Goal: Task Accomplishment & Management: Manage account settings

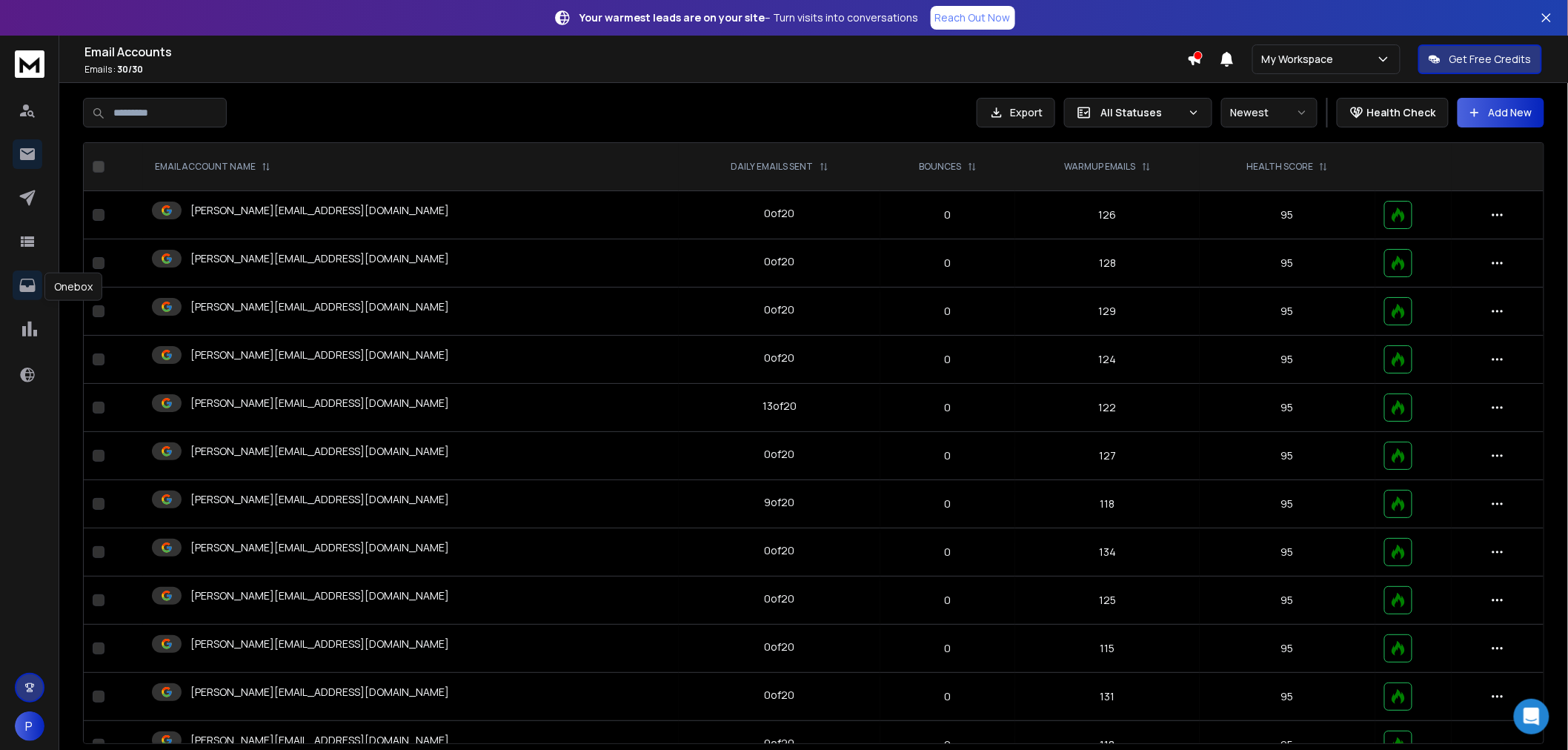
click at [37, 278] on link at bounding box center [27, 285] width 30 height 30
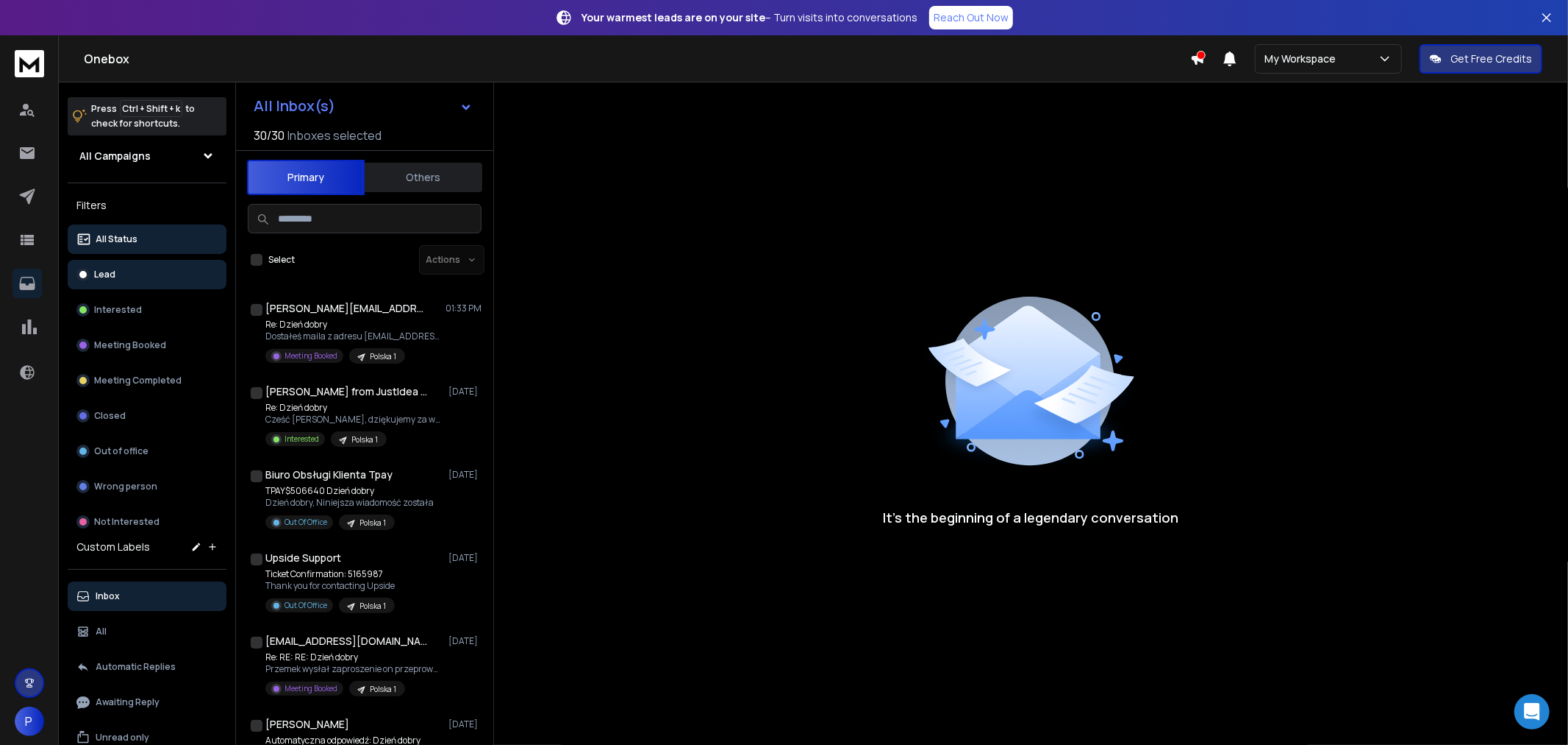
click at [142, 273] on button "Lead" at bounding box center [147, 274] width 159 height 30
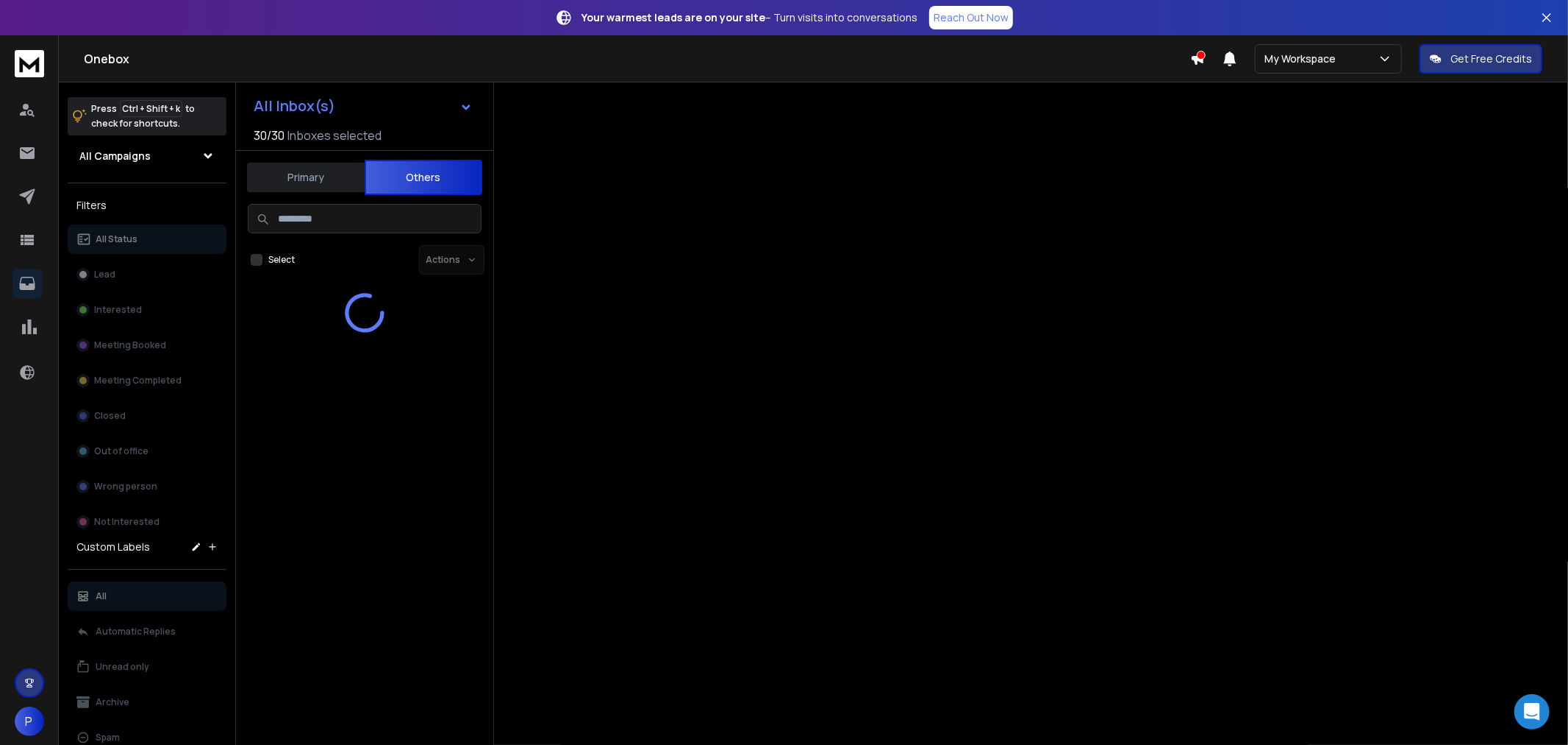
click at [420, 174] on button "Others" at bounding box center [423, 177] width 117 height 35
click at [299, 182] on button "Primary" at bounding box center [306, 177] width 117 height 35
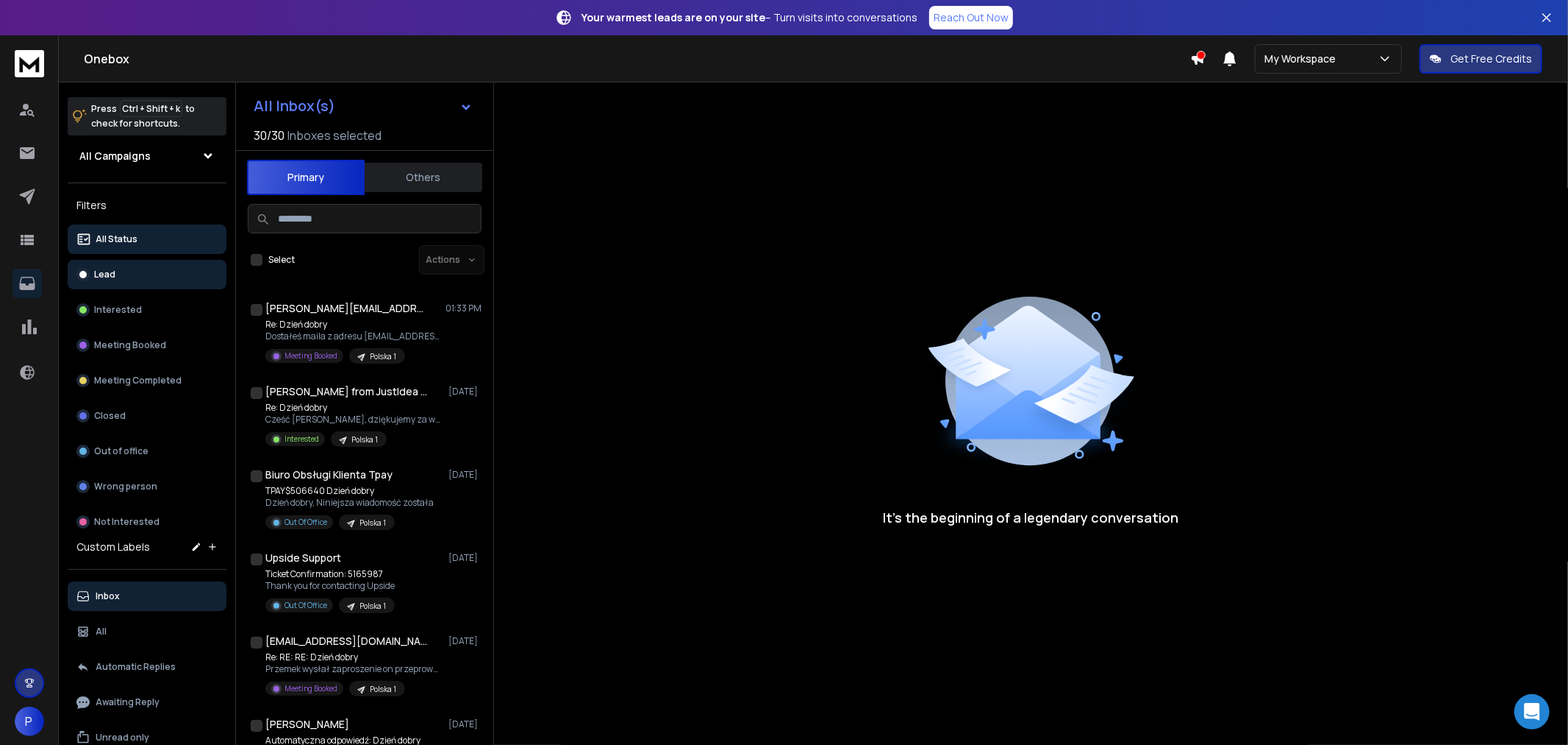
click at [75, 277] on button "Lead" at bounding box center [147, 274] width 159 height 30
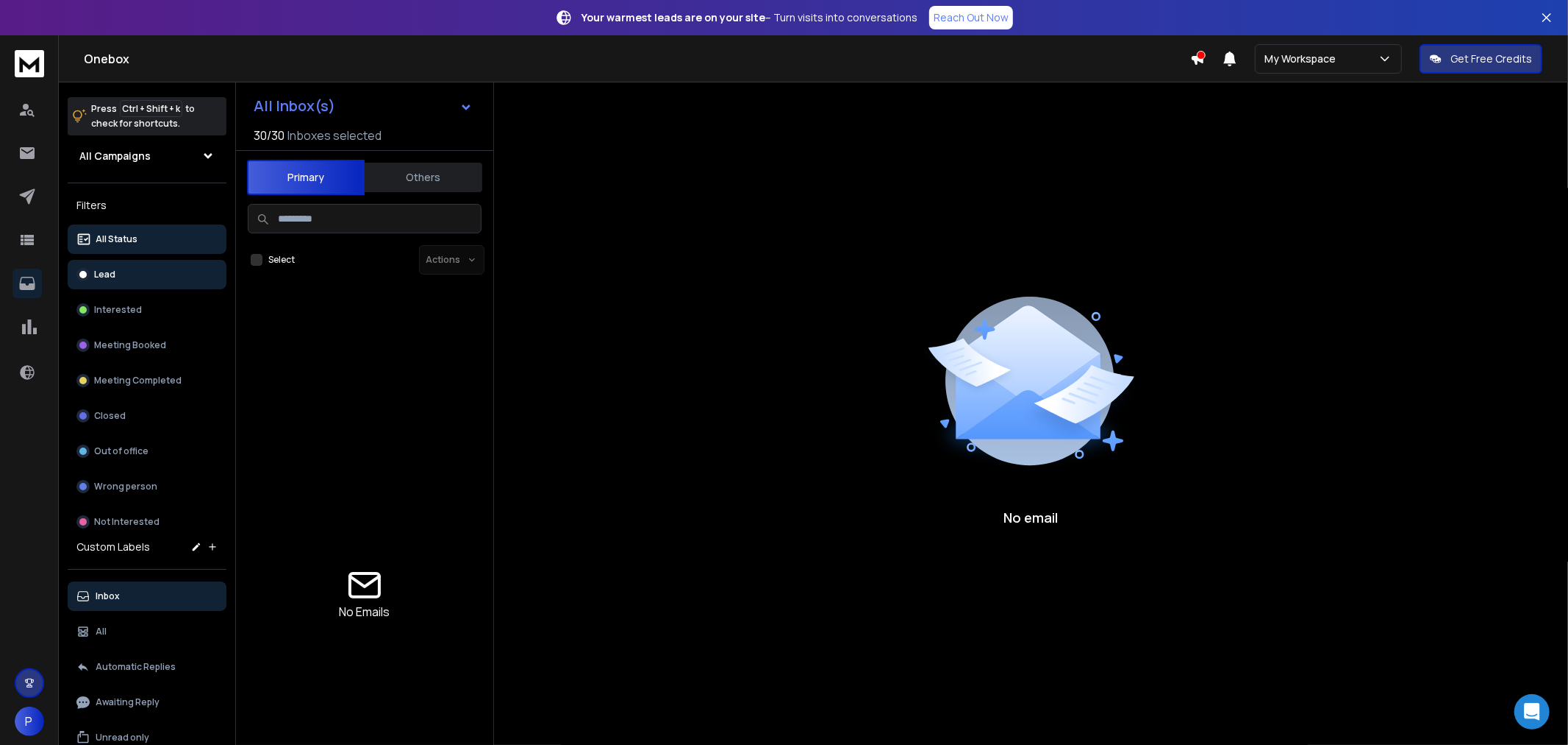
click at [134, 239] on p "All Status" at bounding box center [116, 238] width 42 height 12
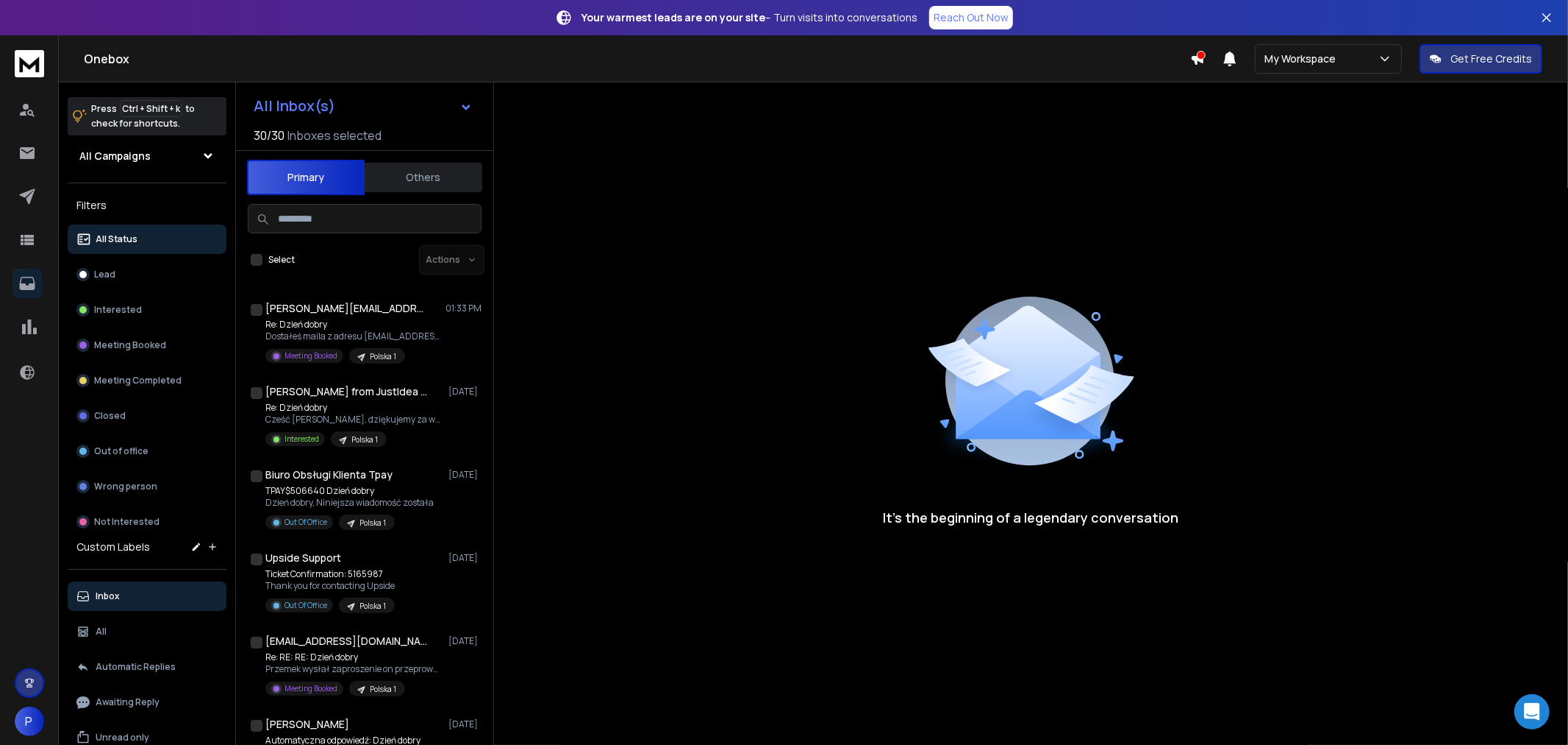
click at [134, 243] on p "All Status" at bounding box center [116, 238] width 42 height 12
click at [127, 268] on button "Lead" at bounding box center [147, 274] width 159 height 30
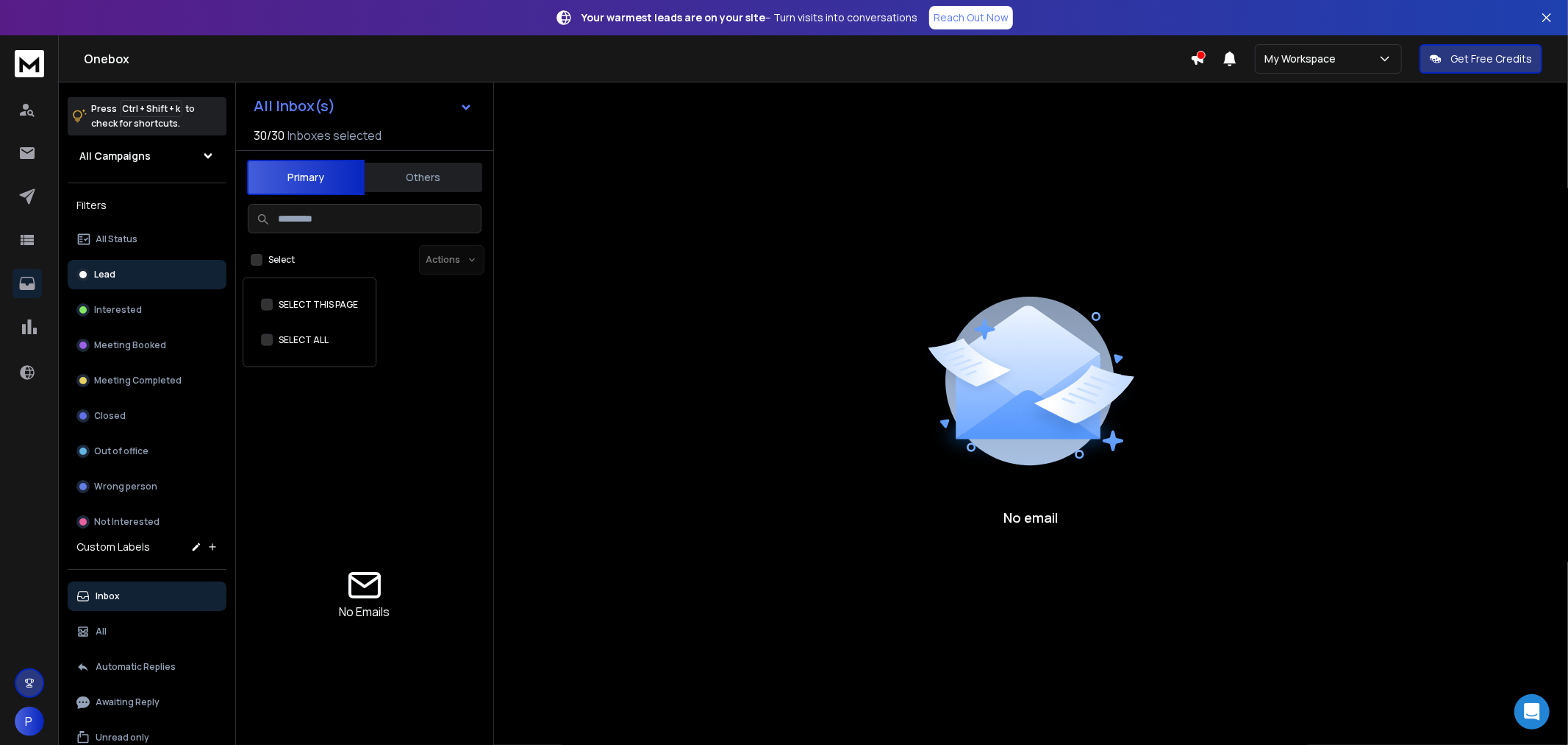
click at [465, 182] on button "Others" at bounding box center [423, 178] width 117 height 32
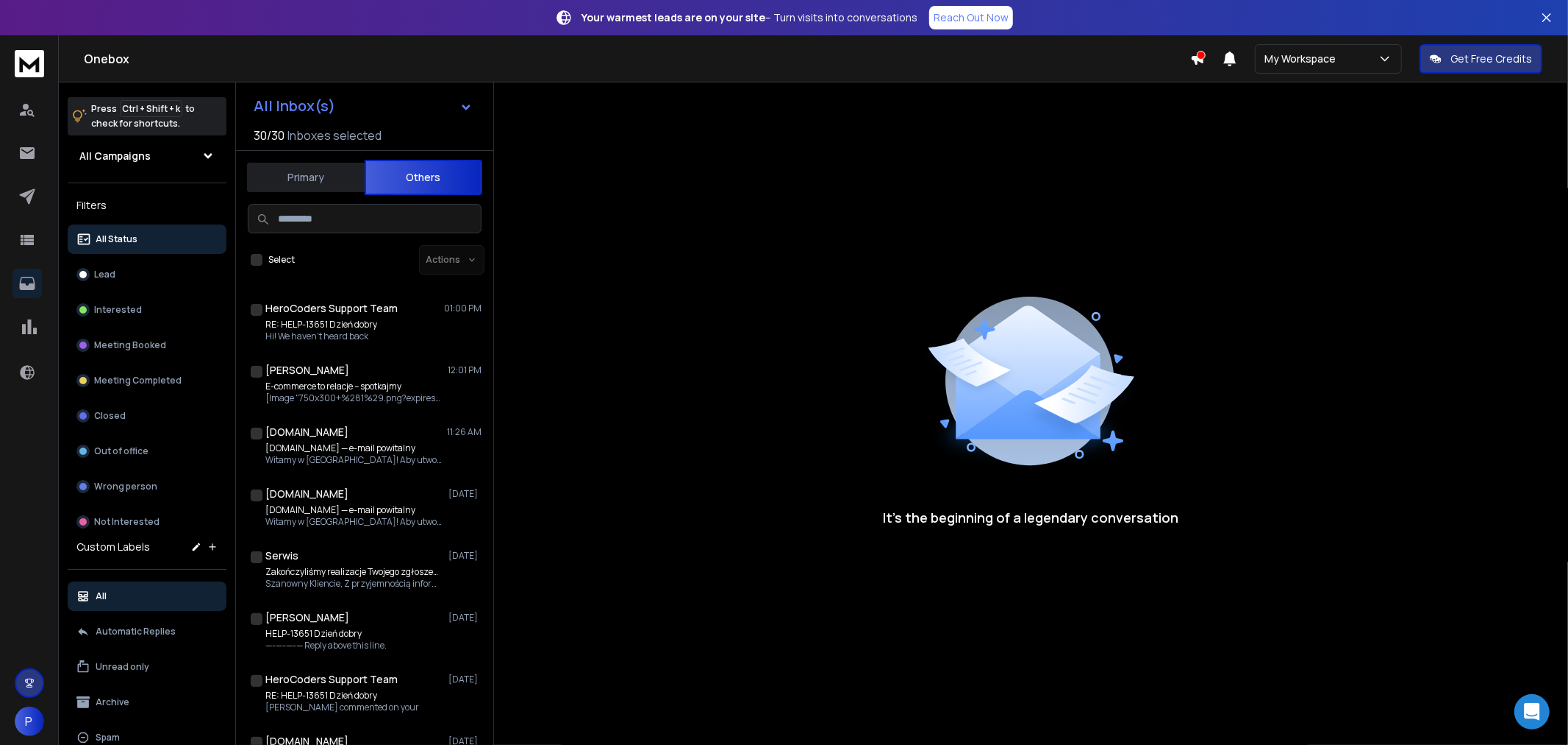
click at [123, 293] on div "All Status Lead Interested Meeting Booked Meeting Completed Closed Out of offic…" at bounding box center [147, 380] width 159 height 312
click at [122, 309] on p "Interested" at bounding box center [117, 309] width 47 height 12
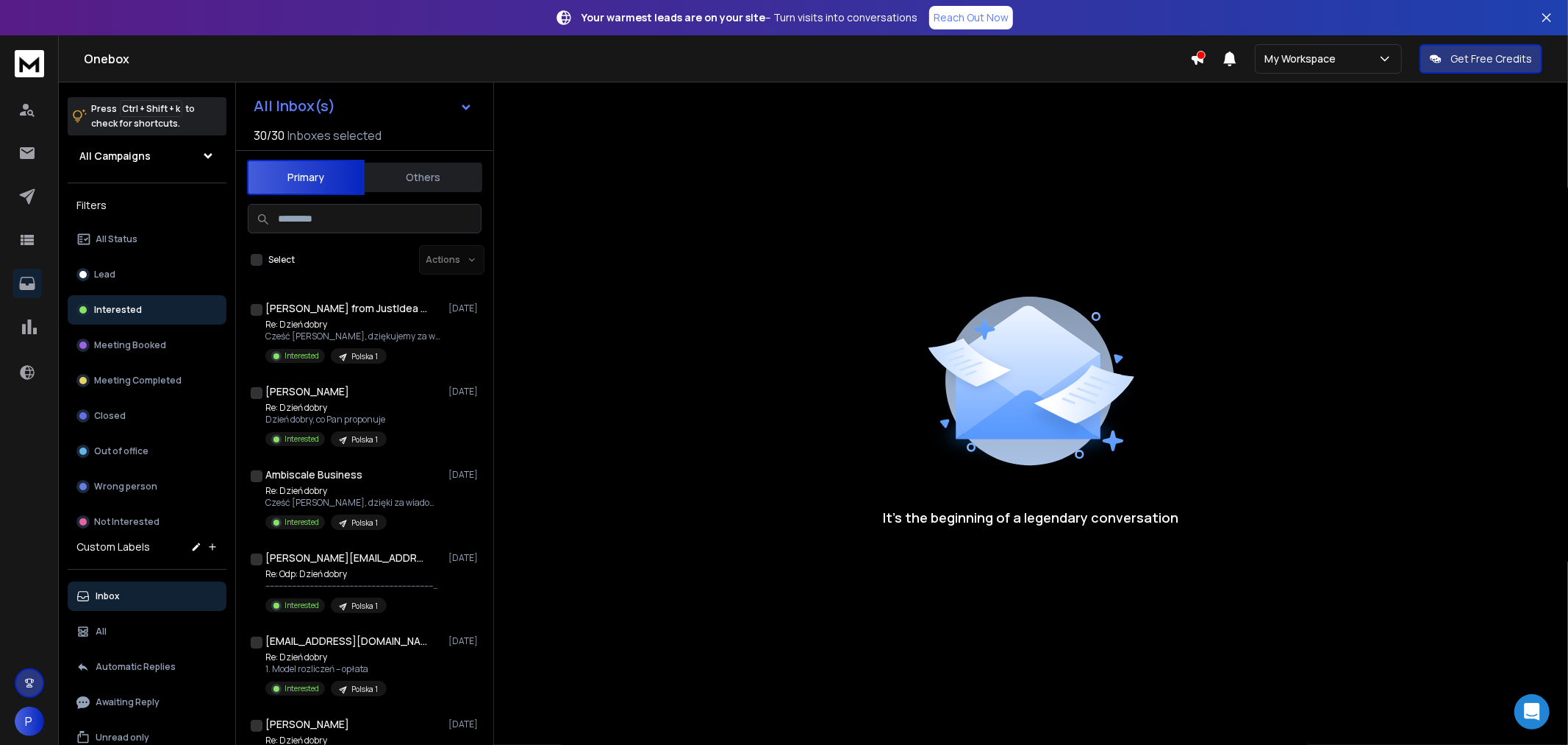
click at [356, 153] on div "All Inbox(s) 30 / 30 Inboxes selected Primary Others Select Actions [PERSON_NAM…" at bounding box center [364, 455] width 257 height 745
click at [108, 260] on button "Lead" at bounding box center [147, 274] width 159 height 30
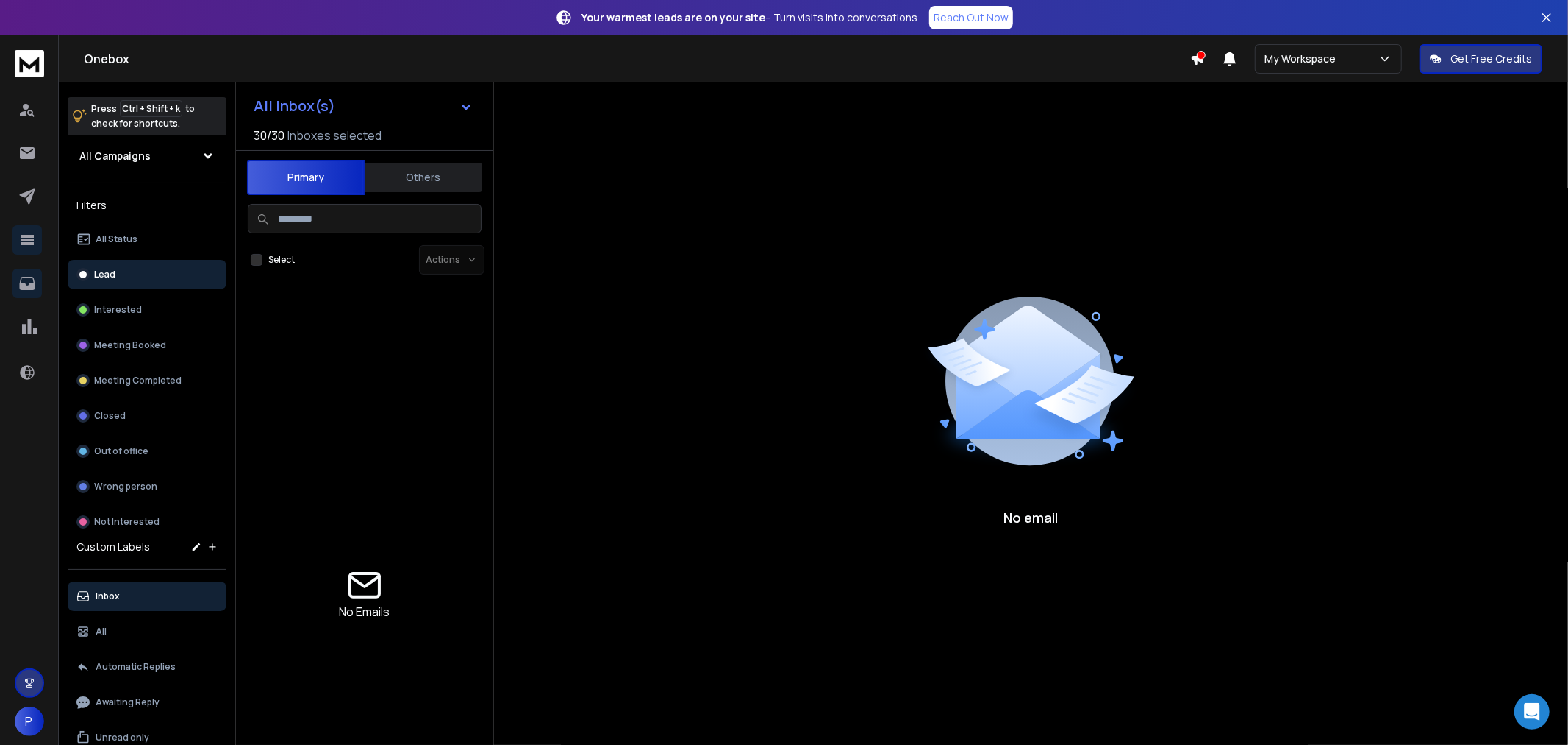
click at [24, 255] on link at bounding box center [27, 239] width 30 height 30
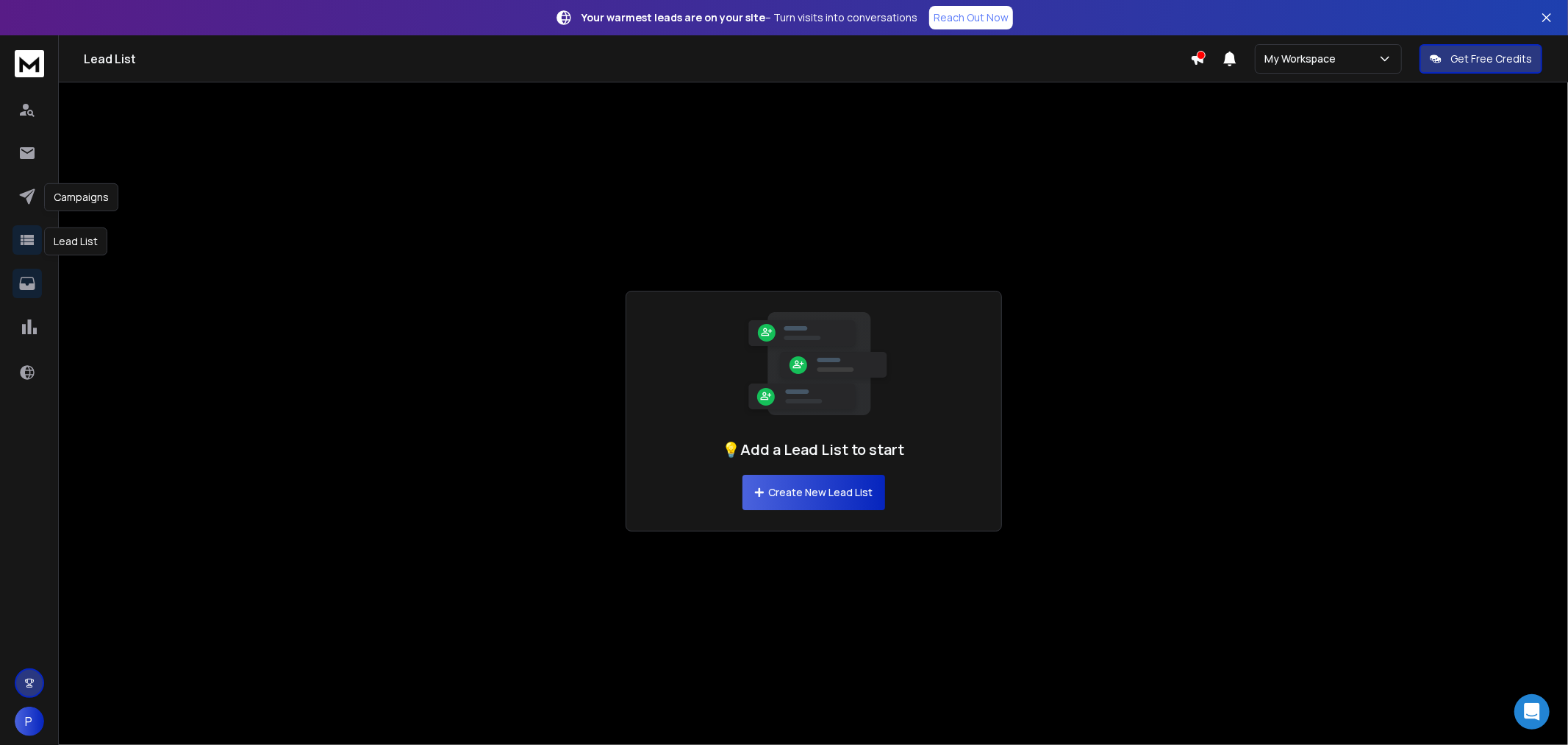
click at [37, 275] on link at bounding box center [27, 283] width 30 height 30
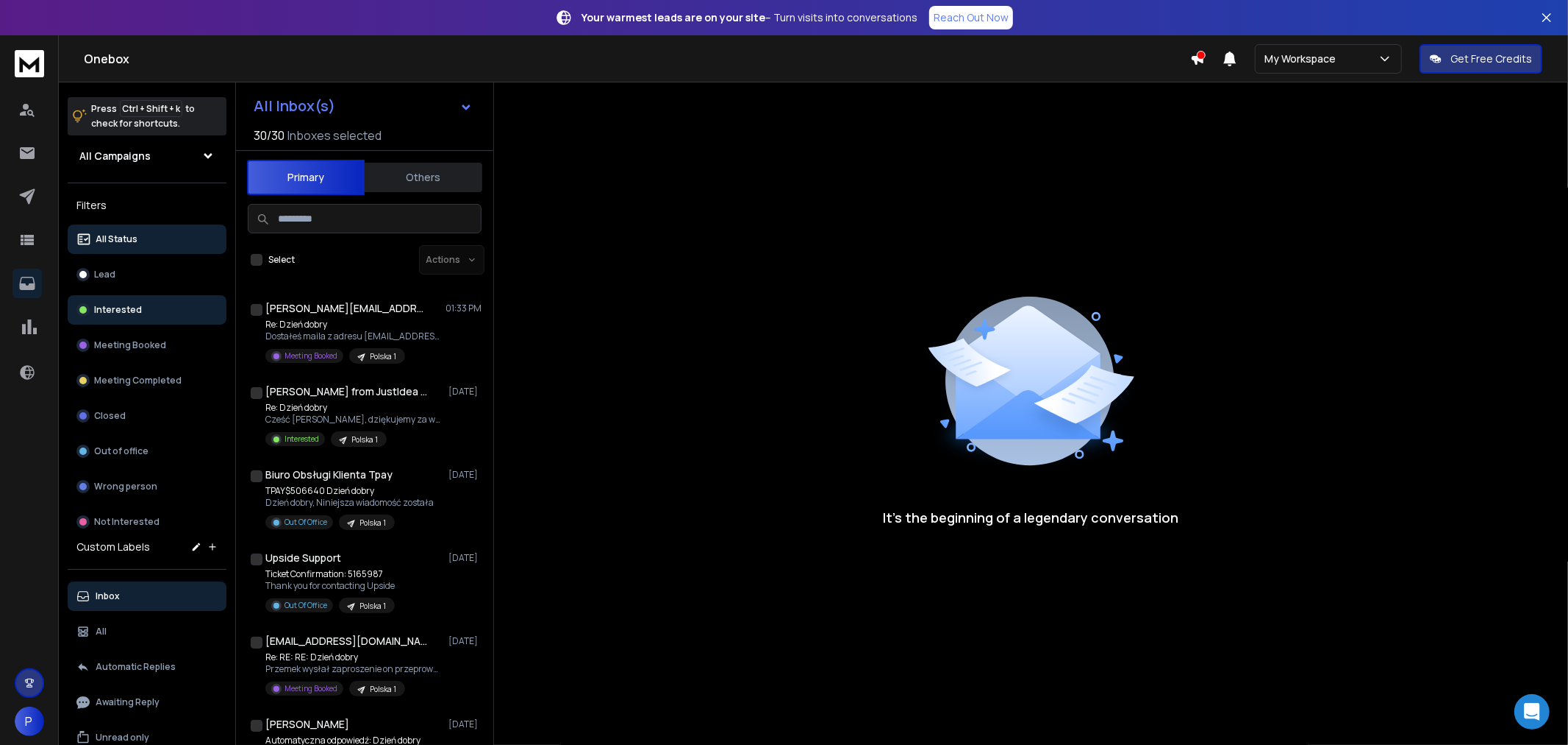
click at [111, 299] on button "Interested" at bounding box center [147, 309] width 159 height 30
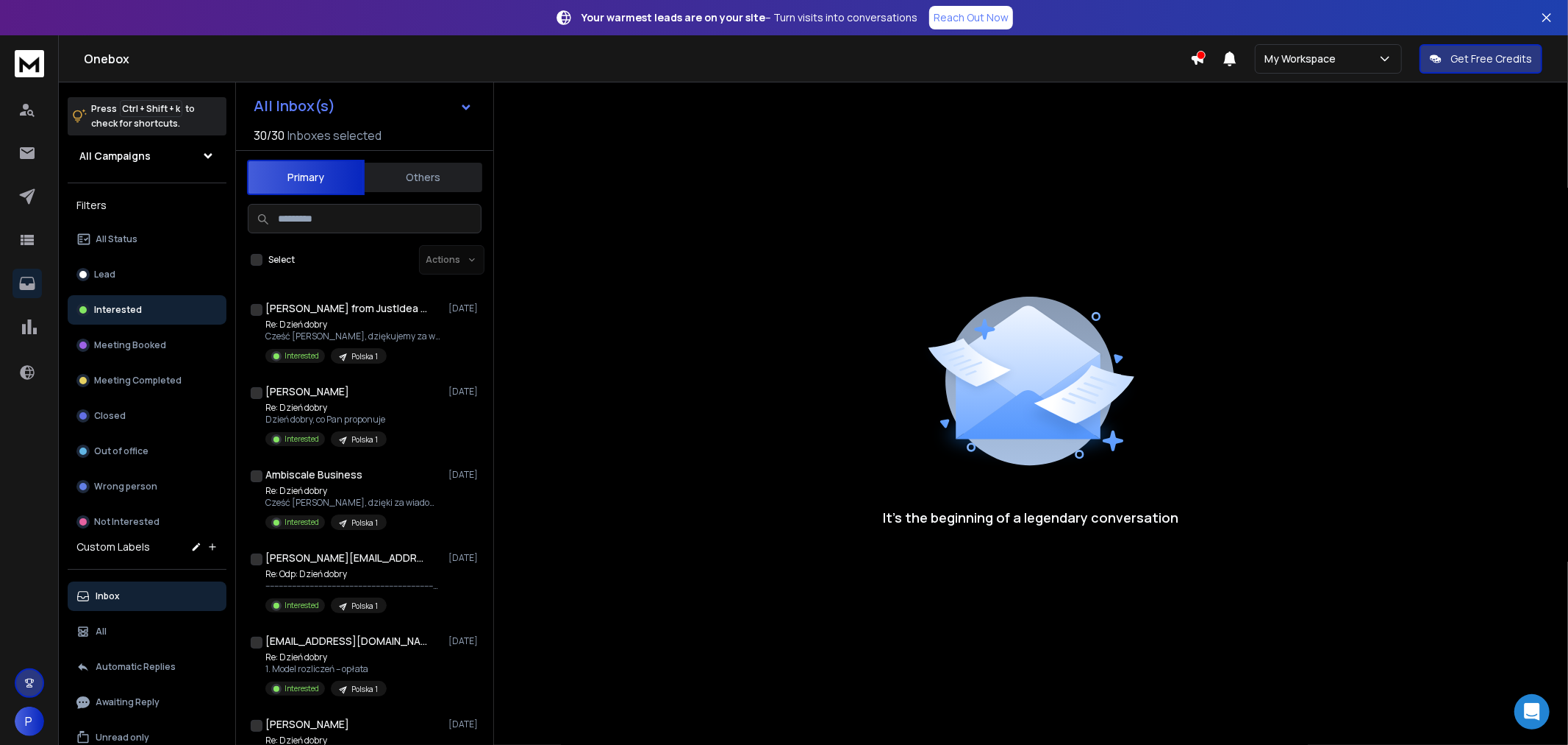
click at [145, 270] on button "Lead" at bounding box center [147, 274] width 159 height 30
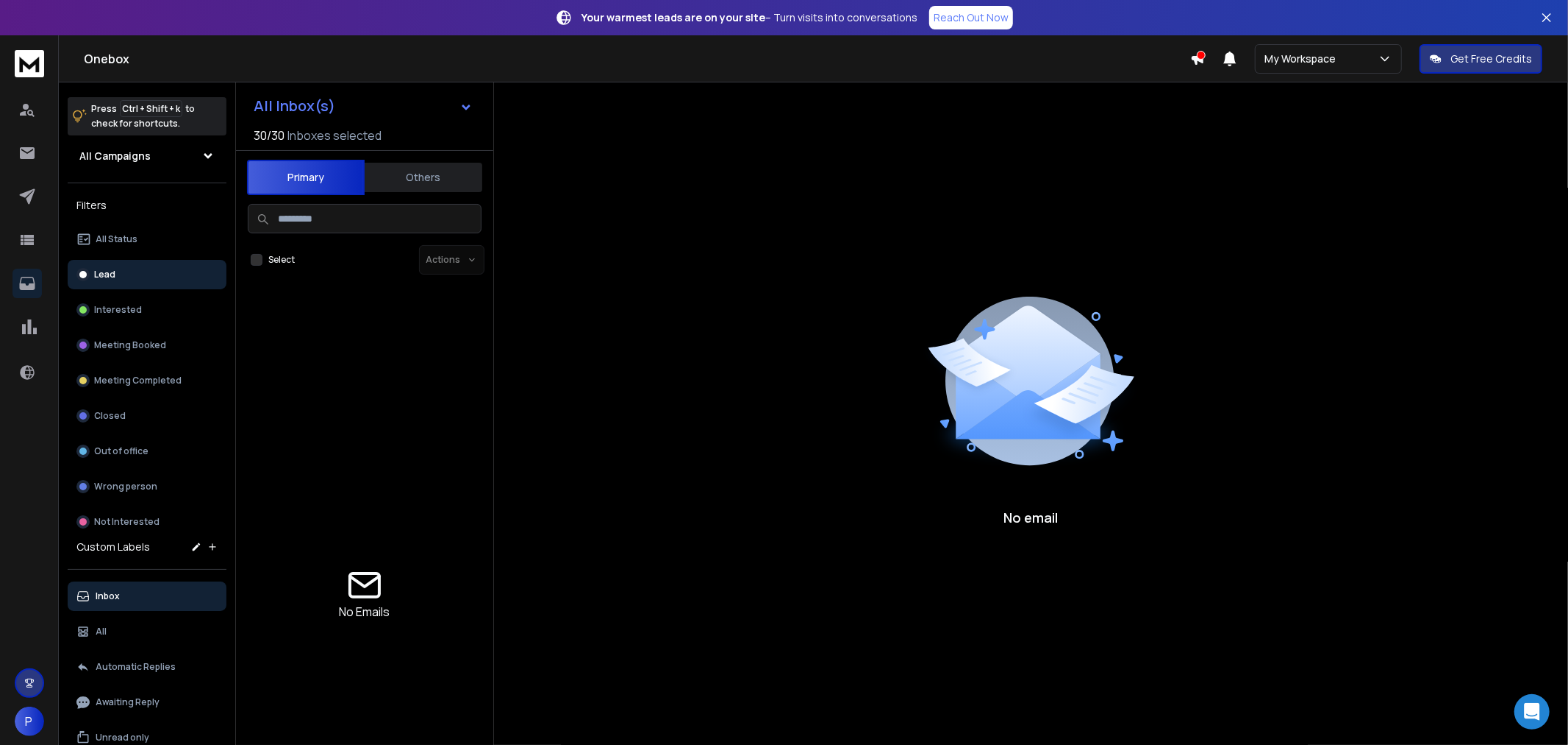
click at [398, 166] on button "Others" at bounding box center [423, 178] width 117 height 32
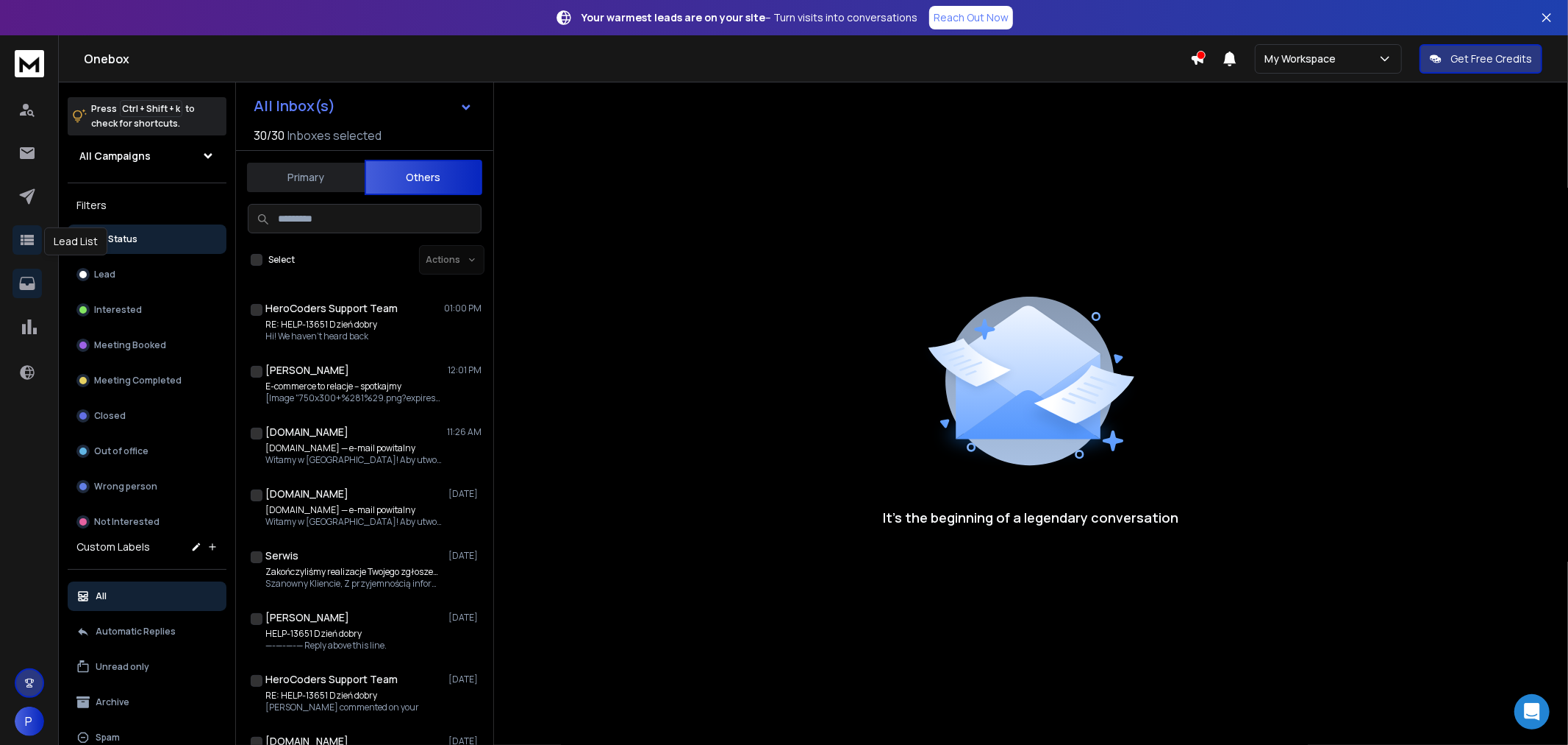
click at [28, 255] on link at bounding box center [27, 239] width 30 height 30
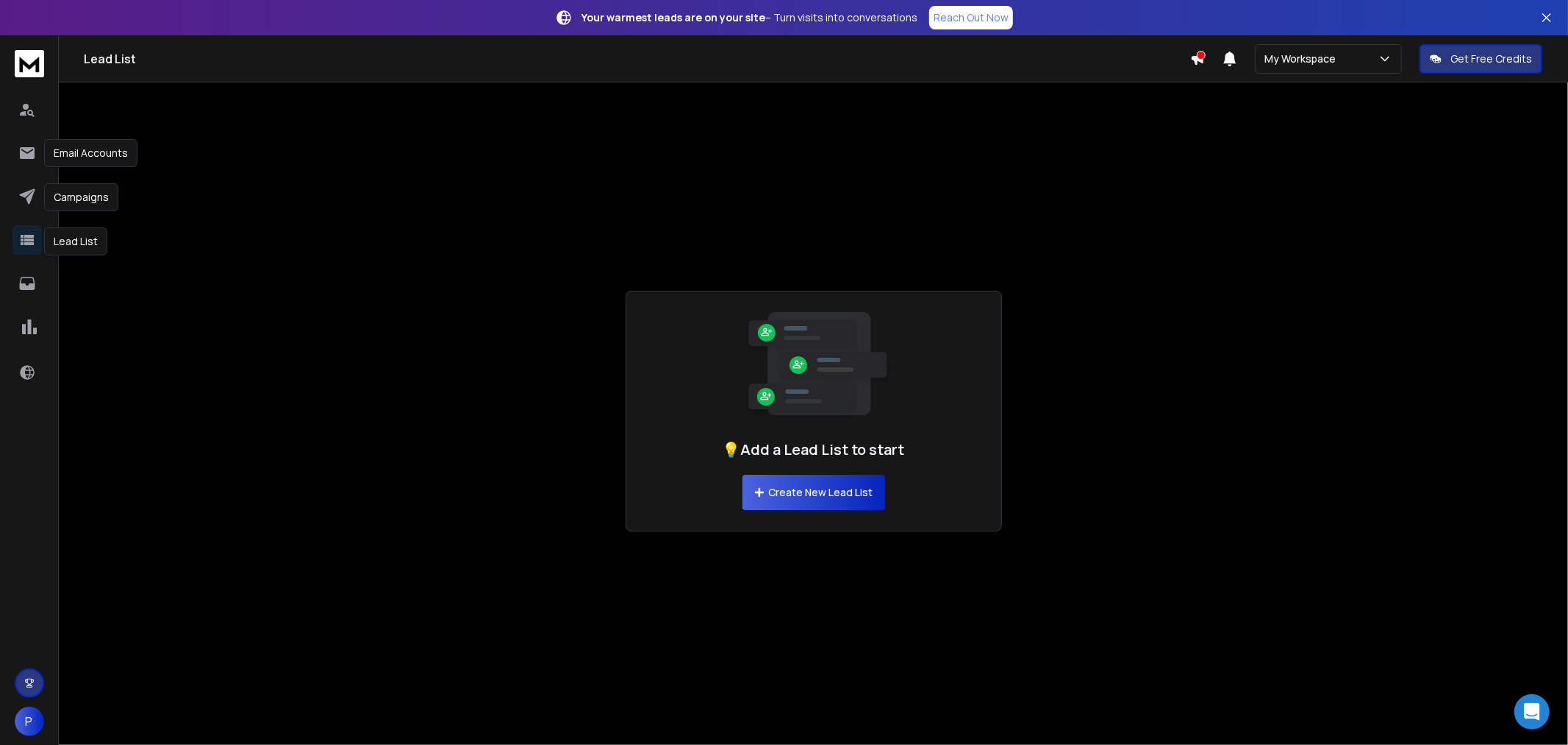
click at [26, 221] on div at bounding box center [30, 244] width 34 height 298
click at [17, 289] on link at bounding box center [27, 283] width 30 height 30
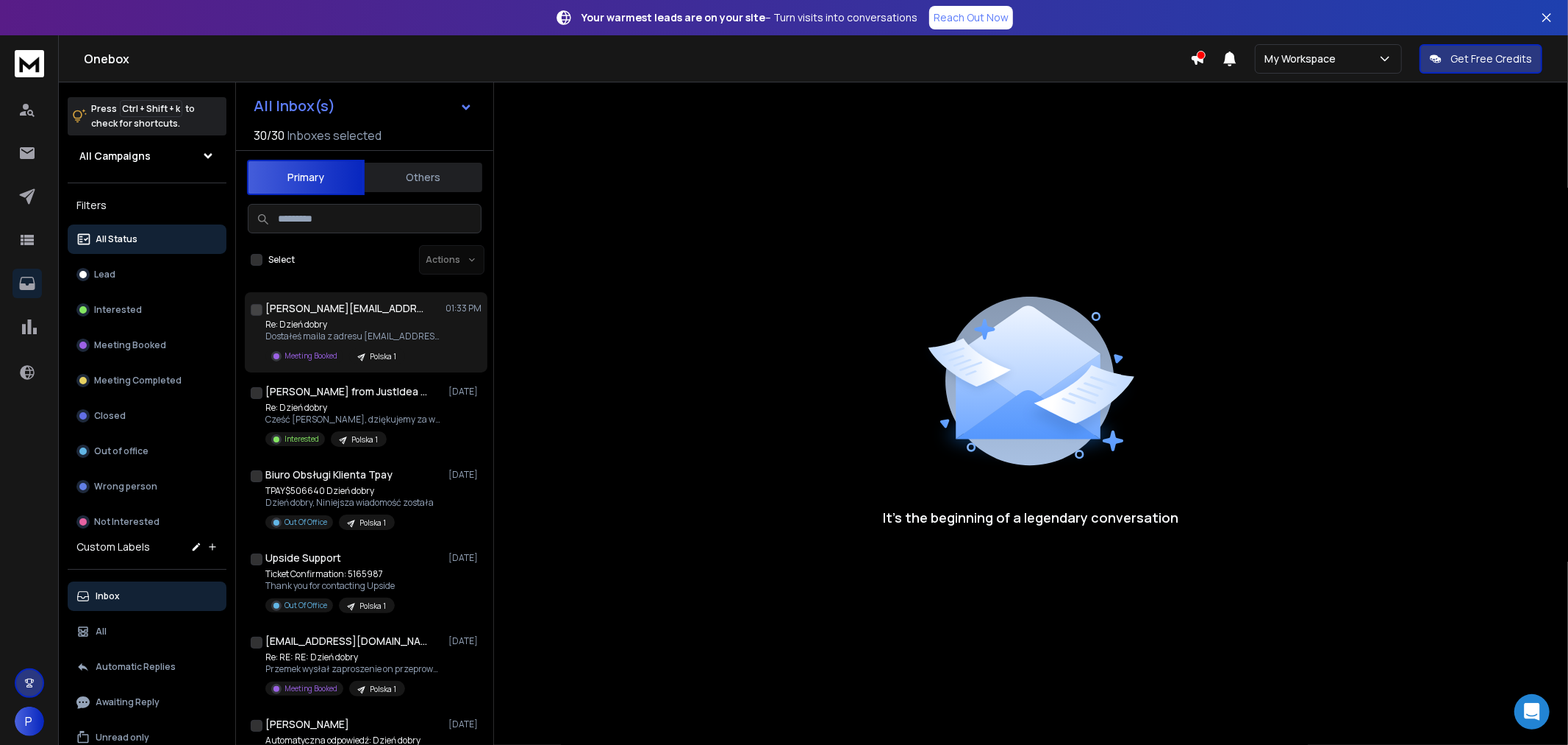
click at [349, 324] on p "Re: Dzień dobry" at bounding box center [353, 324] width 177 height 12
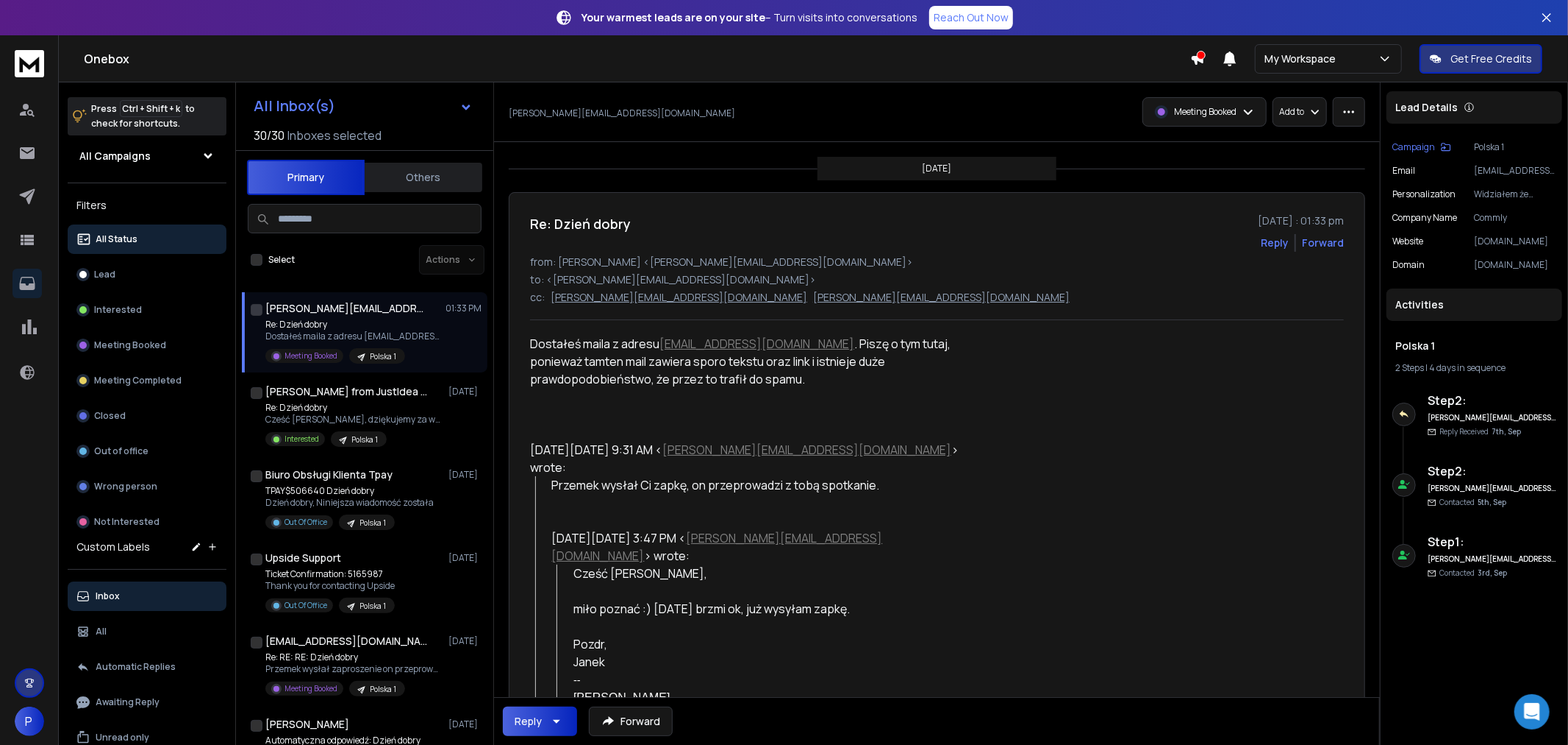
click at [358, 222] on input at bounding box center [365, 218] width 234 height 30
click at [349, 308] on div "[PERSON_NAME][EMAIL_ADDRESS][DOMAIN_NAME] 01:33 PM" at bounding box center [373, 308] width 216 height 14
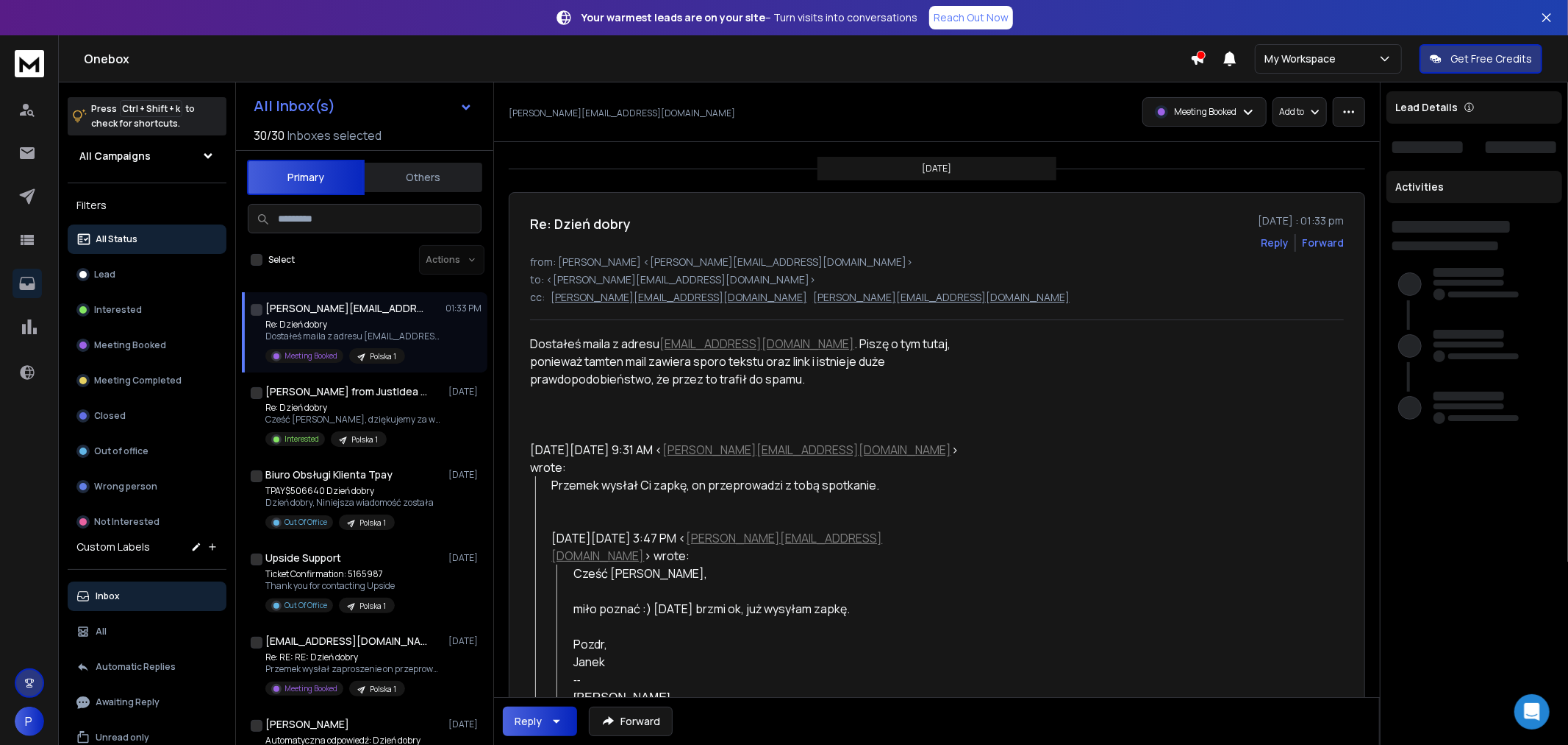
click at [408, 174] on button "Others" at bounding box center [423, 178] width 117 height 32
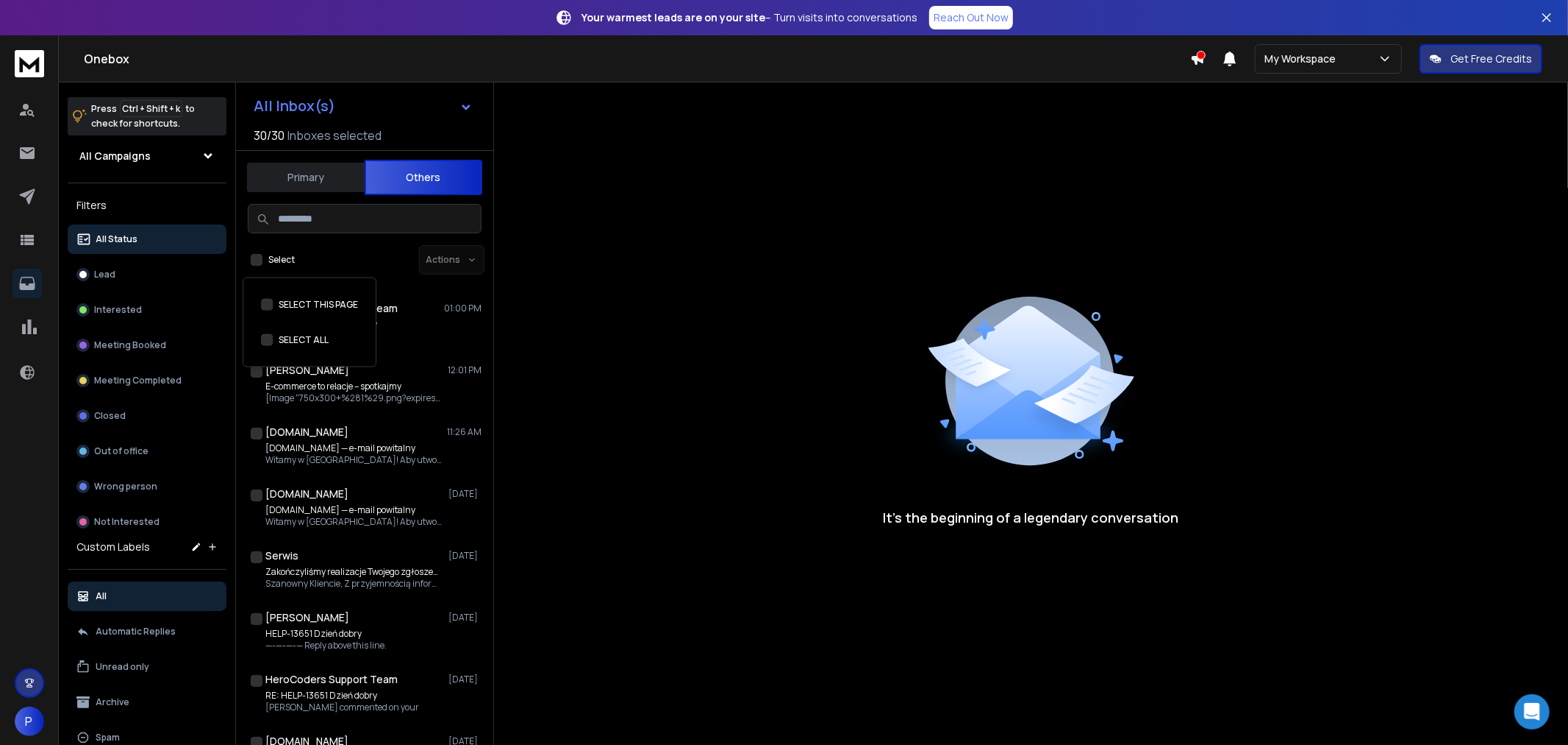
click at [277, 325] on div "SELECT ALL" at bounding box center [309, 340] width 97 height 30
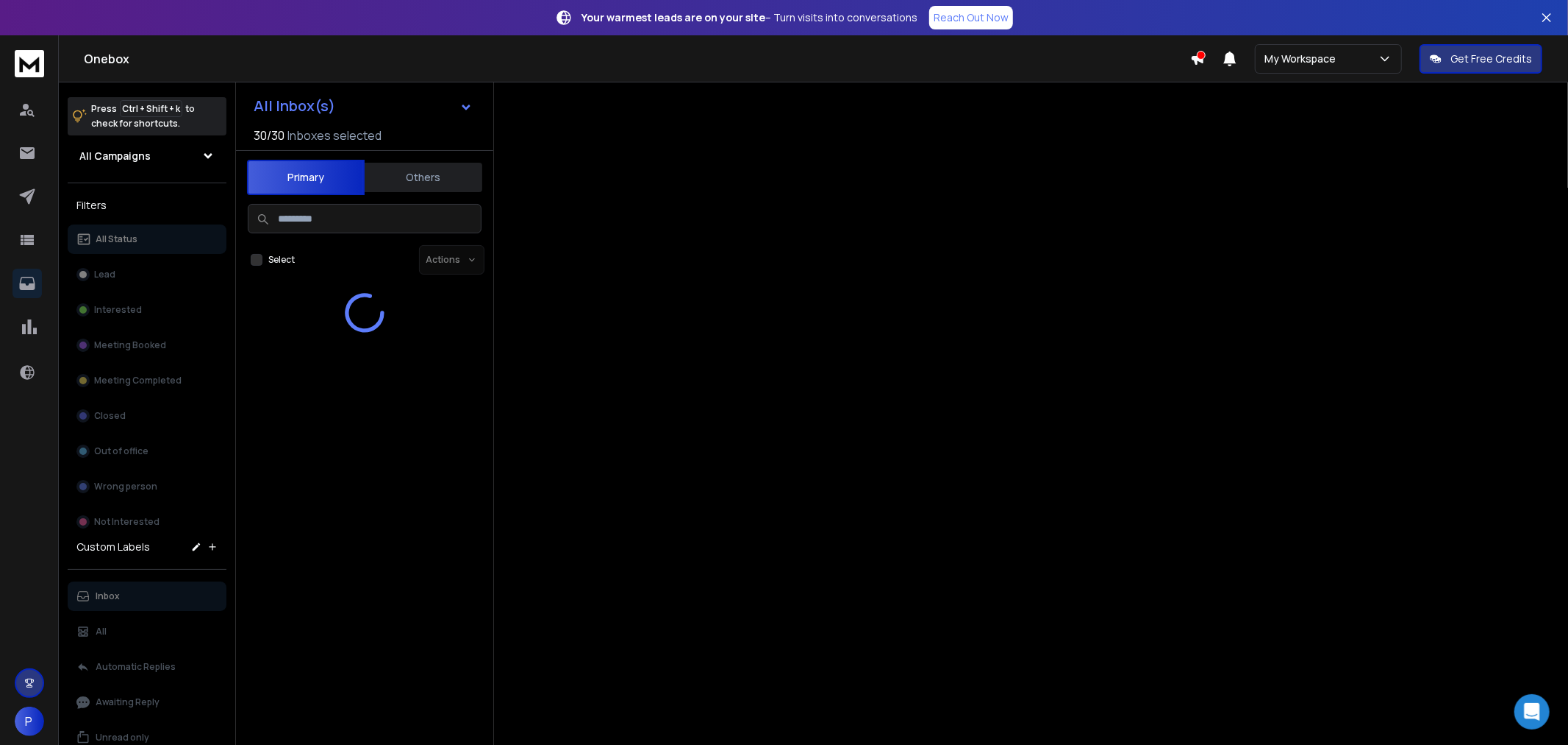
click at [309, 178] on button "Primary" at bounding box center [306, 177] width 117 height 35
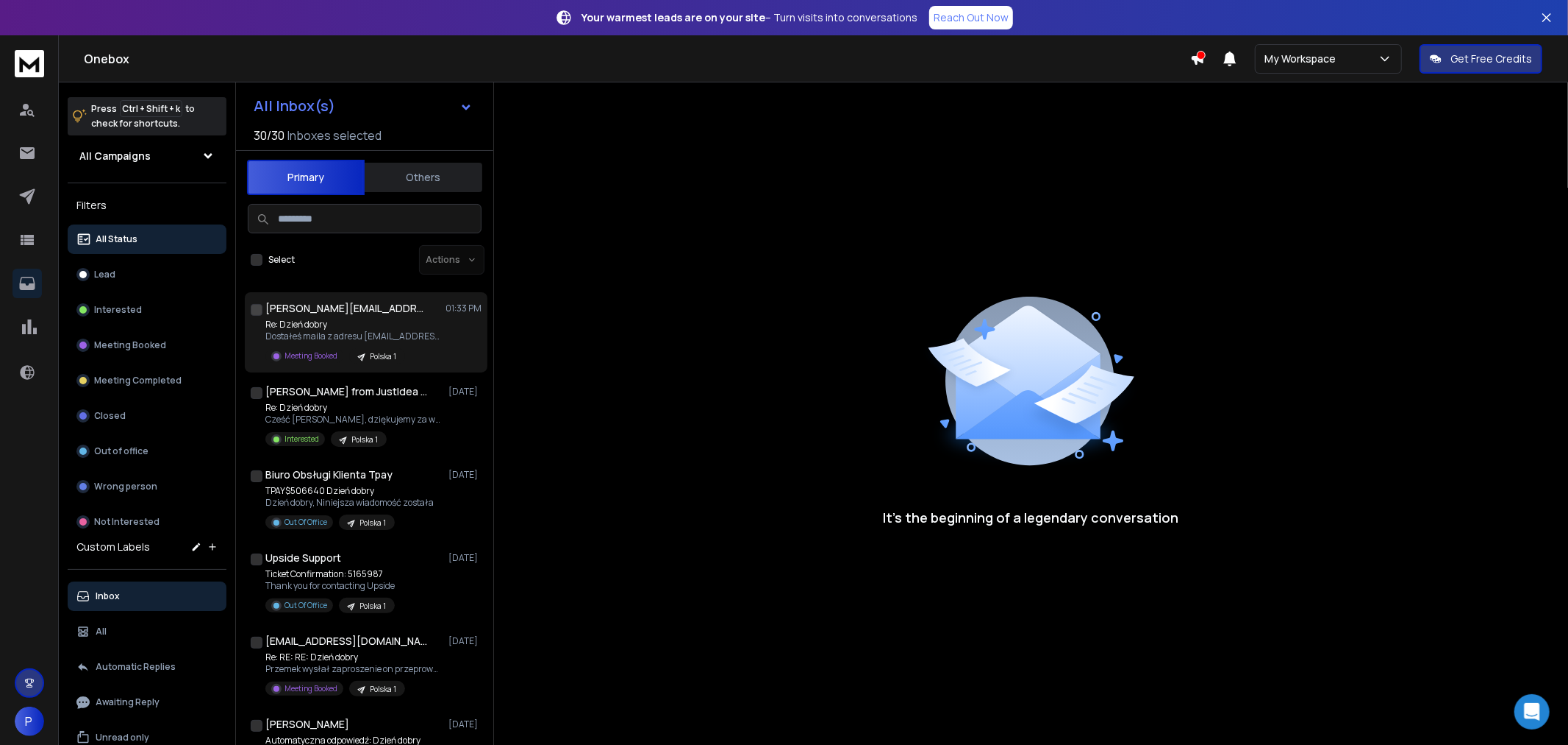
click at [354, 351] on div "Polska 1" at bounding box center [377, 355] width 56 height 15
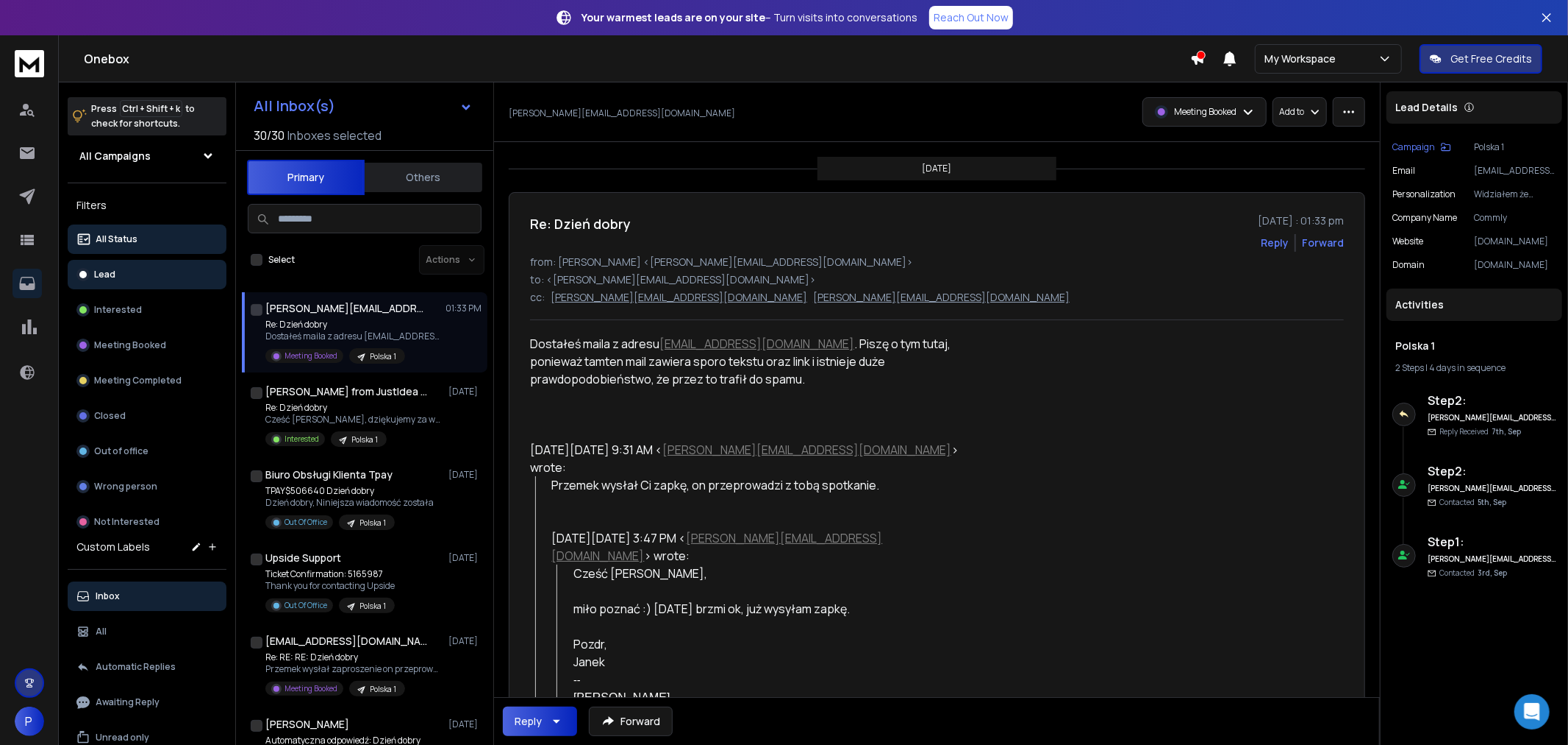
click at [110, 277] on p "Lead" at bounding box center [105, 274] width 22 height 12
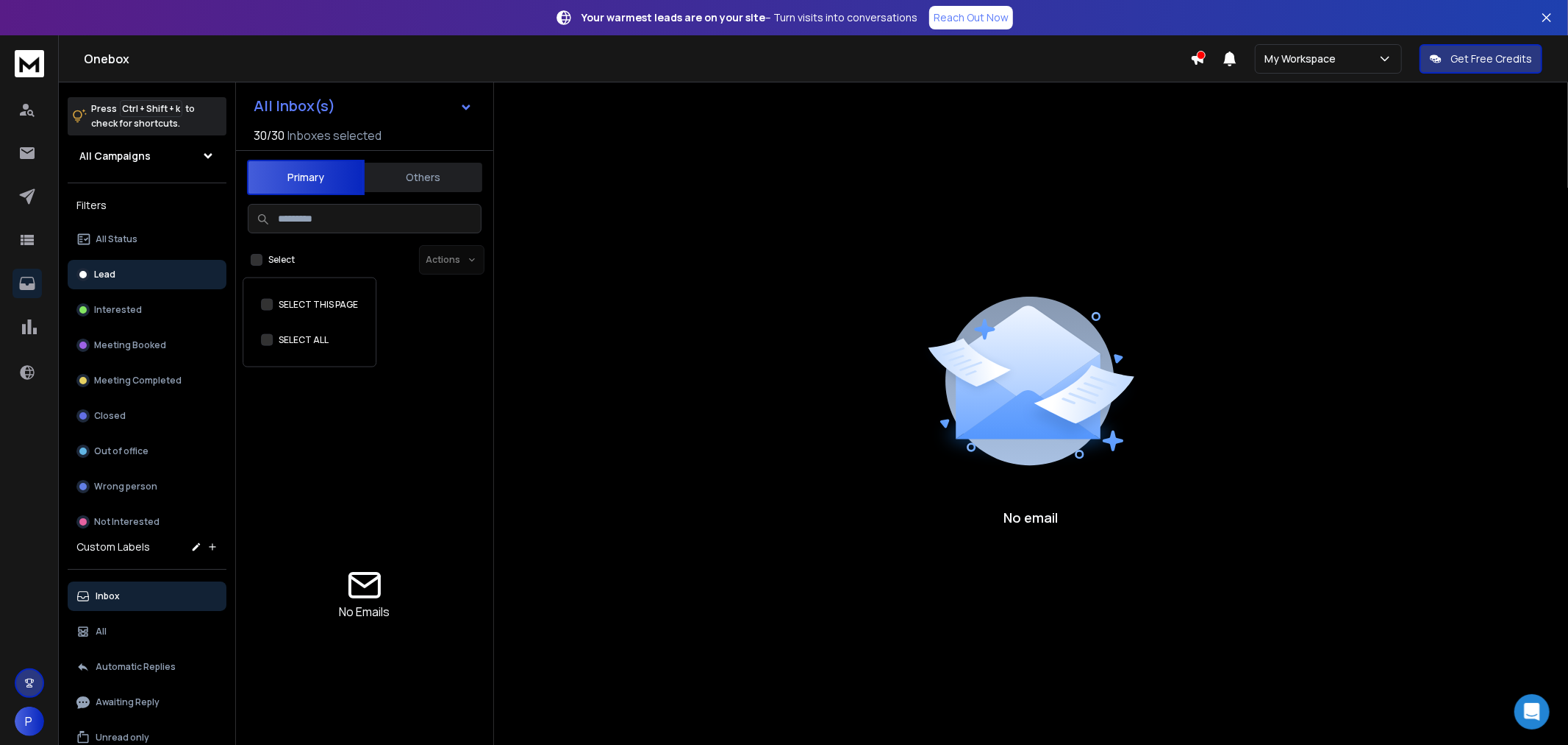
click at [453, 170] on button "Others" at bounding box center [423, 178] width 117 height 32
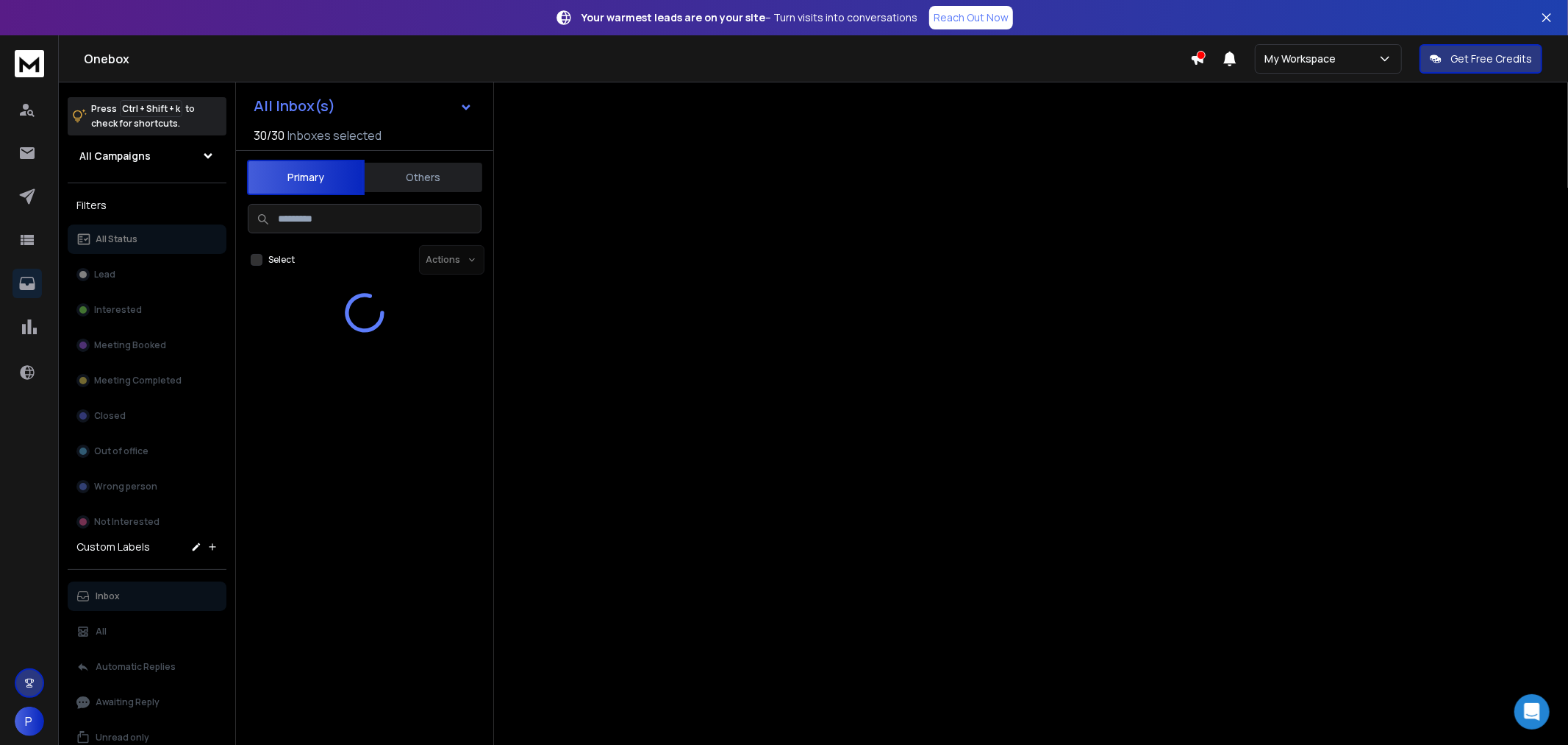
click at [322, 179] on button "Primary" at bounding box center [306, 177] width 117 height 35
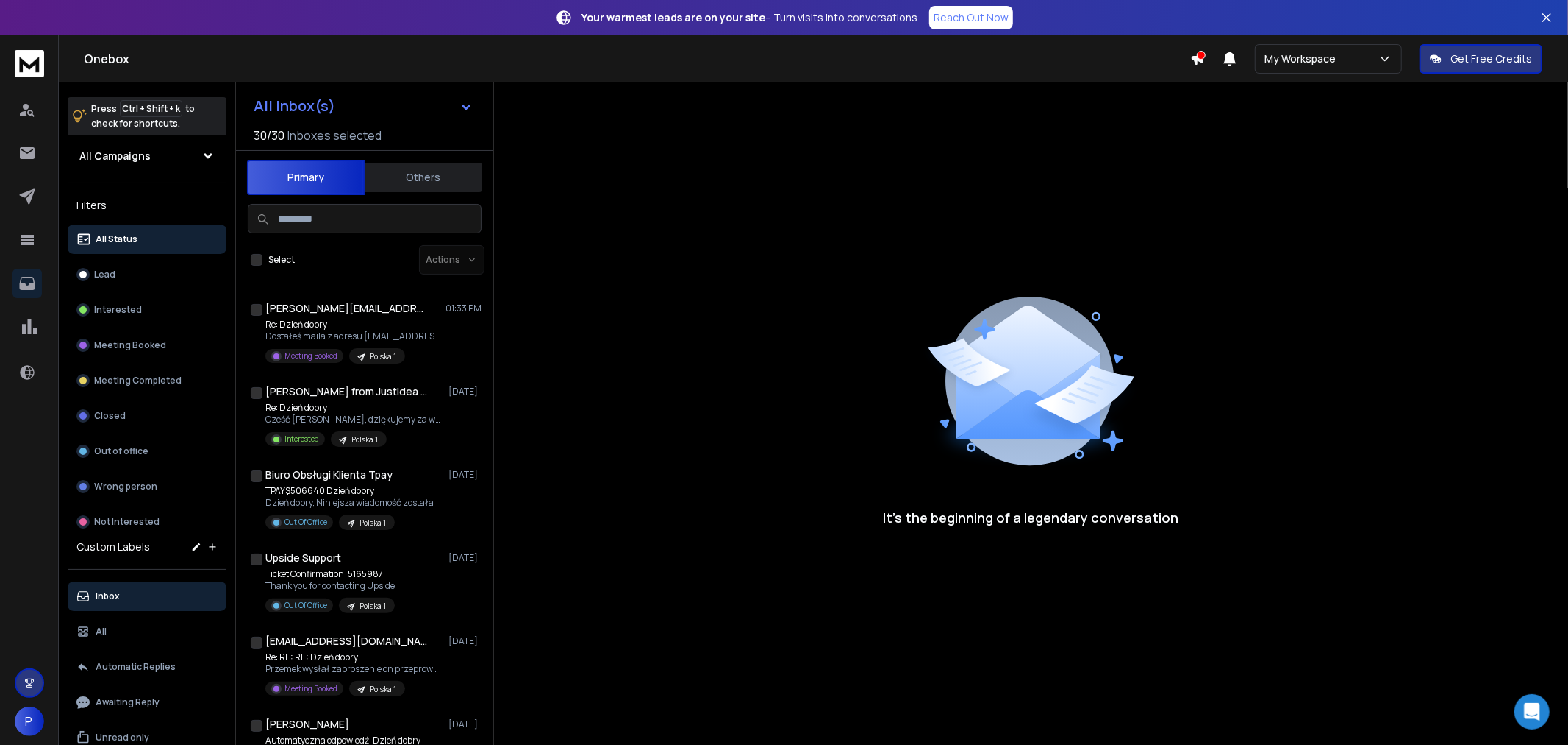
click at [321, 223] on input at bounding box center [365, 218] width 234 height 30
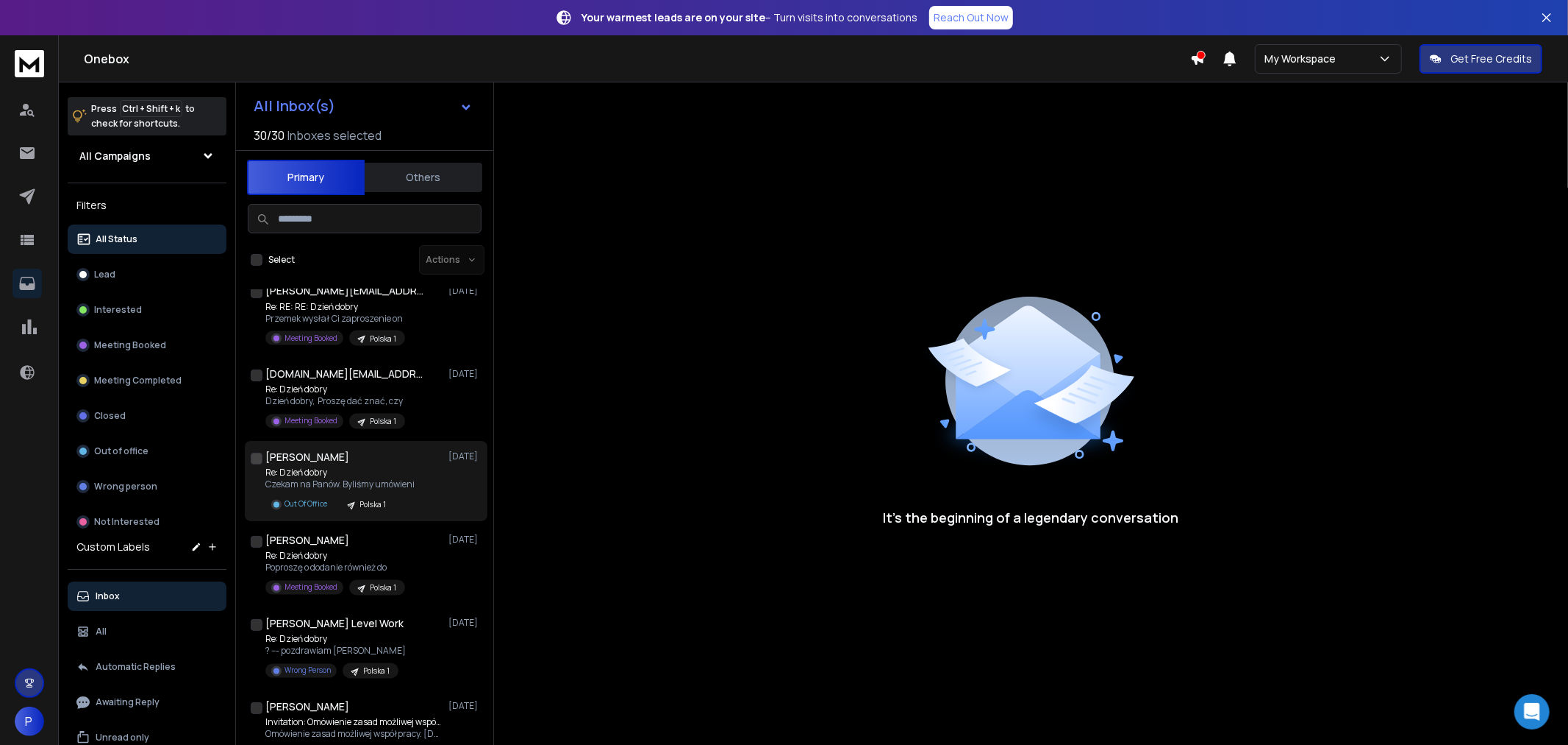
scroll to position [2289, 0]
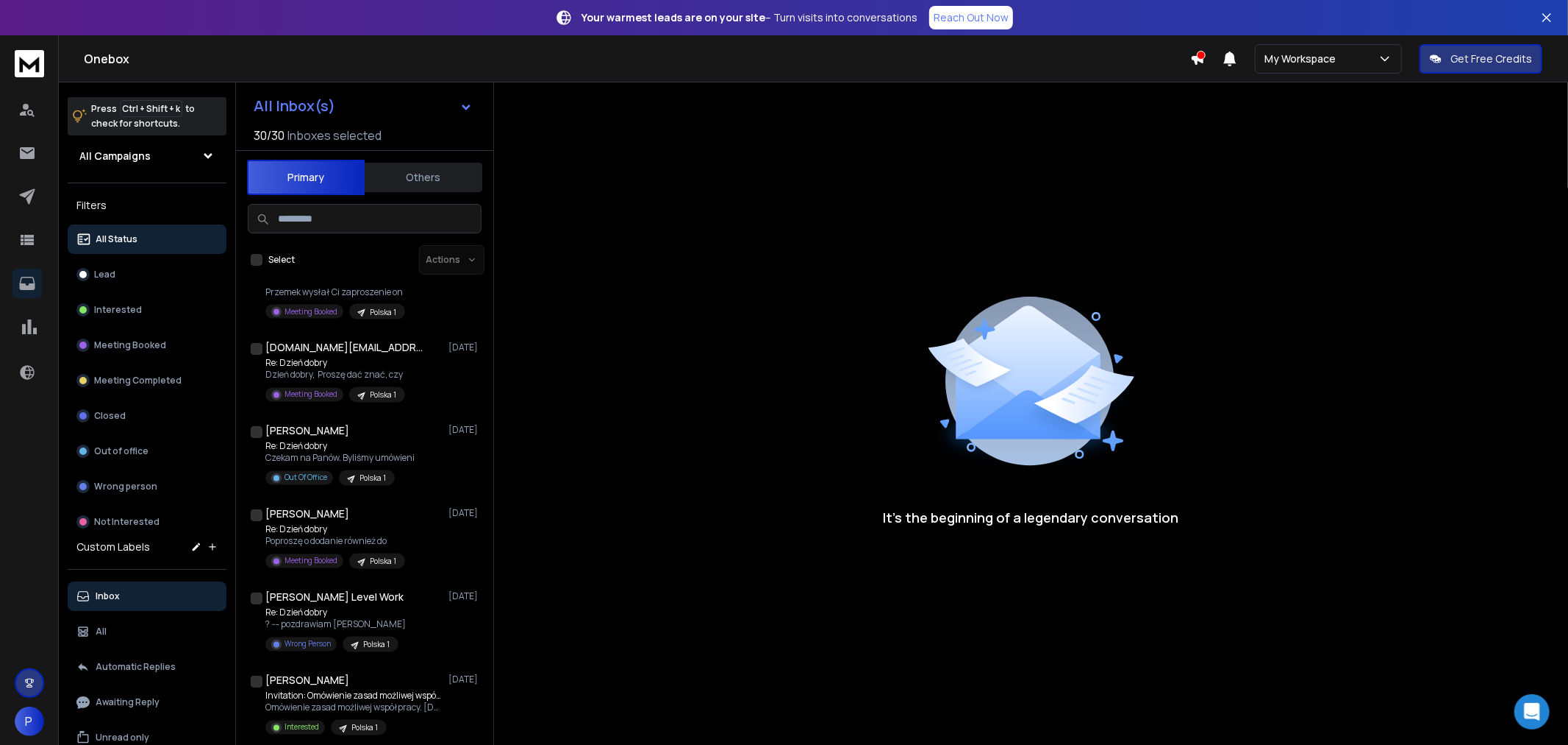
click at [321, 225] on input at bounding box center [365, 218] width 234 height 30
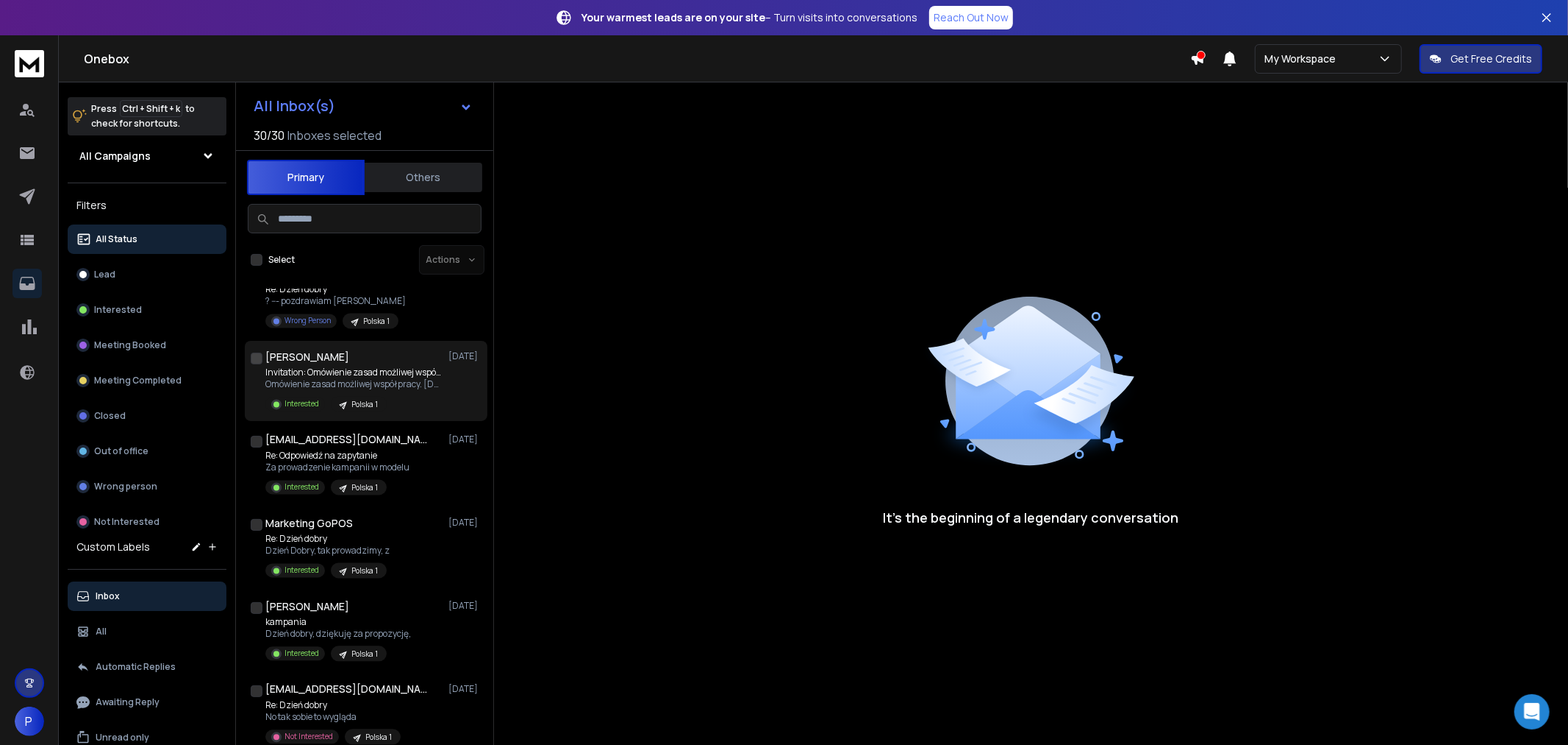
scroll to position [2615, 0]
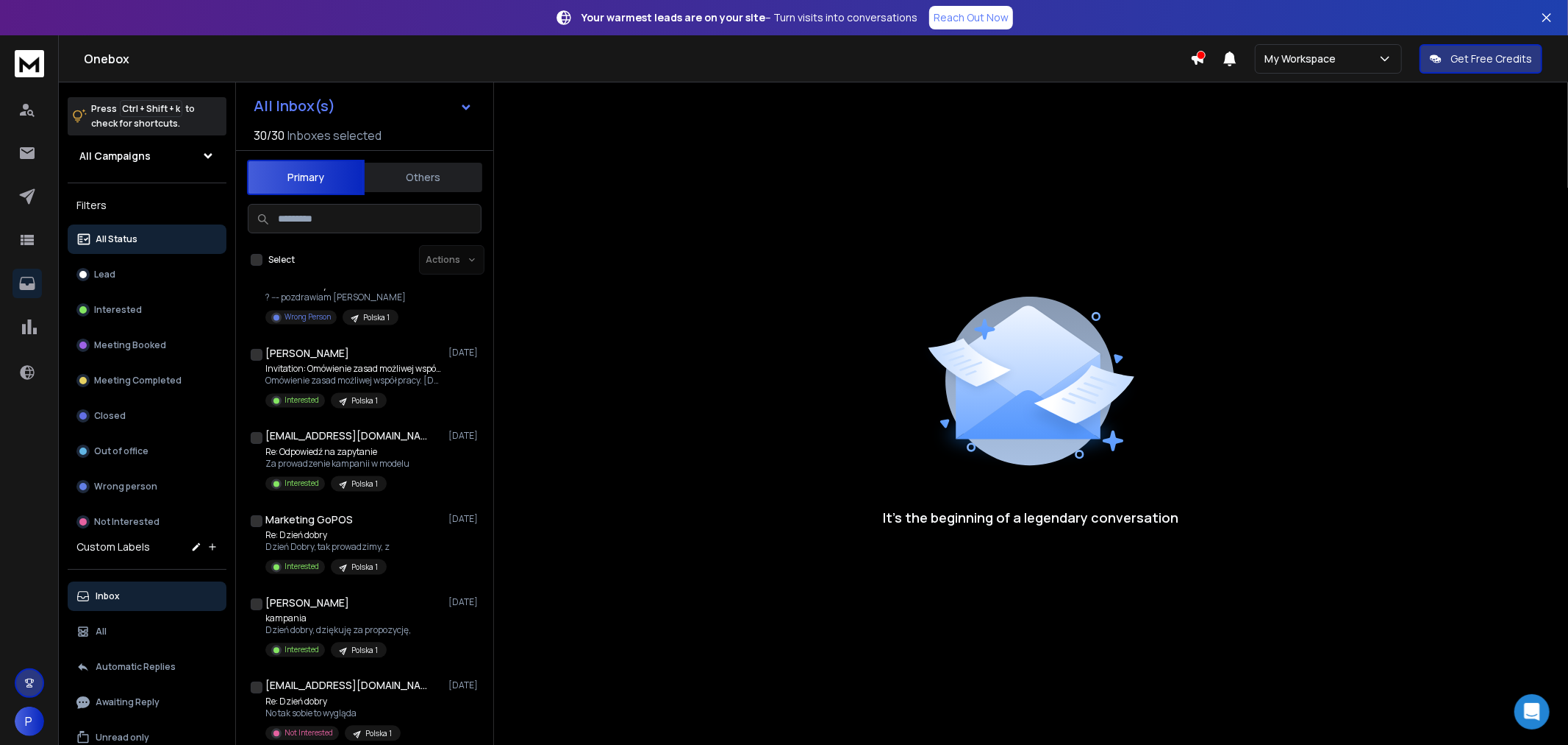
click at [337, 219] on input at bounding box center [365, 218] width 234 height 30
click at [337, 214] on input at bounding box center [365, 218] width 234 height 30
paste input "**********"
drag, startPoint x: 310, startPoint y: 221, endPoint x: 203, endPoint y: 222, distance: 107.0
click at [203, 222] on div "**********" at bounding box center [814, 455] width 1510 height 745
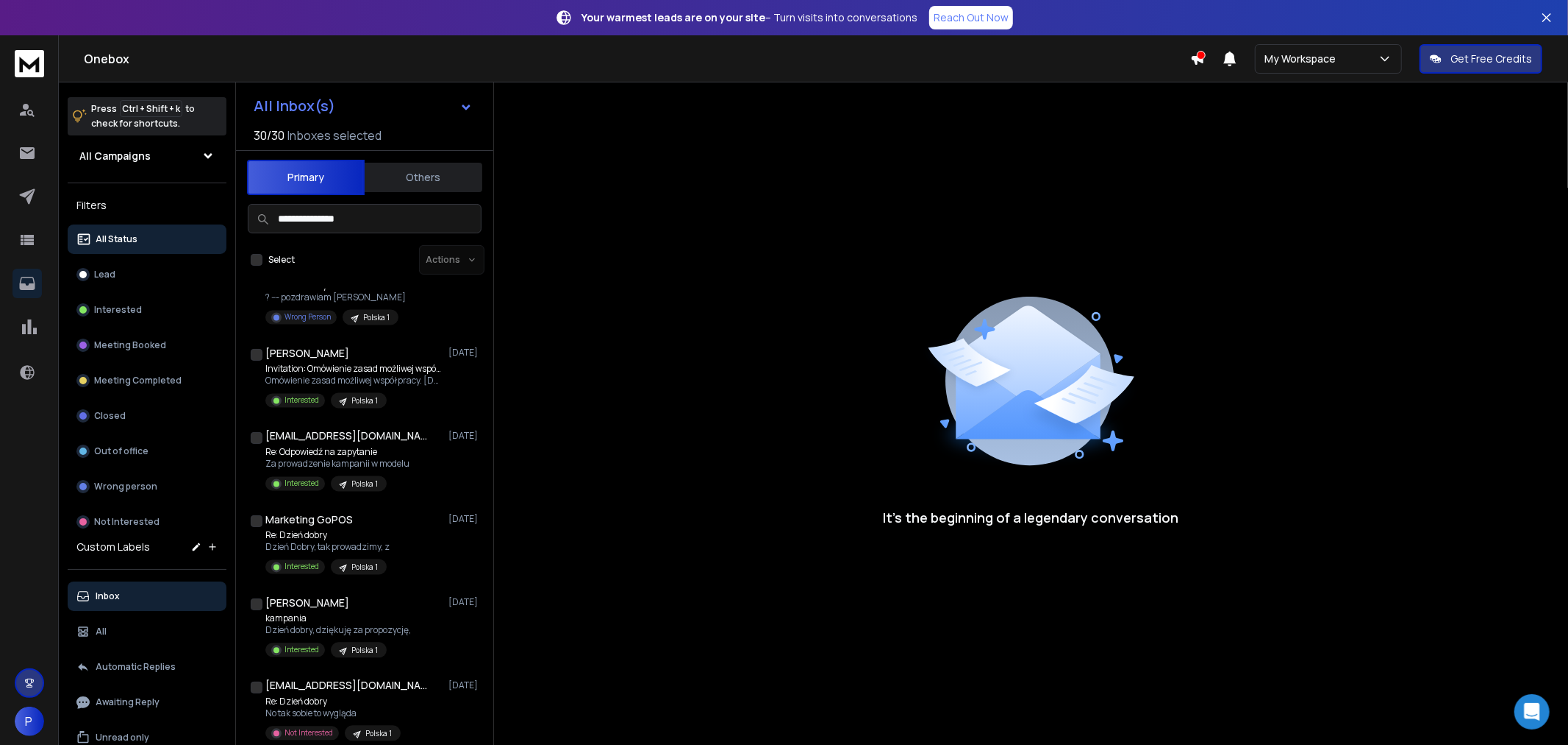
drag, startPoint x: 312, startPoint y: 219, endPoint x: 250, endPoint y: 221, distance: 62.0
click at [250, 221] on input "**********" at bounding box center [365, 218] width 234 height 30
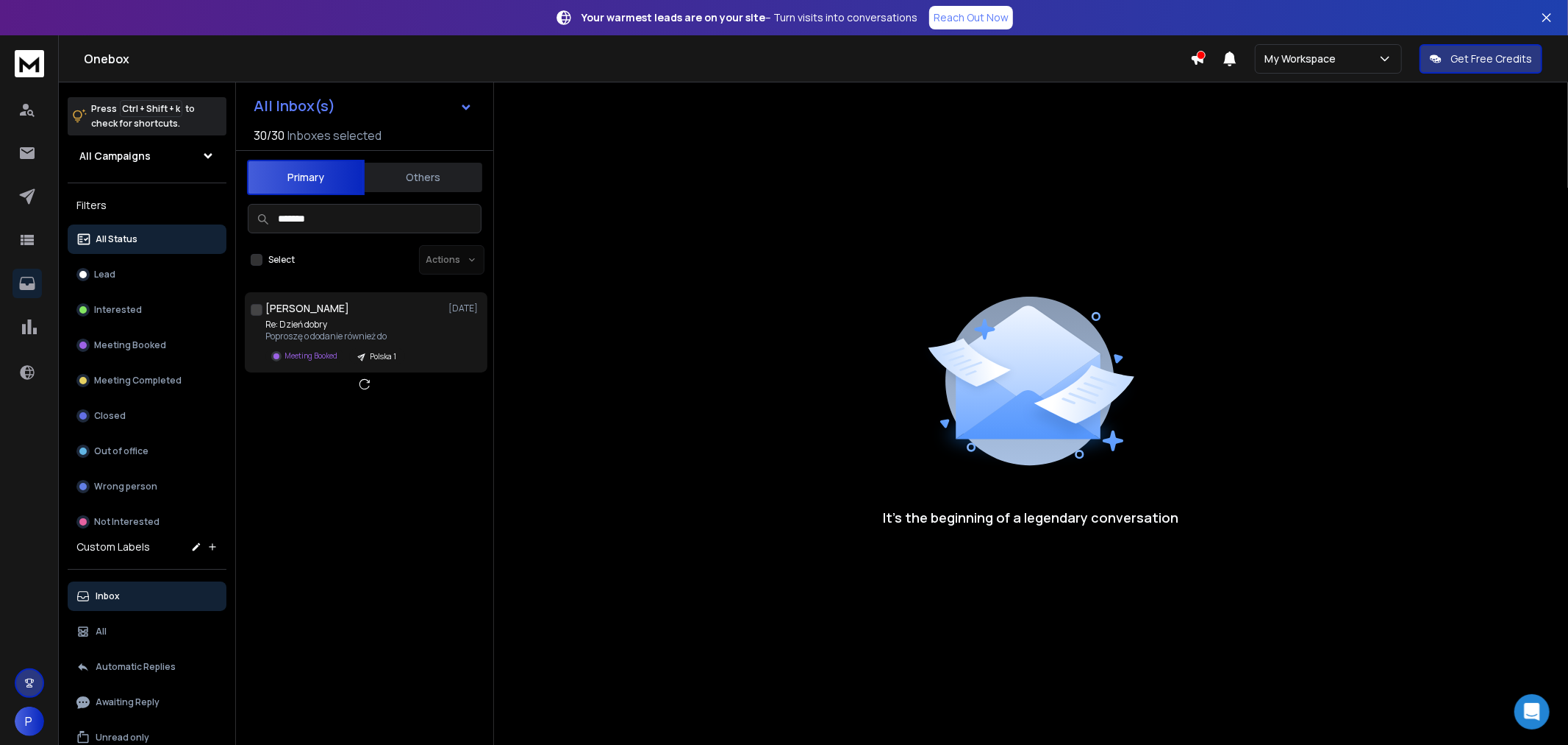
type input "*******"
click at [373, 311] on div "[PERSON_NAME] [DATE]" at bounding box center [373, 308] width 216 height 14
click at [413, 353] on div "Re: Dzień dobry Poproszę o dodanie również do Meeting Booked Polska 1" at bounding box center [373, 341] width 216 height 45
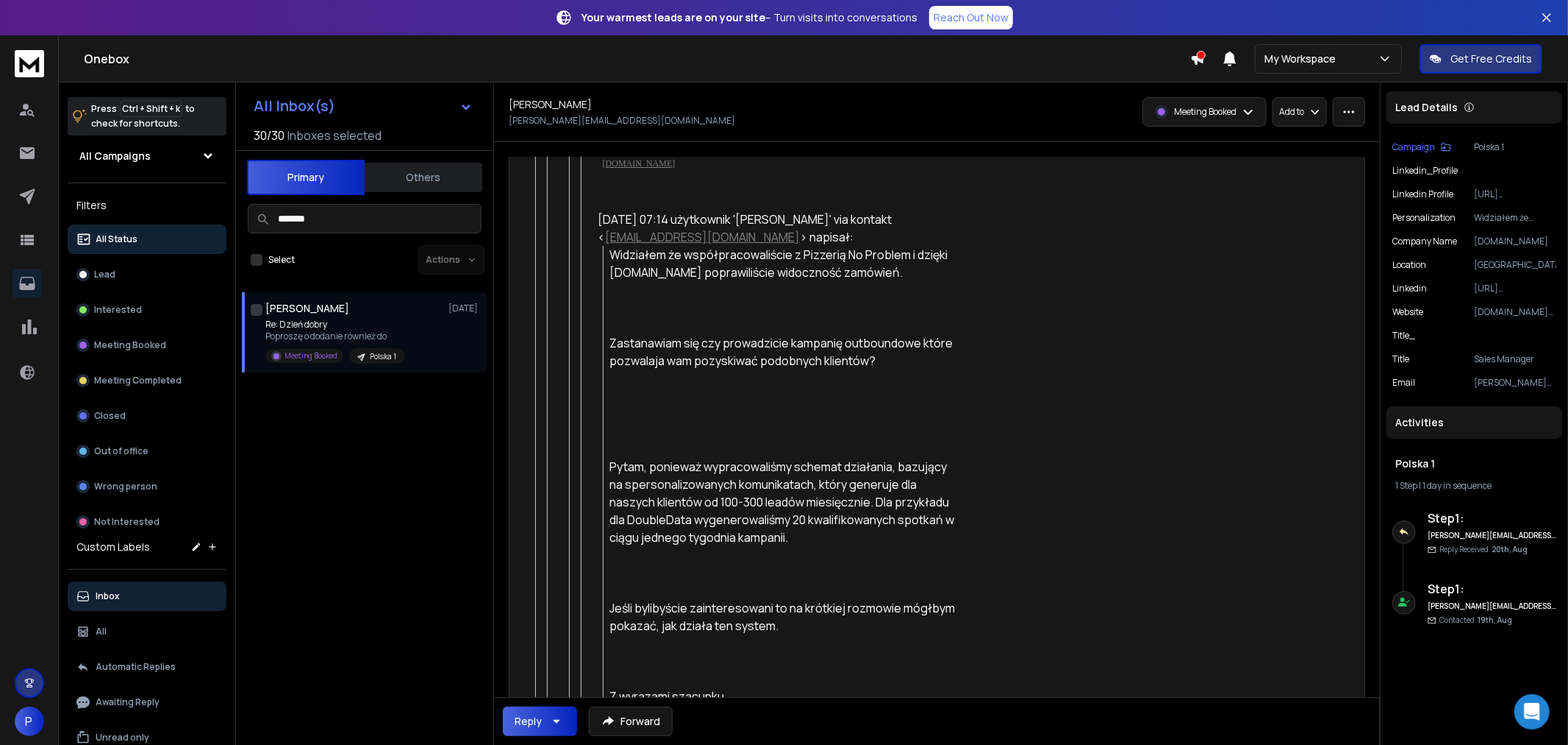
scroll to position [981, 0]
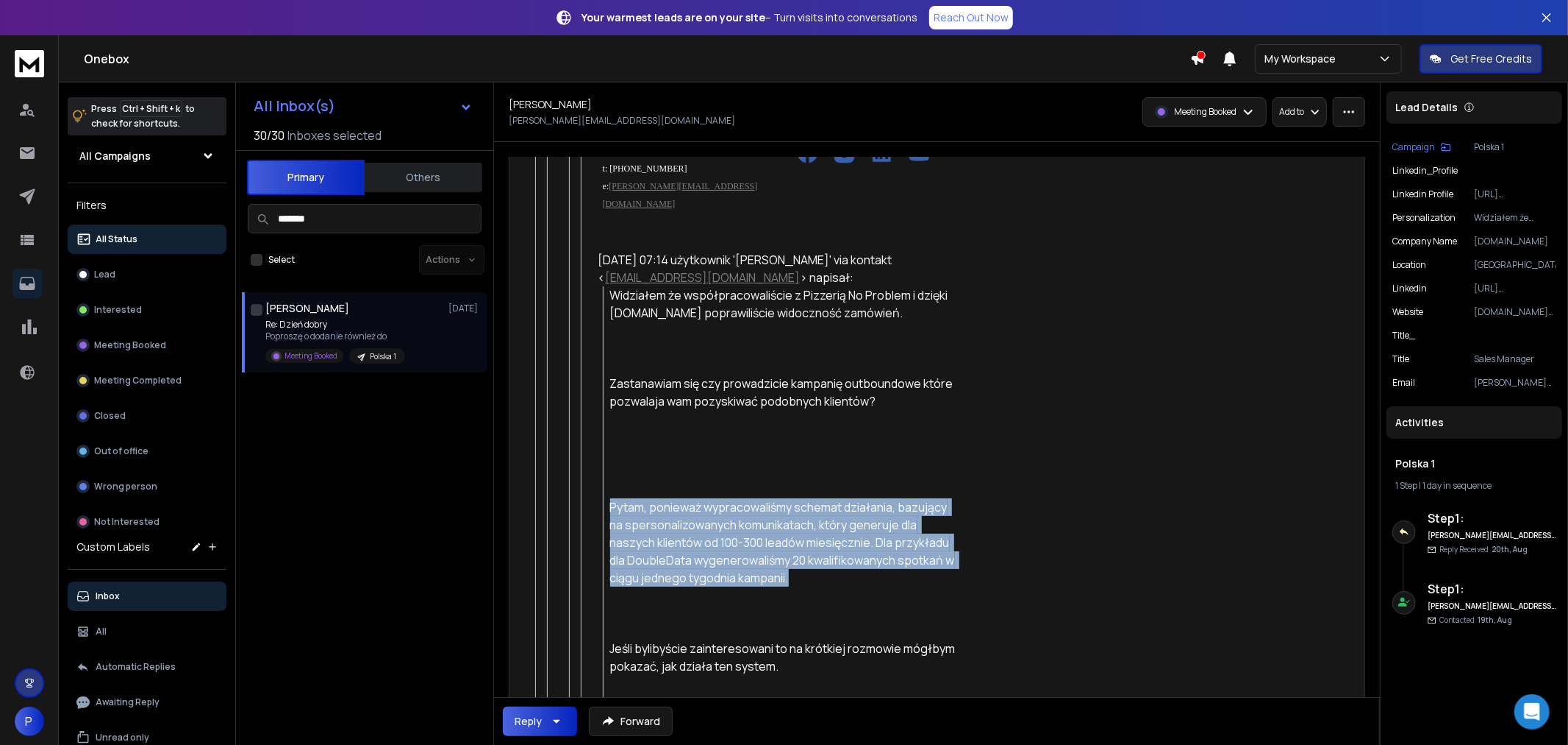
drag, startPoint x: 791, startPoint y: 514, endPoint x: 610, endPoint y: 437, distance: 196.7
click at [611, 437] on blockquote "Widziałem że współpracowaliście z Pizzerią No Problem i dzięki [DOMAIN_NAME] po…" at bounding box center [781, 727] width 357 height 883
click at [607, 436] on blockquote "Widziałem że współpracowaliście z Pizzerią No Problem i dzięki [DOMAIN_NAME] po…" at bounding box center [781, 727] width 357 height 883
drag, startPoint x: 605, startPoint y: 429, endPoint x: 823, endPoint y: 507, distance: 231.5
click at [824, 507] on blockquote "Widziałem że współpracowaliście z Pizzerią No Problem i dzięki [DOMAIN_NAME] po…" at bounding box center [781, 727] width 357 height 883
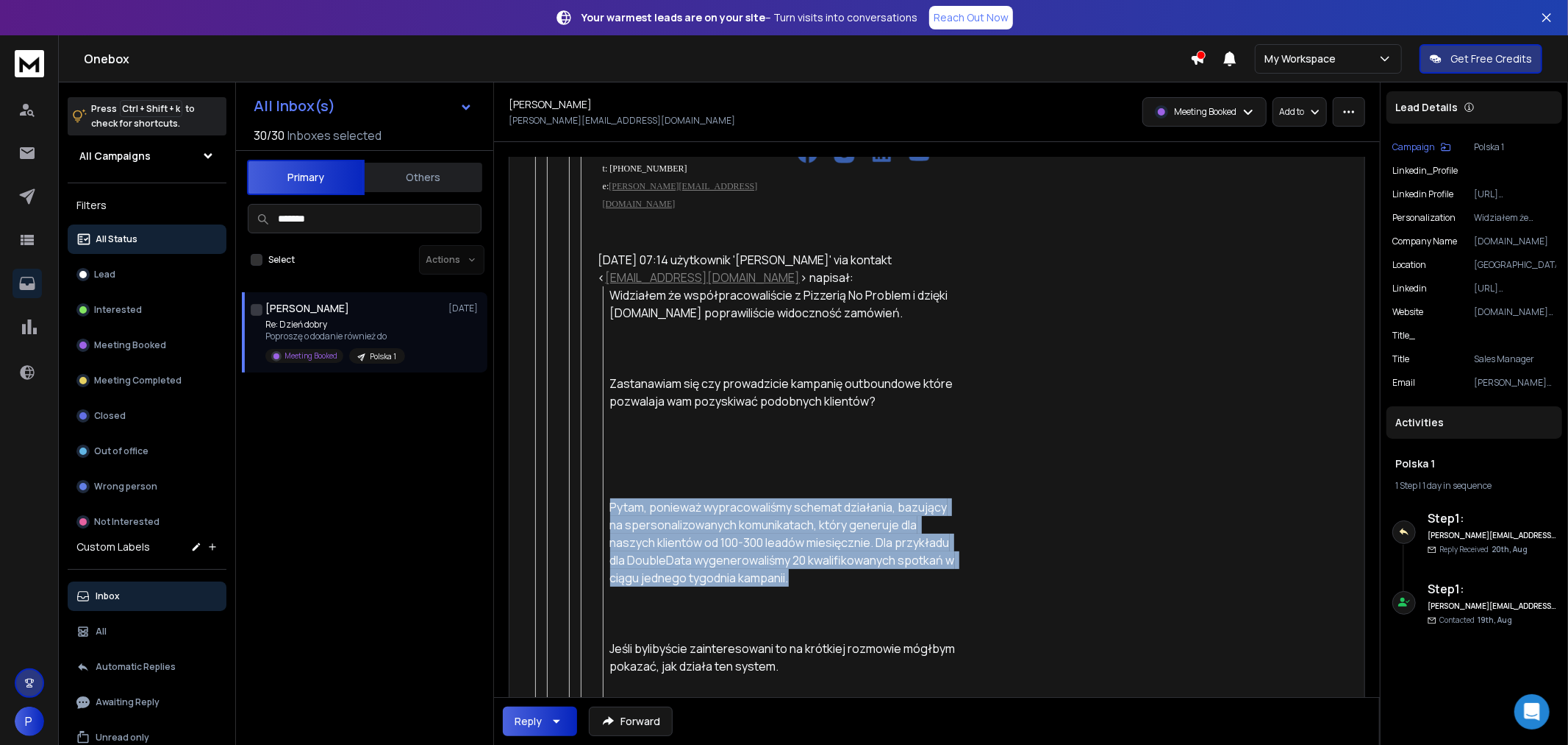
click at [814, 506] on blockquote "Widziałem że współpracowaliście z Pizzerią No Problem i dzięki [DOMAIN_NAME] po…" at bounding box center [781, 727] width 357 height 883
drag, startPoint x: 805, startPoint y: 507, endPoint x: 610, endPoint y: 436, distance: 207.5
click at [610, 436] on blockquote "Widziałem że współpracowaliście z Pizzerią No Problem i dzięki [DOMAIN_NAME] po…" at bounding box center [781, 727] width 357 height 883
click at [805, 503] on blockquote "Widziałem że współpracowaliście z Pizzerią No Problem i dzięki [DOMAIN_NAME] po…" at bounding box center [781, 727] width 357 height 883
drag, startPoint x: 789, startPoint y: 505, endPoint x: 612, endPoint y: 436, distance: 190.0
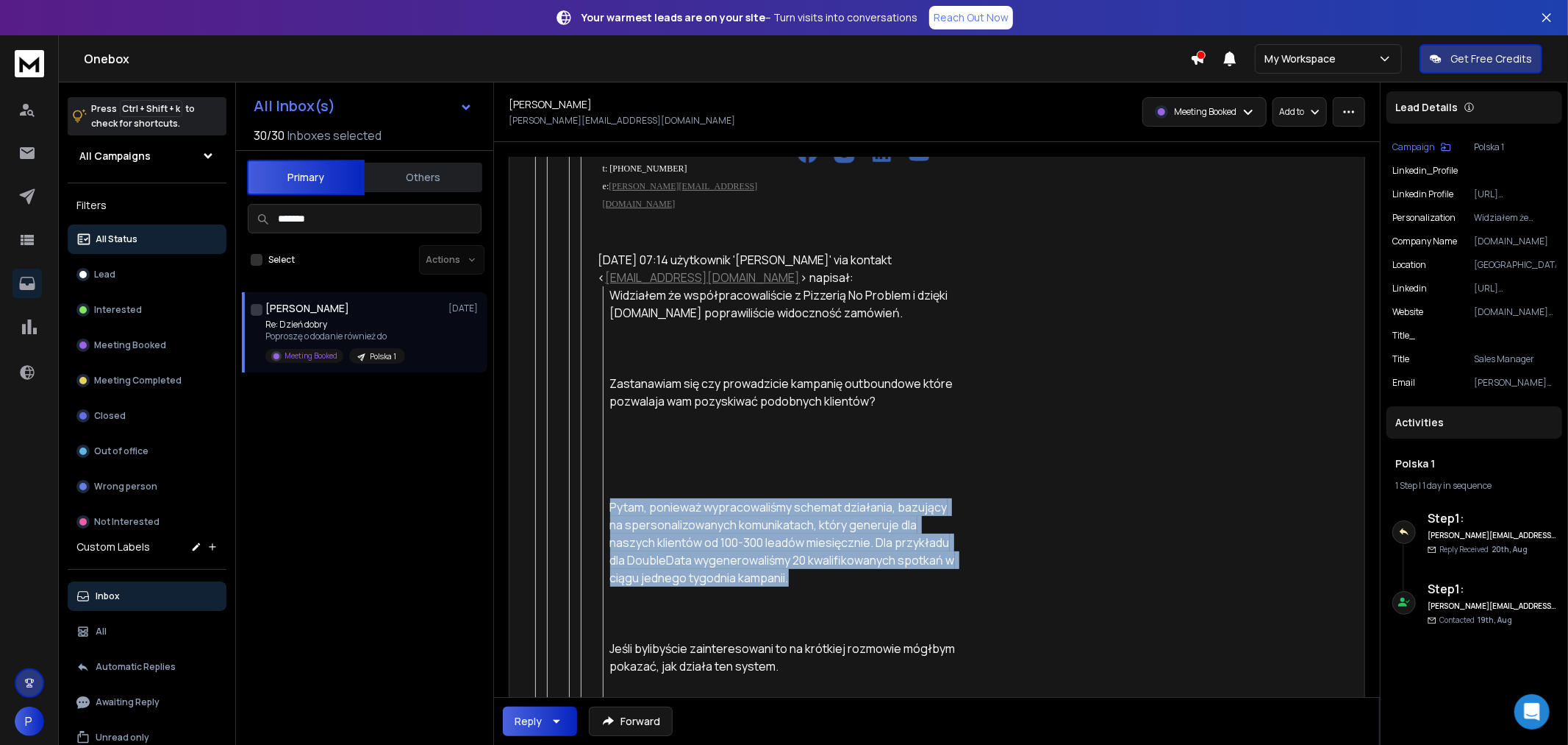
click at [612, 436] on blockquote "Widziałem że współpracowaliście z Pizzerią No Problem i dzięki [DOMAIN_NAME] po…" at bounding box center [781, 727] width 357 height 883
click at [803, 501] on blockquote "Widziałem że współpracowaliście z Pizzerią No Problem i dzięki [DOMAIN_NAME] po…" at bounding box center [781, 727] width 357 height 883
drag, startPoint x: 802, startPoint y: 503, endPoint x: 601, endPoint y: 422, distance: 216.7
click at [601, 422] on div "[DATE] 07:14 użytkownik '[PERSON_NAME]' via kontakt < [EMAIL_ADDRESS][DOMAIN_NA…" at bounding box center [779, 710] width 362 height 918
click at [789, 506] on blockquote "Widziałem że współpracowaliście z Pizzerią No Problem i dzięki [DOMAIN_NAME] po…" at bounding box center [781, 727] width 357 height 883
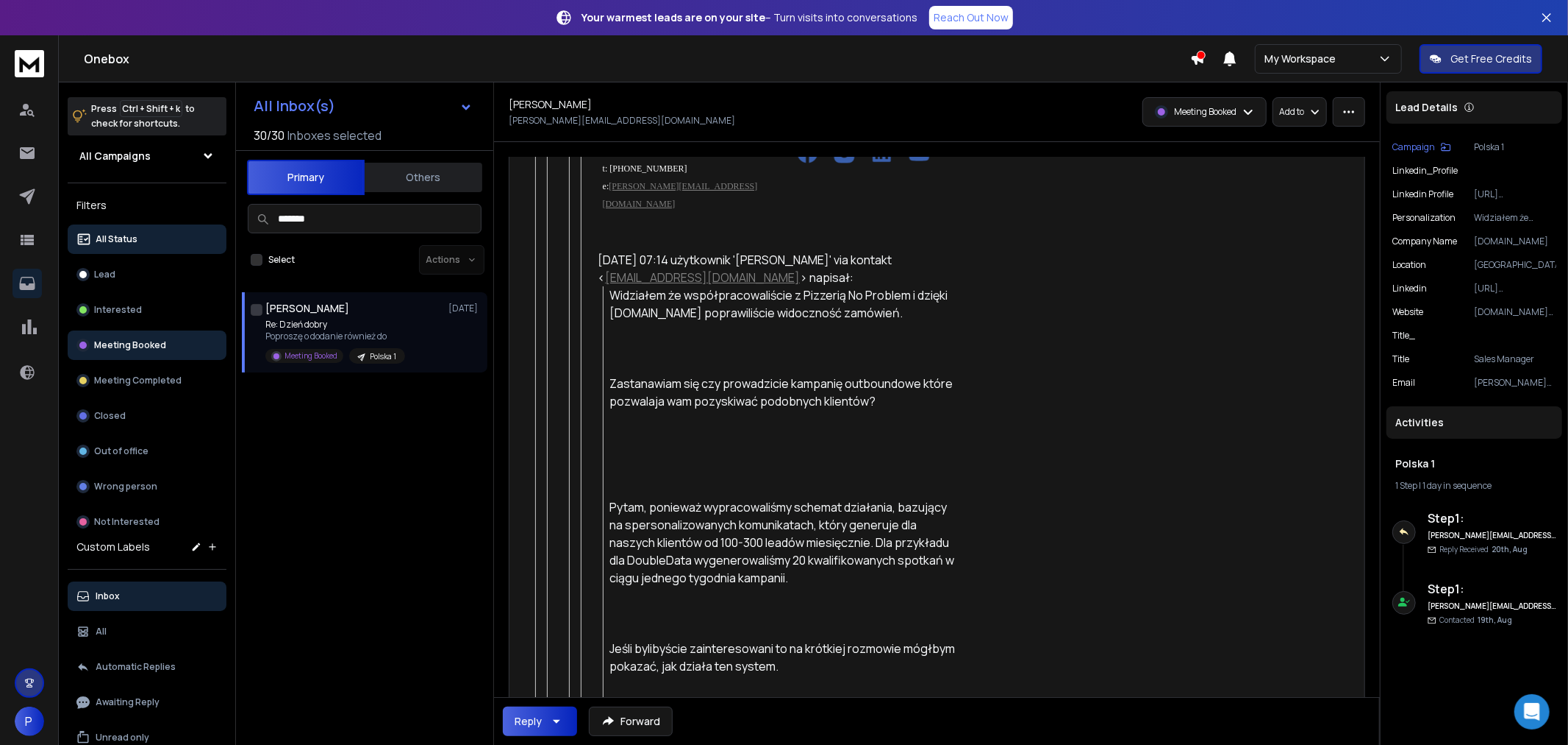
click at [148, 331] on button "Meeting Booked" at bounding box center [147, 344] width 159 height 30
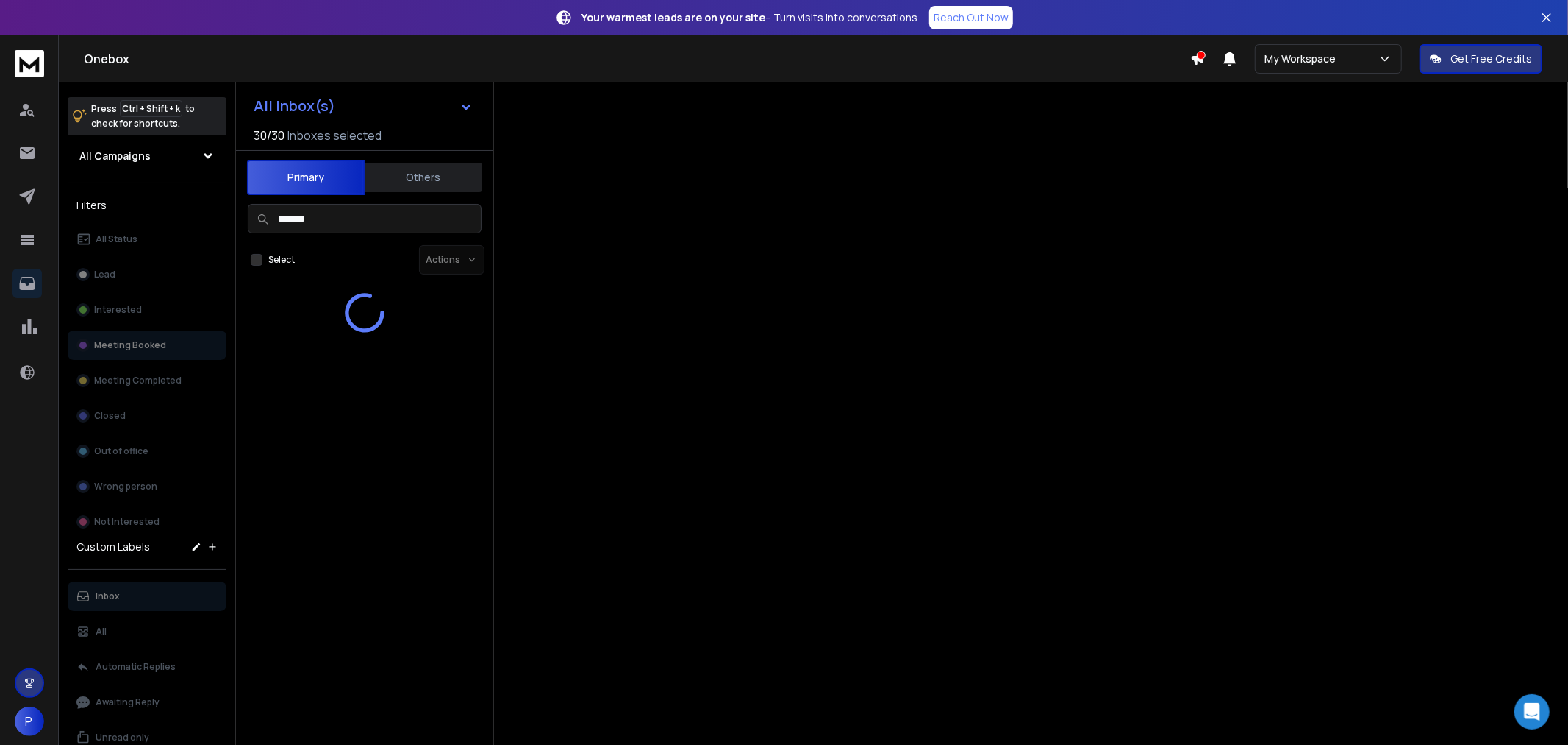
scroll to position [0, 0]
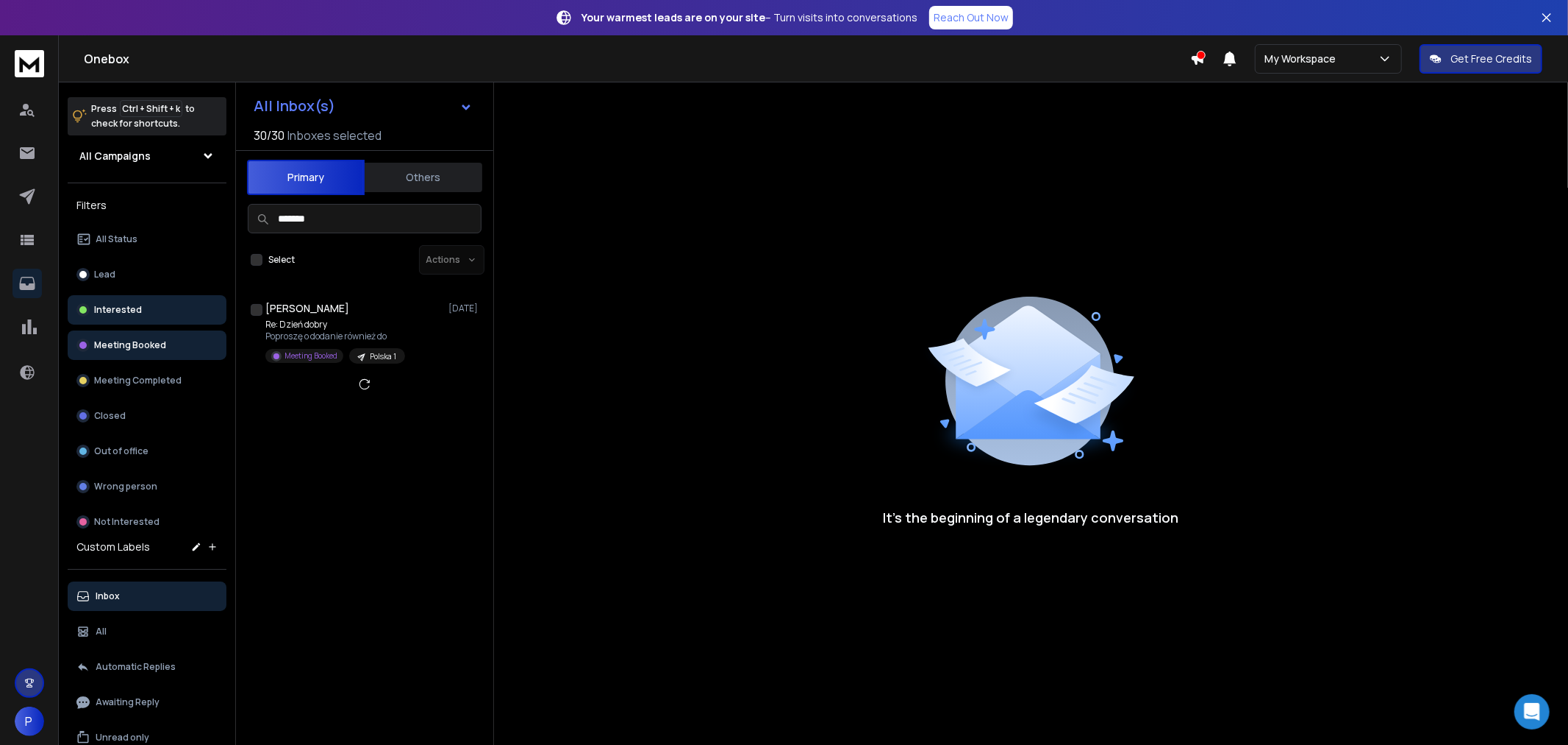
click at [137, 318] on button "Interested" at bounding box center [147, 309] width 159 height 30
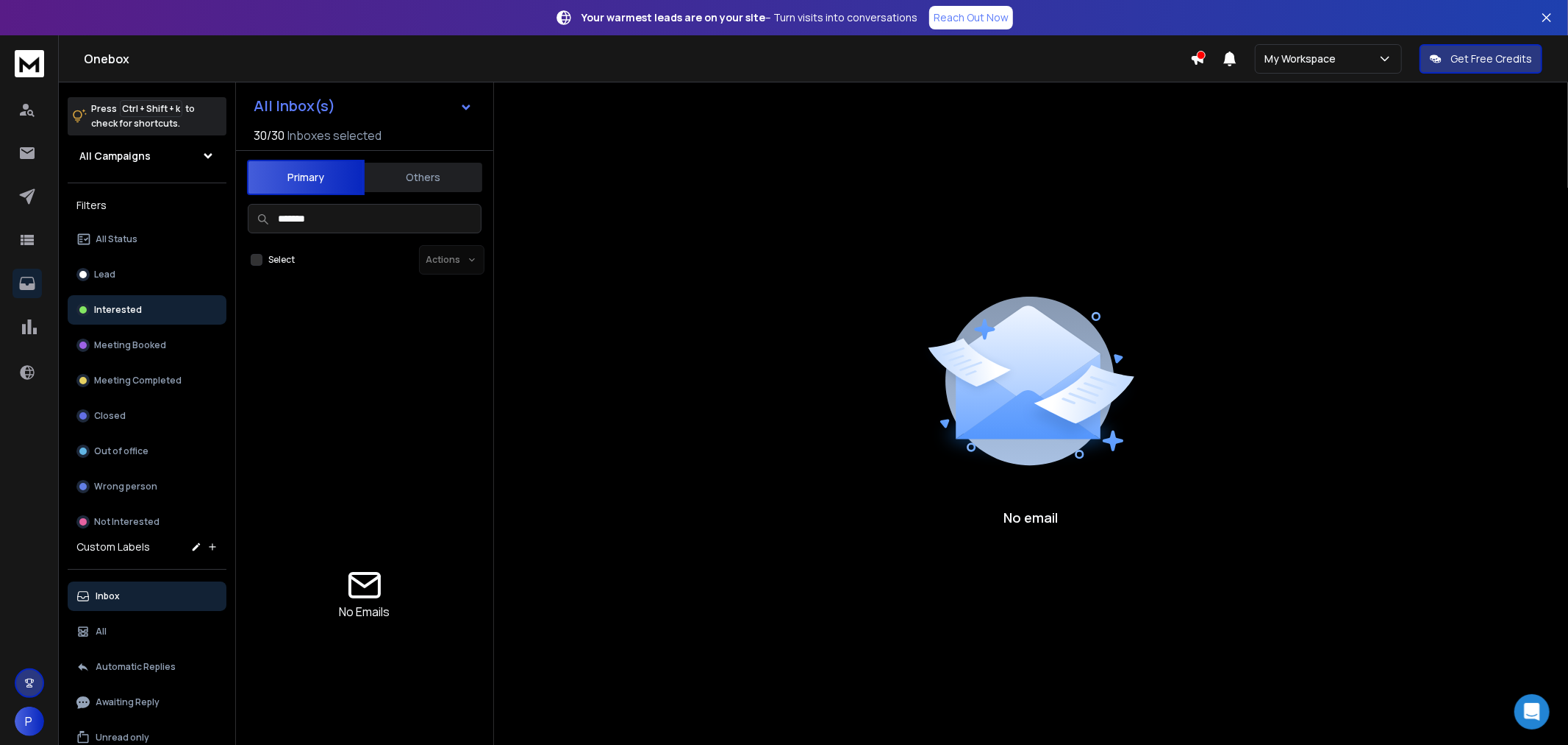
click at [400, 208] on input "*******" at bounding box center [365, 218] width 234 height 30
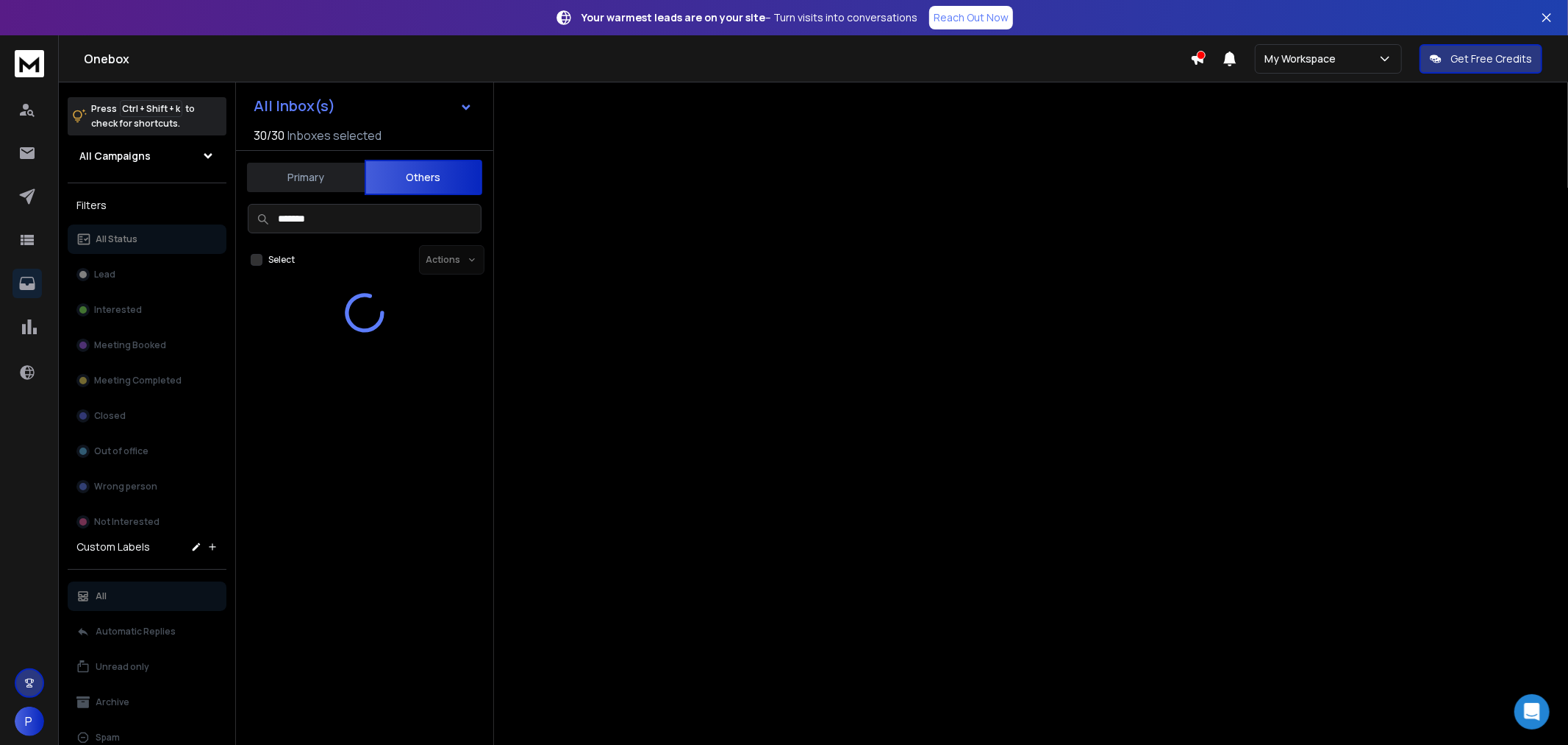
click at [406, 188] on button "Others" at bounding box center [423, 177] width 117 height 35
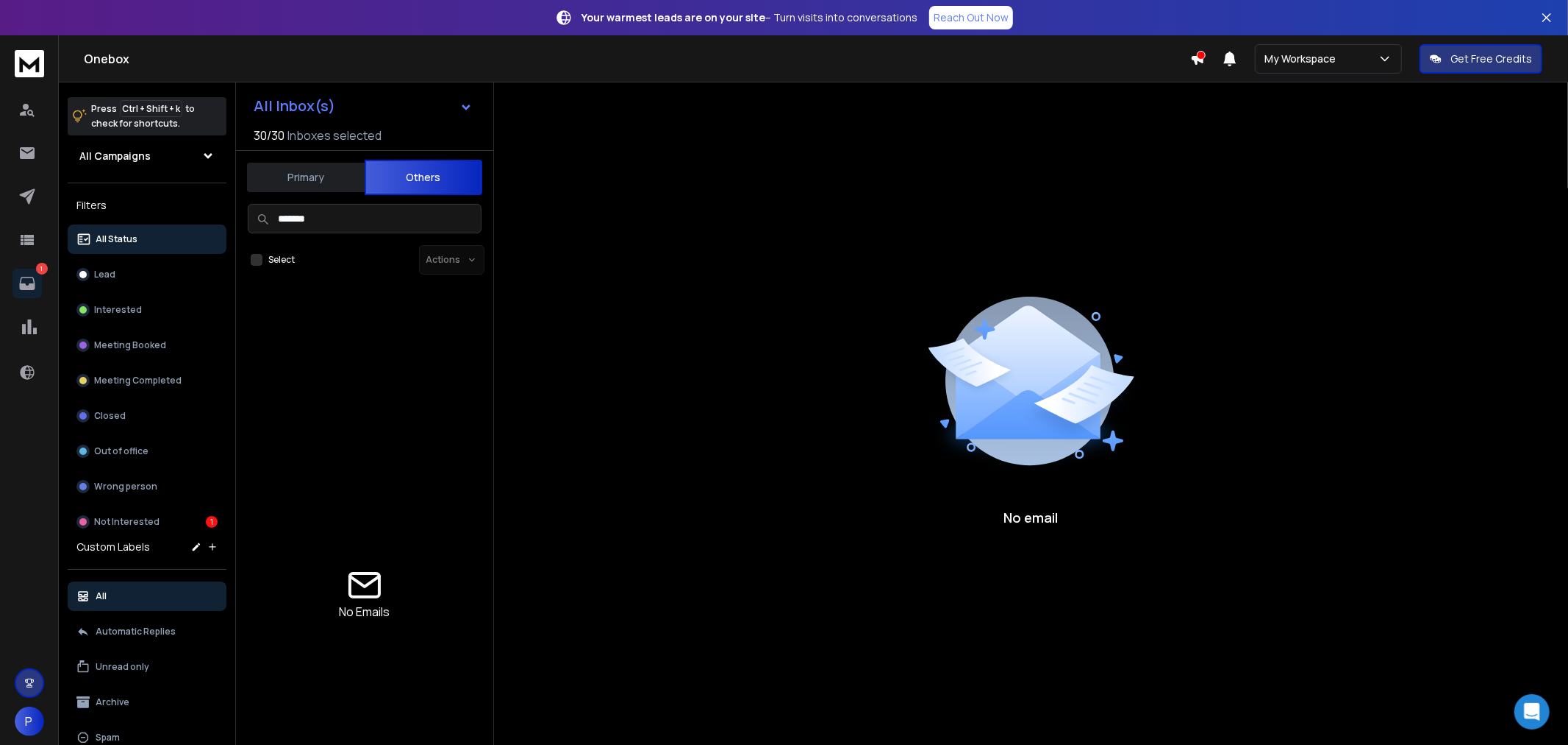
click at [294, 178] on button "Primary" at bounding box center [306, 178] width 117 height 32
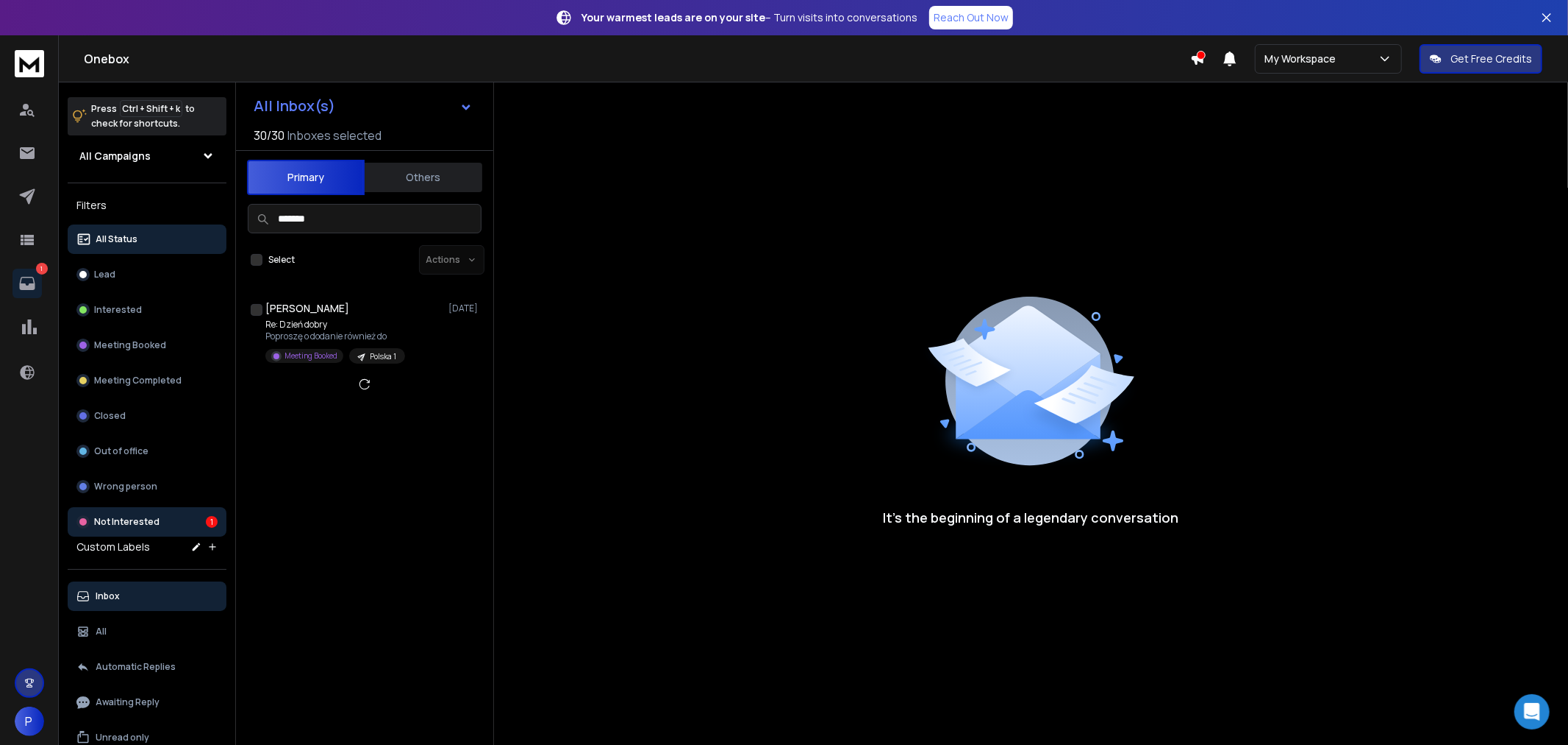
click at [145, 515] on p "Not Interested" at bounding box center [126, 521] width 65 height 12
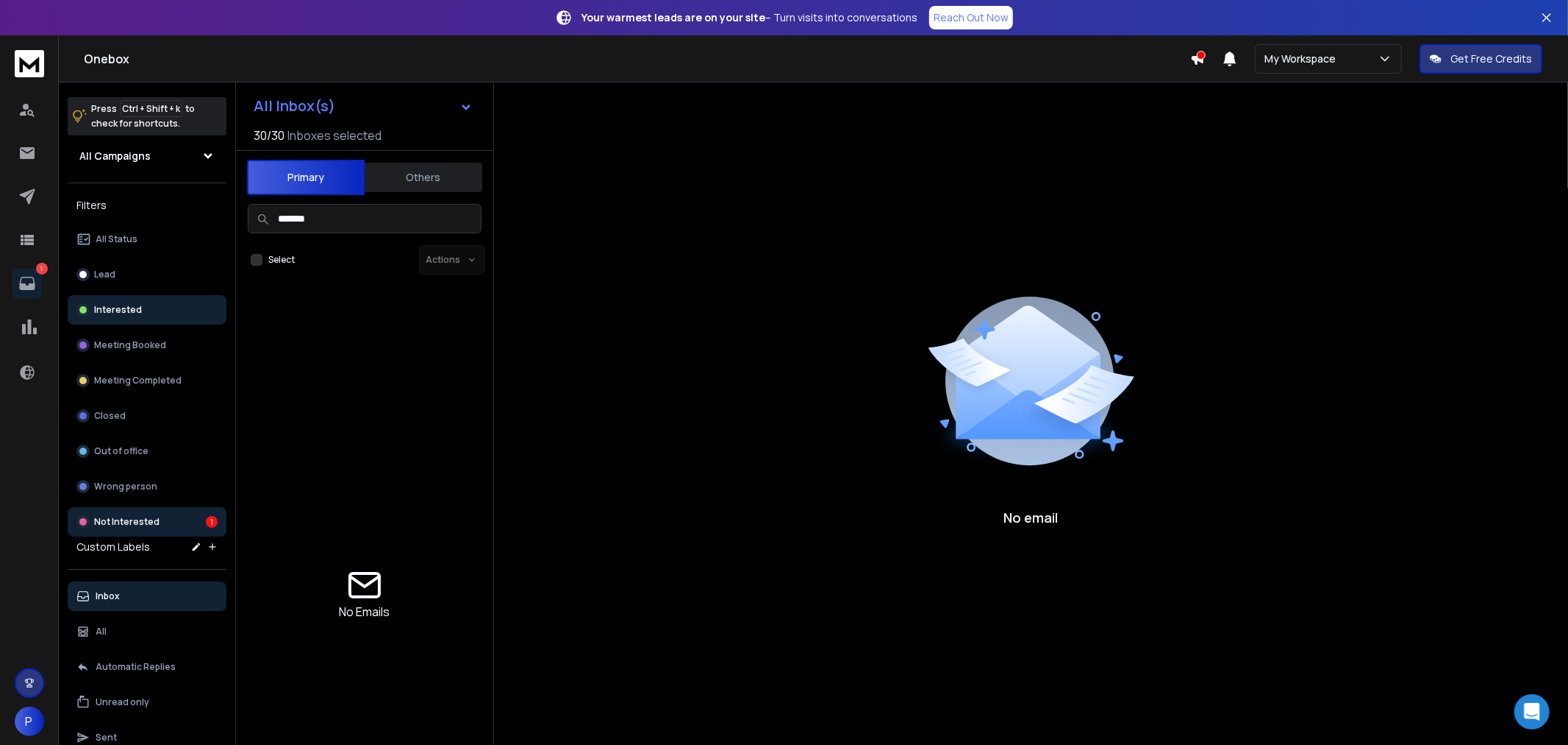
click at [152, 318] on button "Interested" at bounding box center [147, 309] width 159 height 30
click at [45, 278] on div "1" at bounding box center [30, 286] width 34 height 35
click at [38, 309] on div "1" at bounding box center [30, 244] width 34 height 298
click at [40, 332] on link at bounding box center [30, 327] width 34 height 34
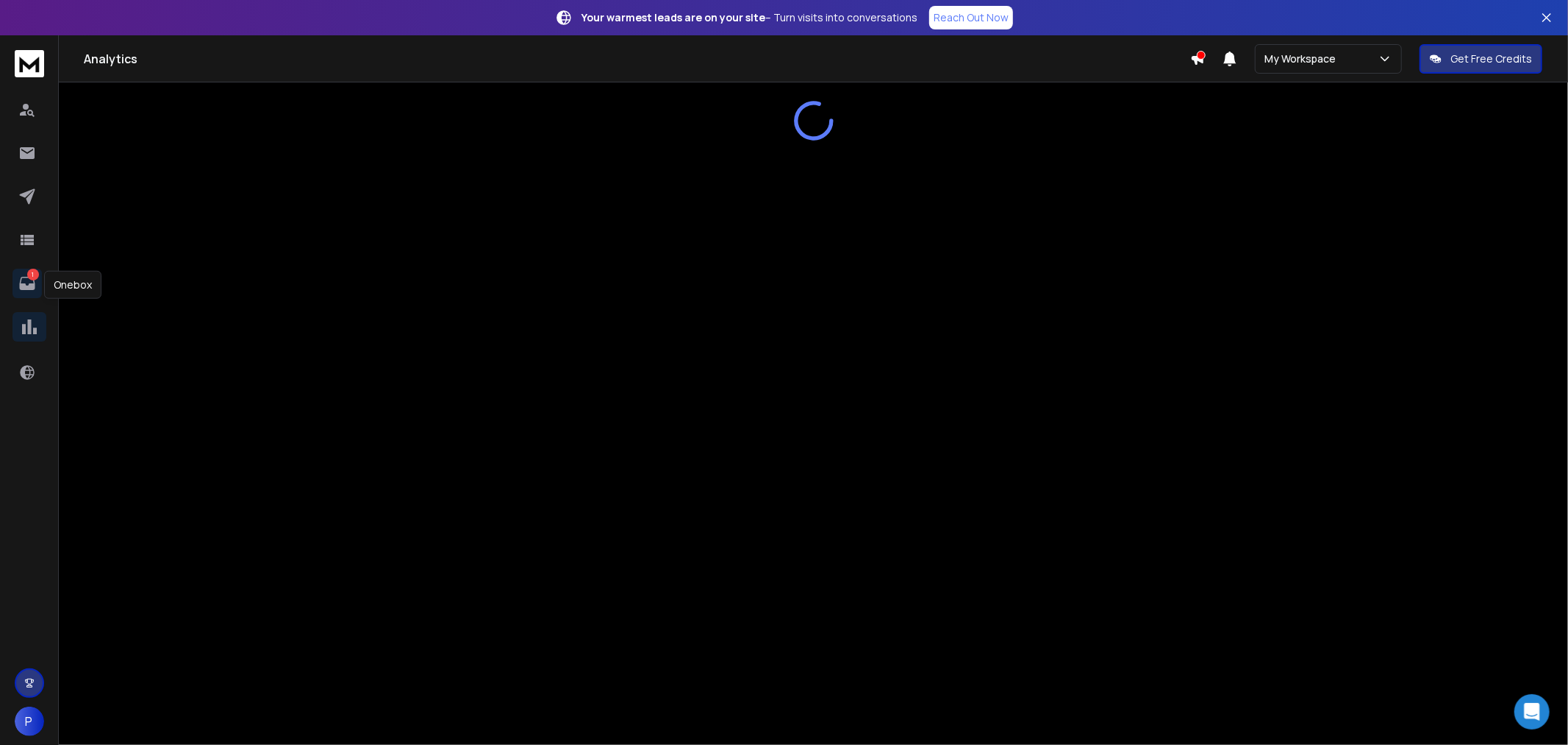
click at [27, 288] on icon at bounding box center [26, 283] width 15 height 13
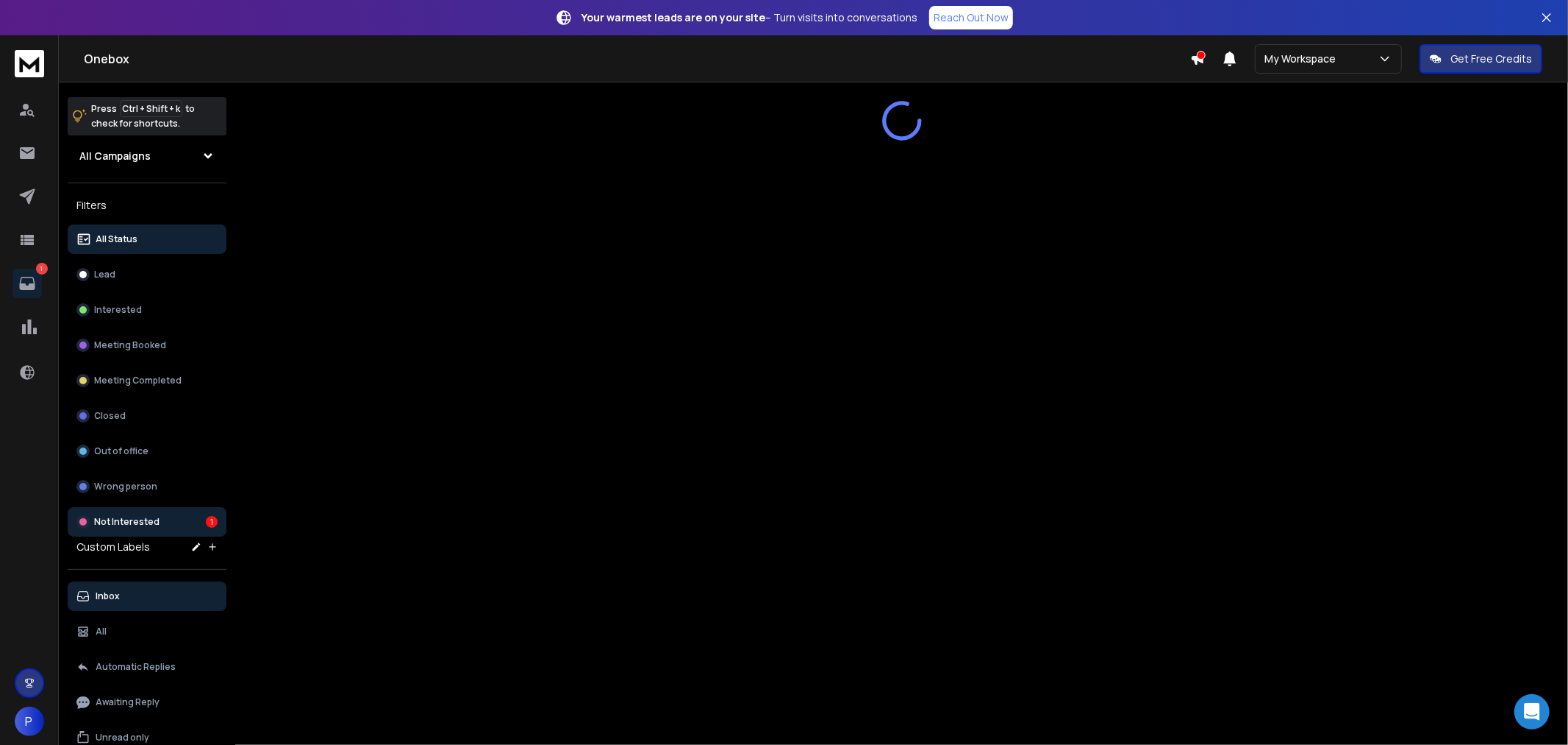
click at [171, 526] on button "Not Interested 1" at bounding box center [147, 521] width 159 height 30
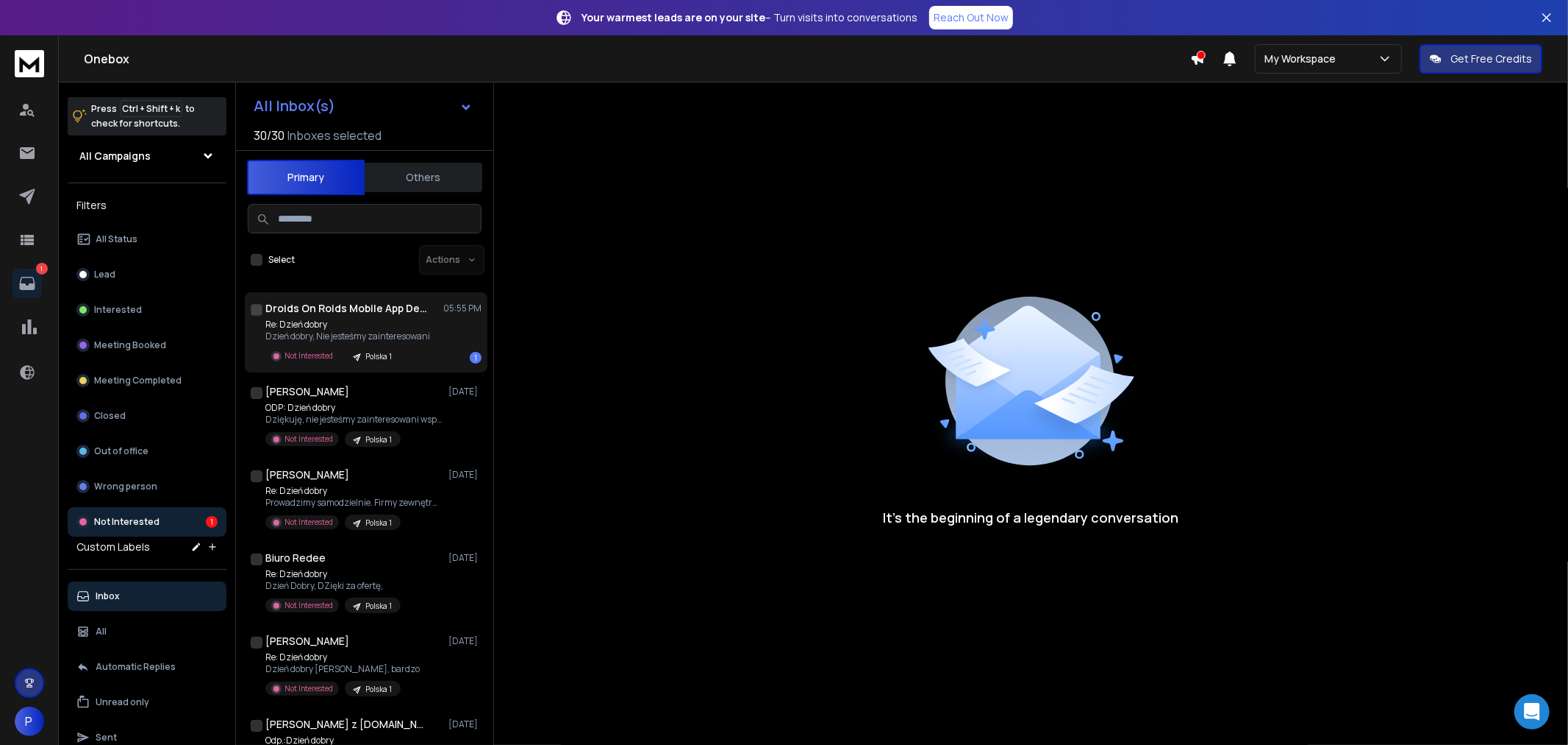
click at [355, 342] on p "Dzień dobry, Nie jesteśmy zainteresowani" at bounding box center [348, 335] width 165 height 12
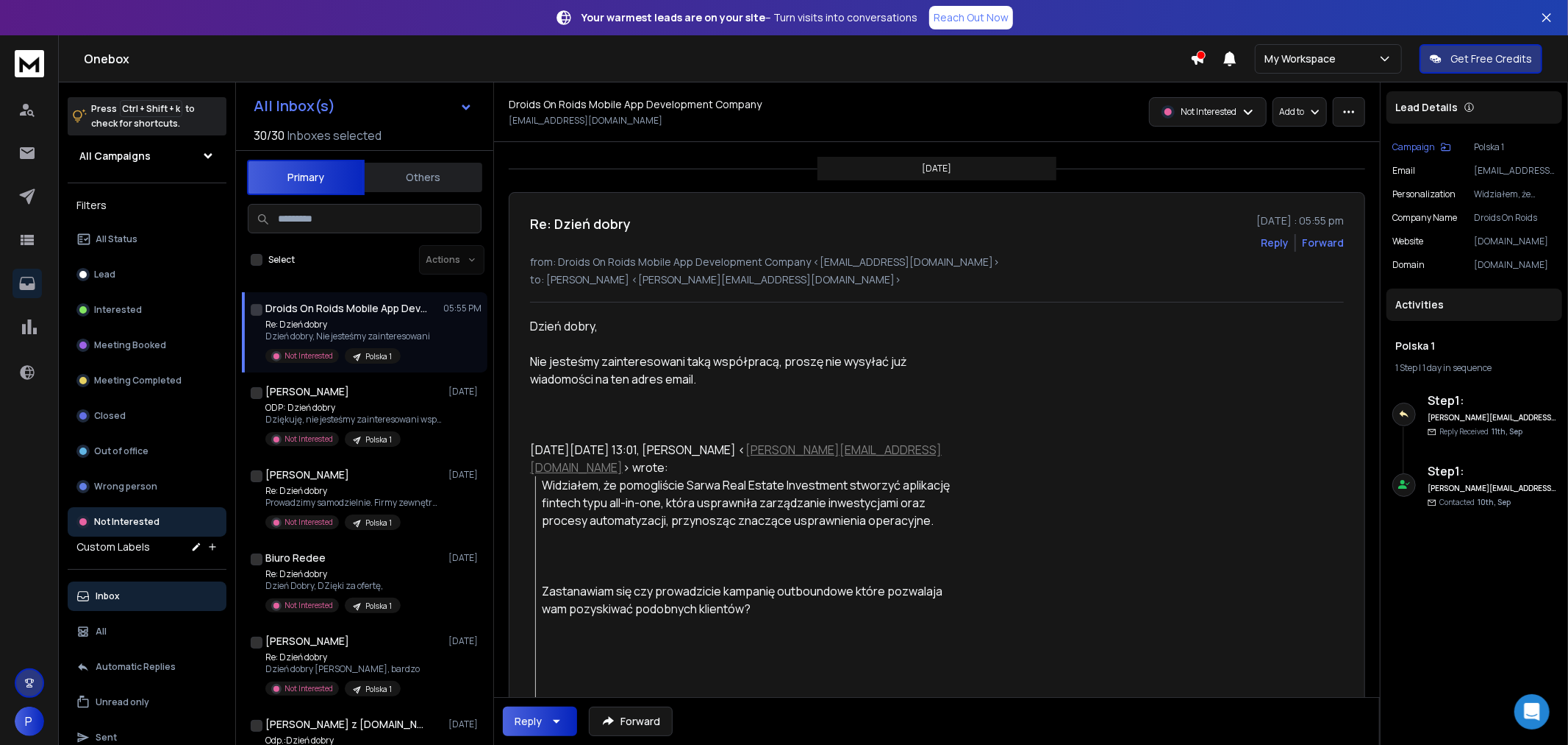
click at [405, 193] on button "Others" at bounding box center [423, 178] width 117 height 32
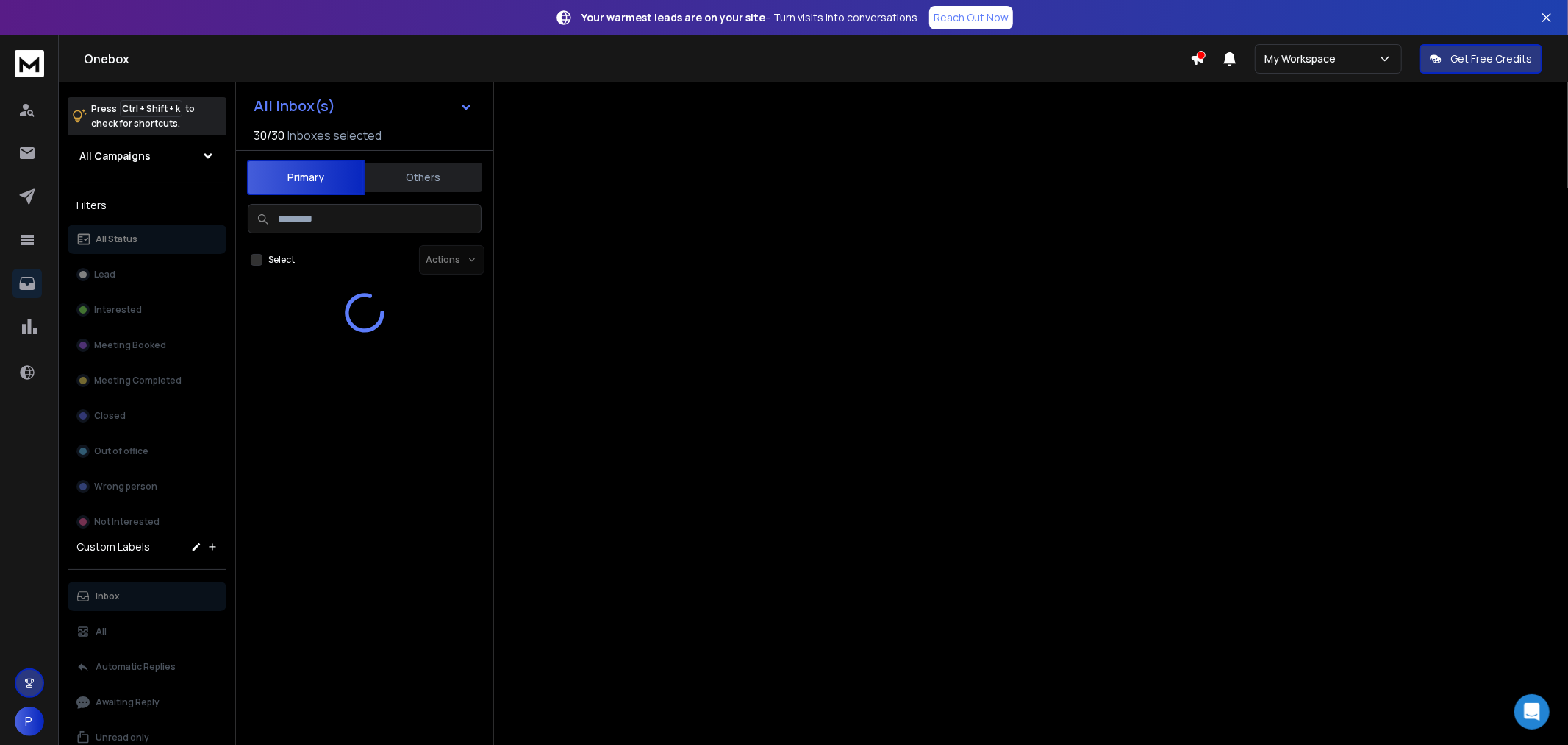
click at [299, 163] on button "Primary" at bounding box center [306, 177] width 117 height 35
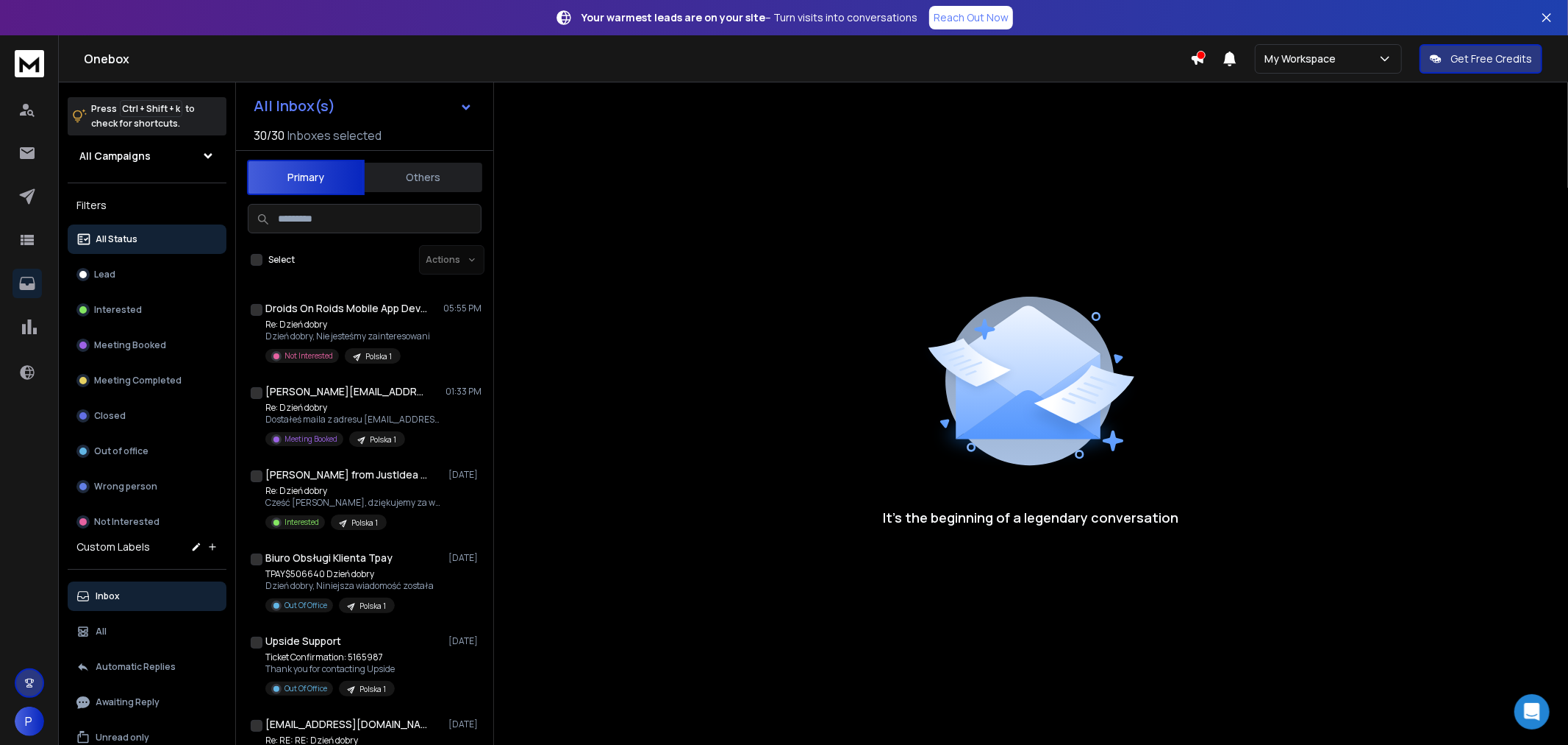
click at [450, 174] on button "Others" at bounding box center [423, 178] width 117 height 32
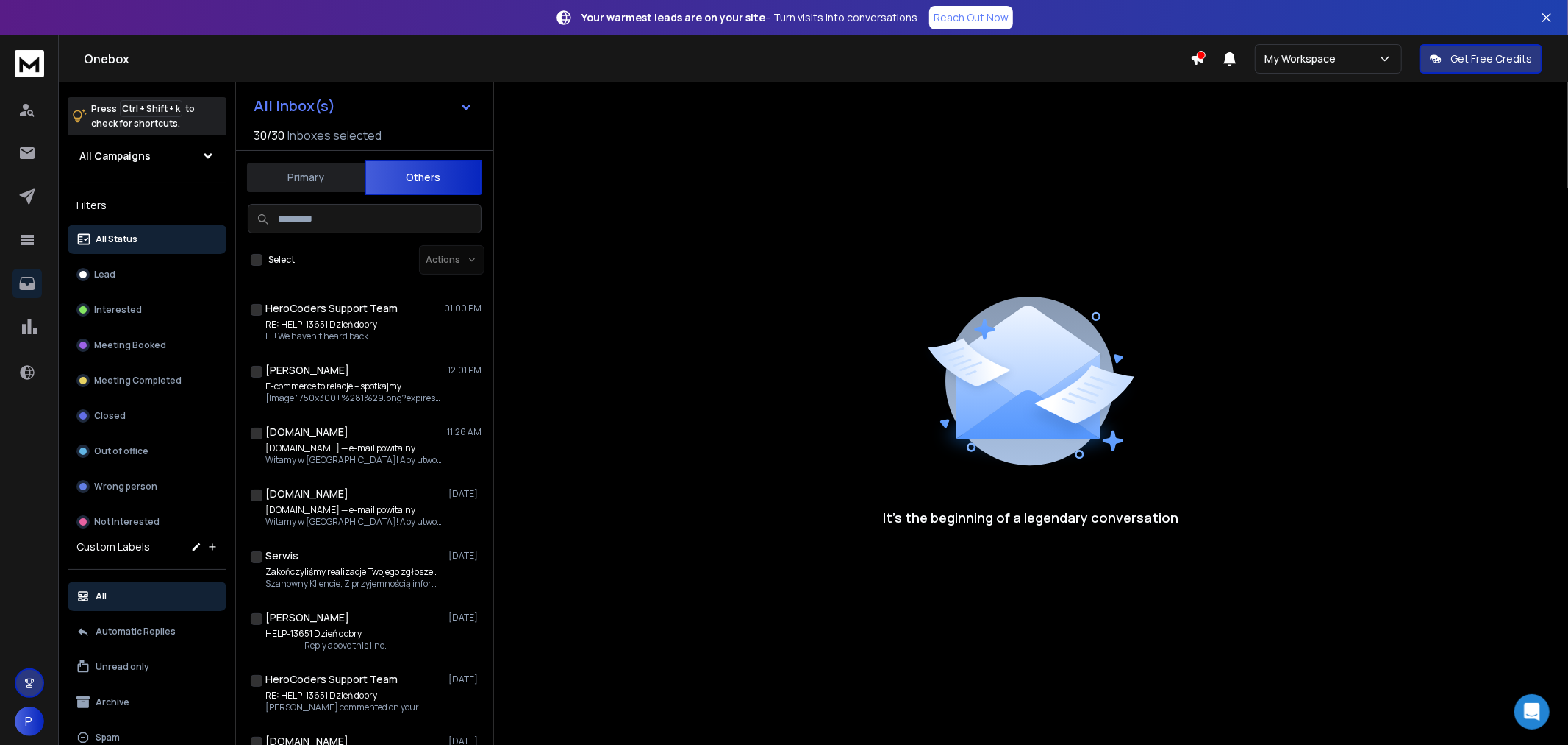
click at [310, 180] on button "Primary" at bounding box center [306, 178] width 117 height 32
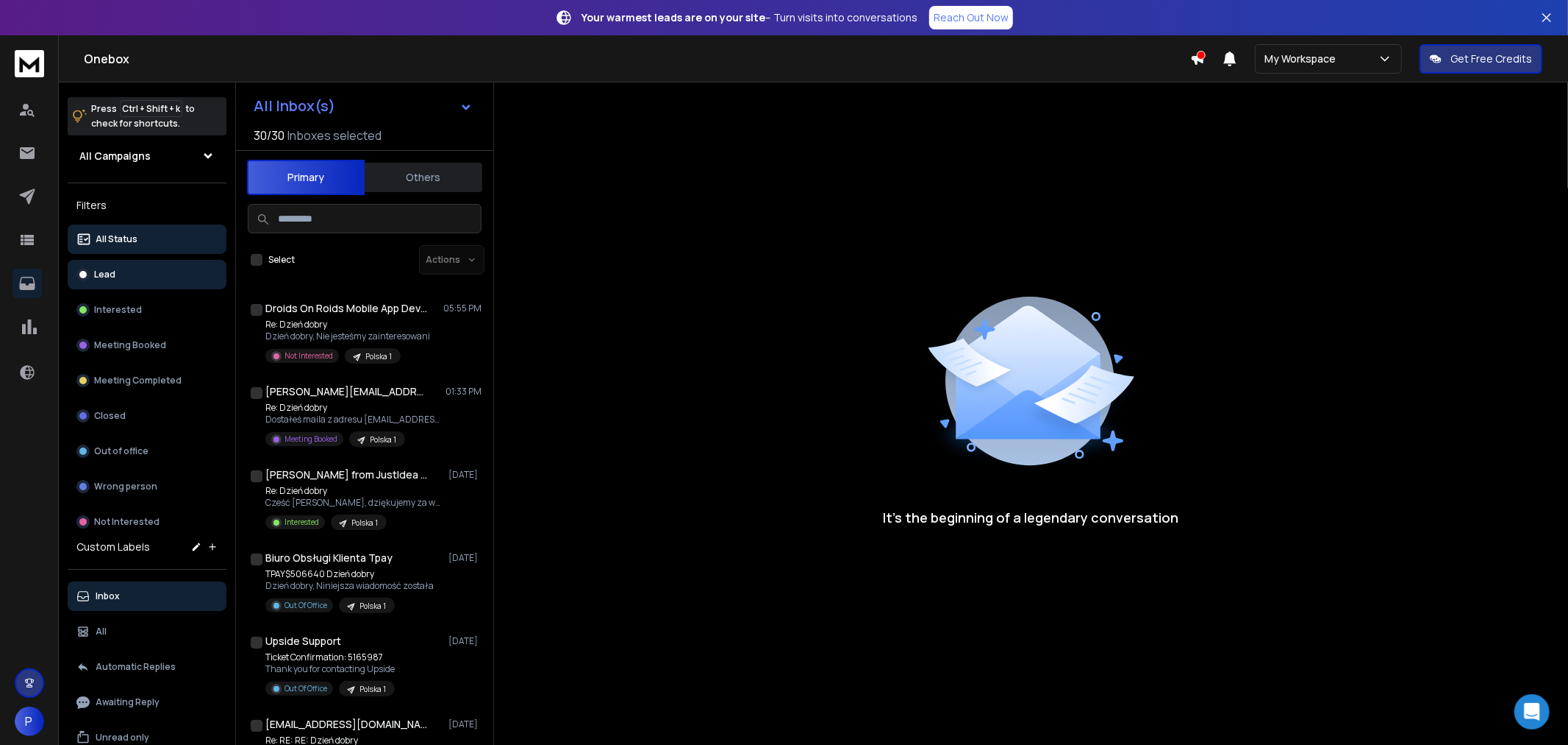
click at [134, 271] on button "Lead" at bounding box center [147, 274] width 159 height 30
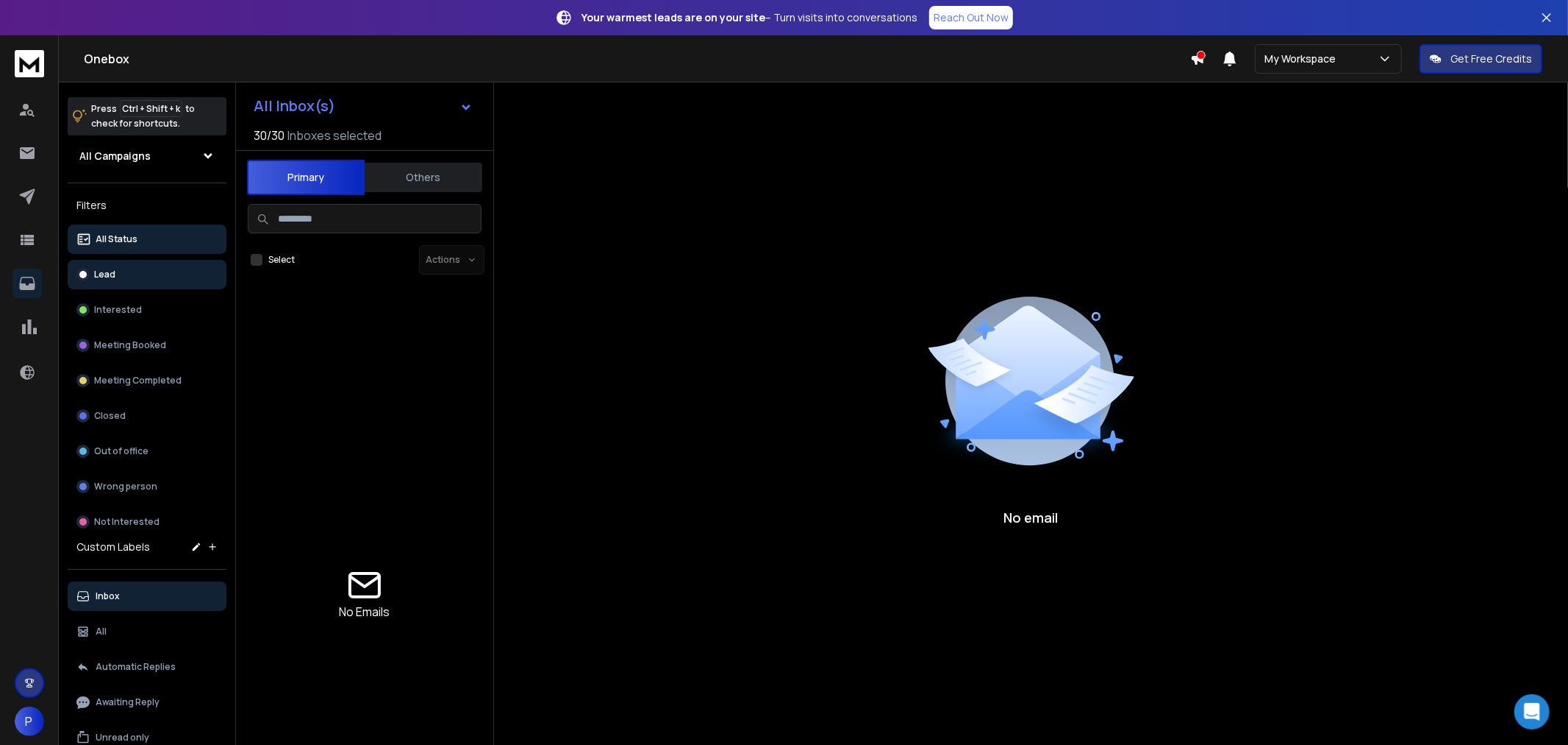
click at [130, 240] on p "All Status" at bounding box center [116, 238] width 42 height 12
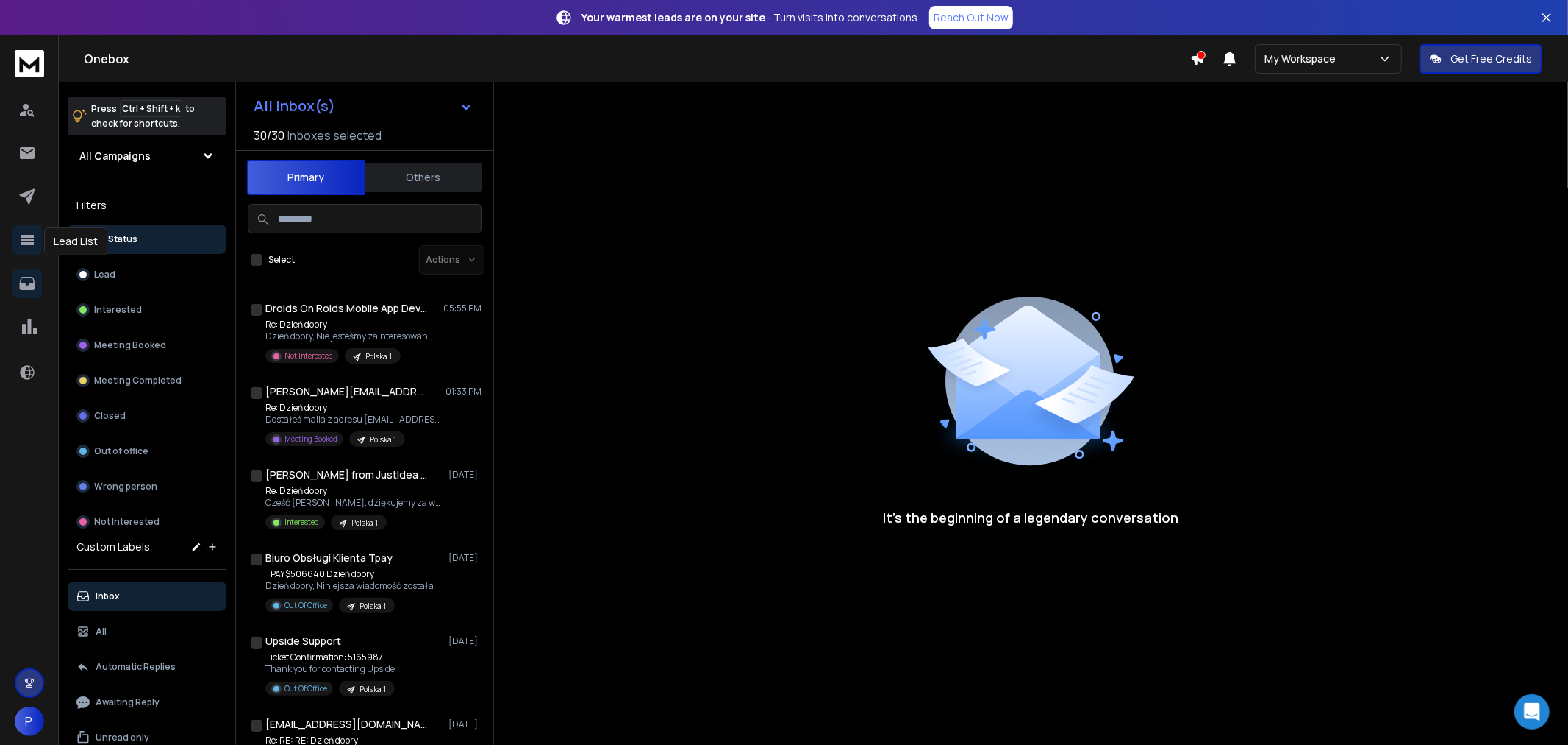
click at [30, 243] on icon at bounding box center [28, 240] width 18 height 18
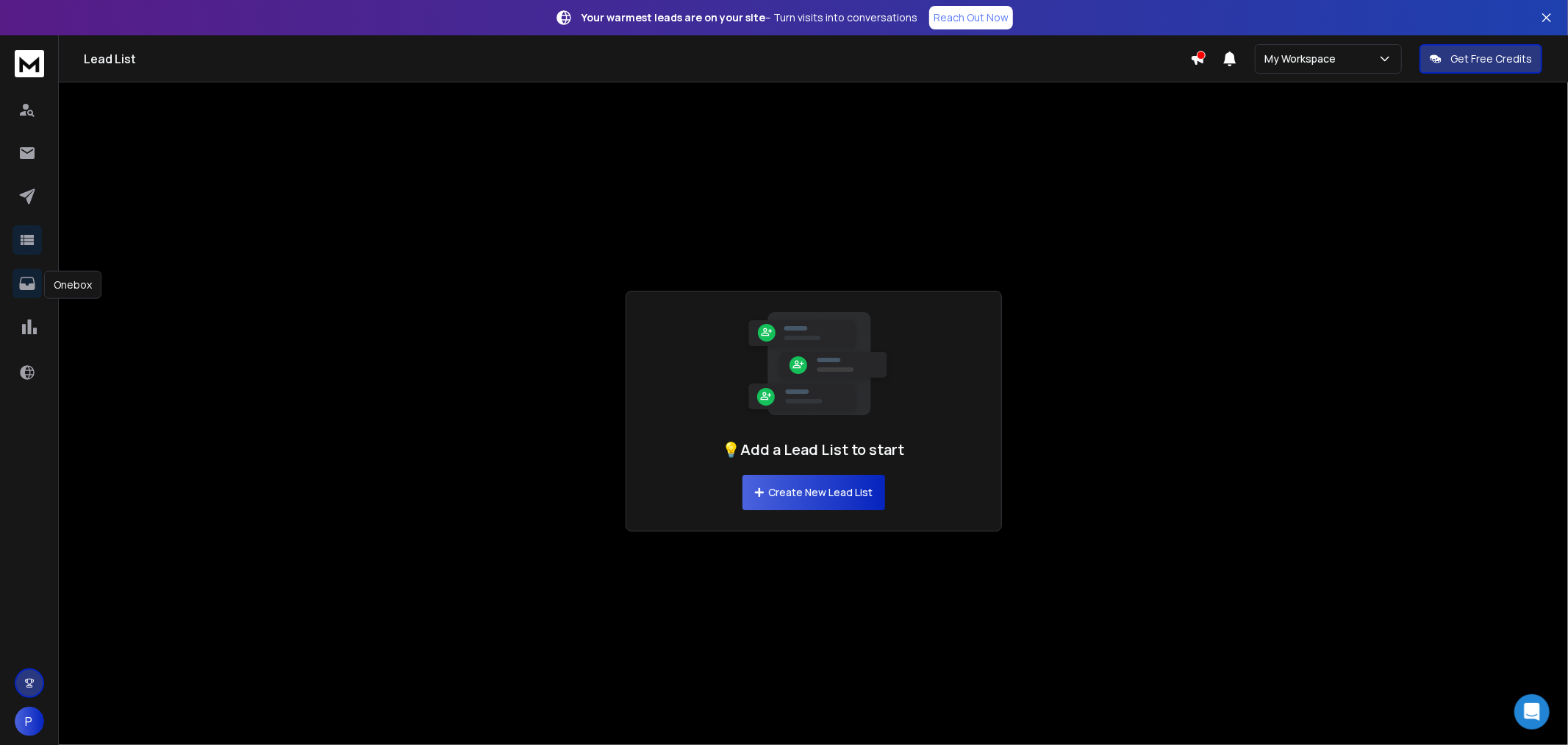
click at [22, 288] on icon at bounding box center [26, 283] width 15 height 13
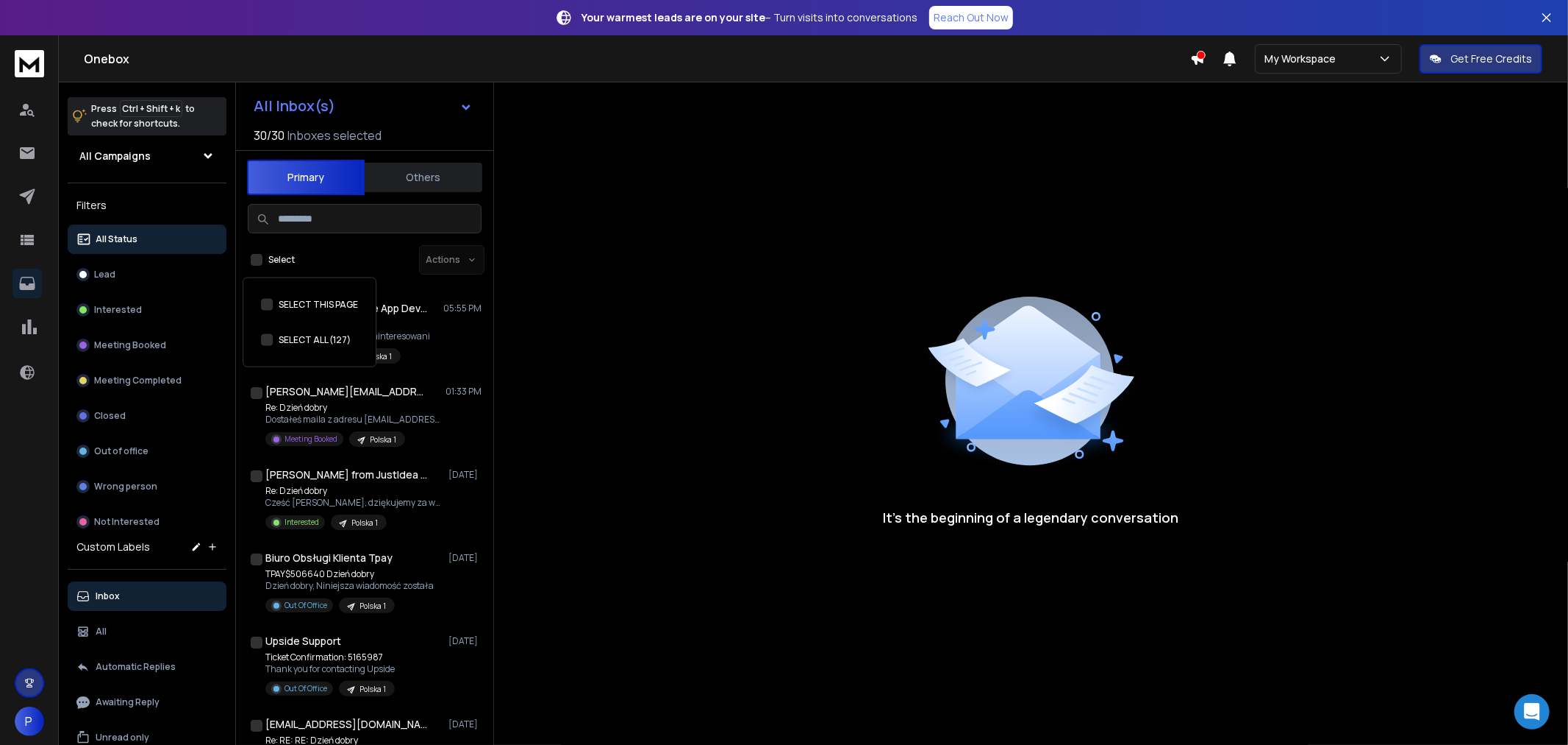
click at [421, 181] on button "Others" at bounding box center [423, 178] width 117 height 32
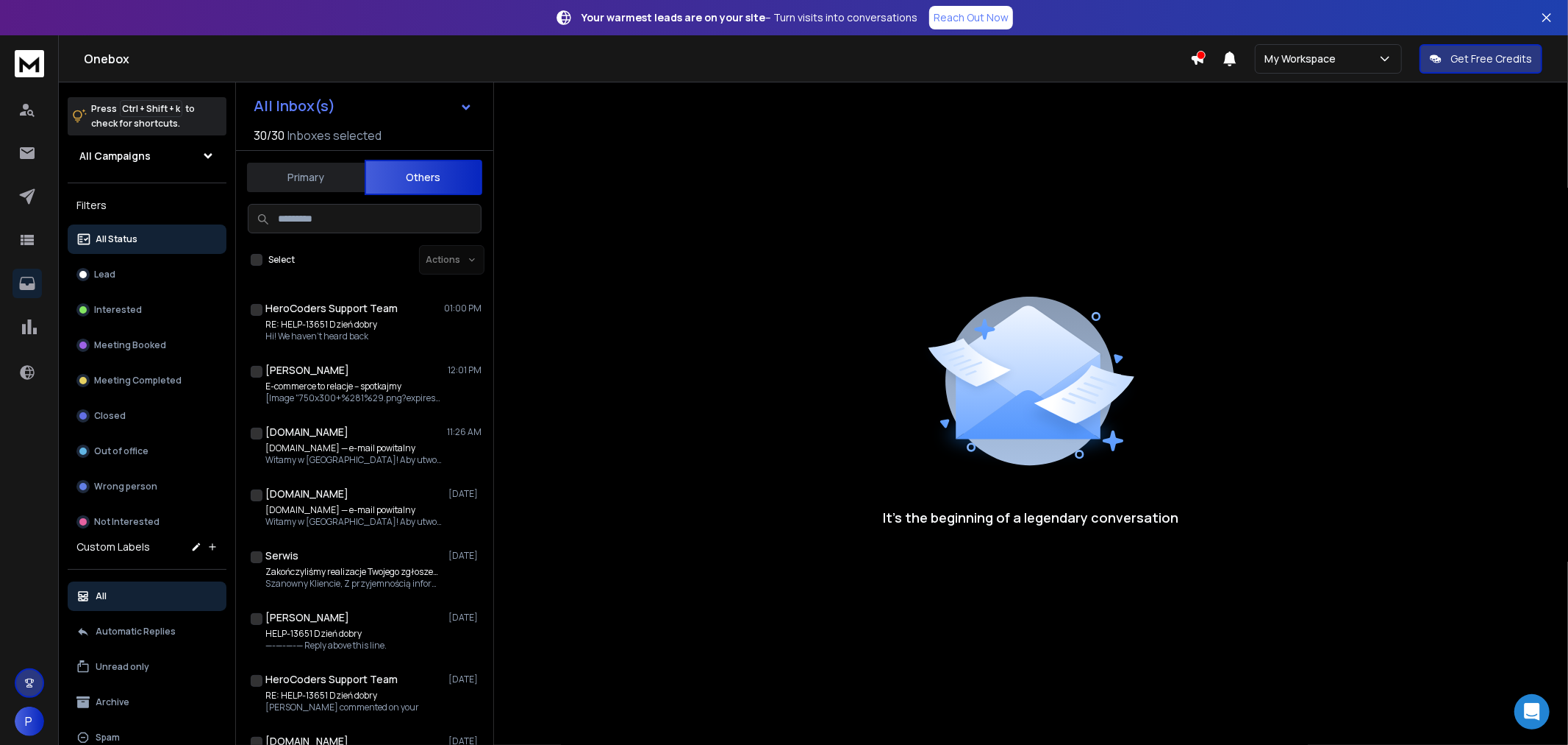
click at [297, 182] on button "Primary" at bounding box center [306, 178] width 117 height 32
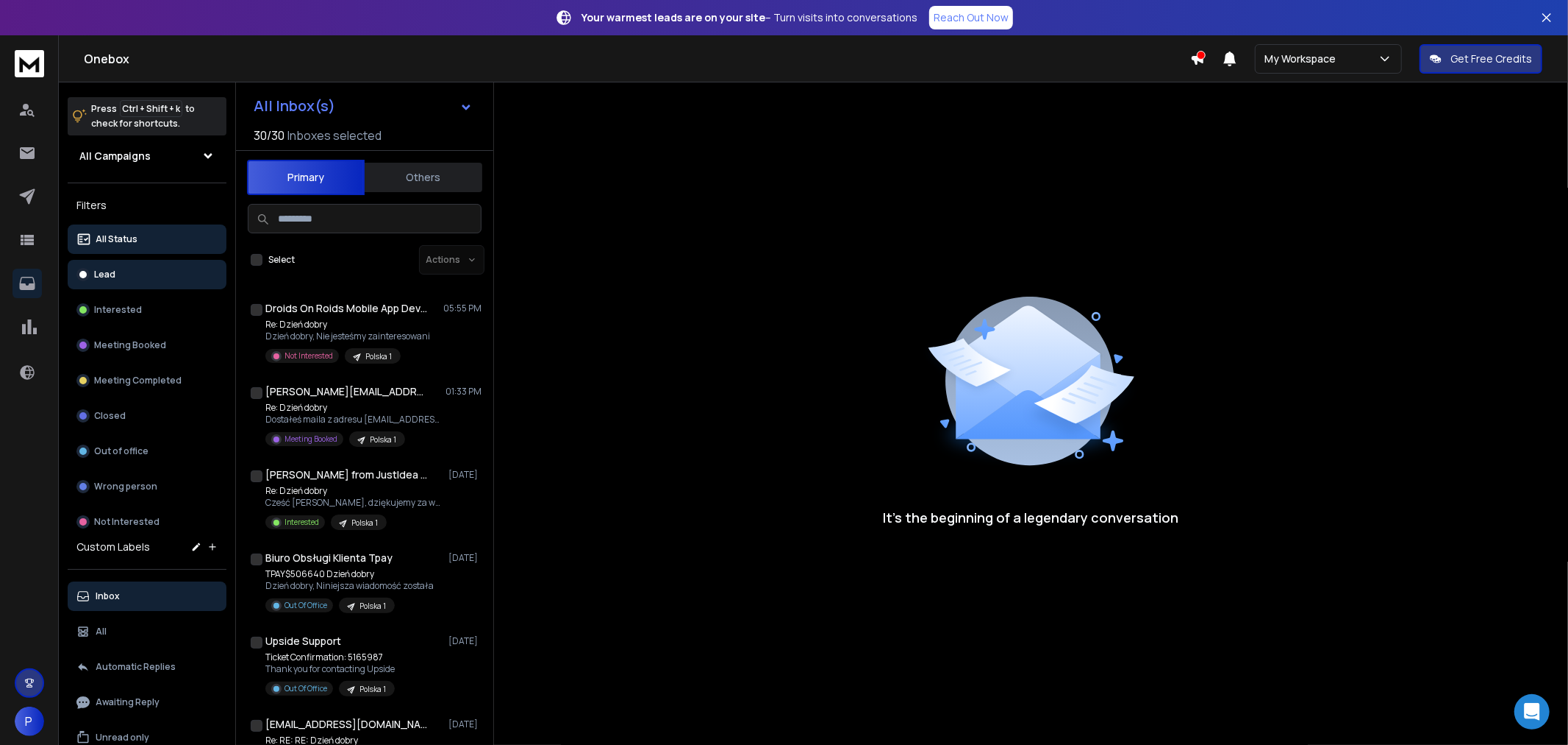
click at [121, 267] on button "Lead" at bounding box center [147, 274] width 159 height 30
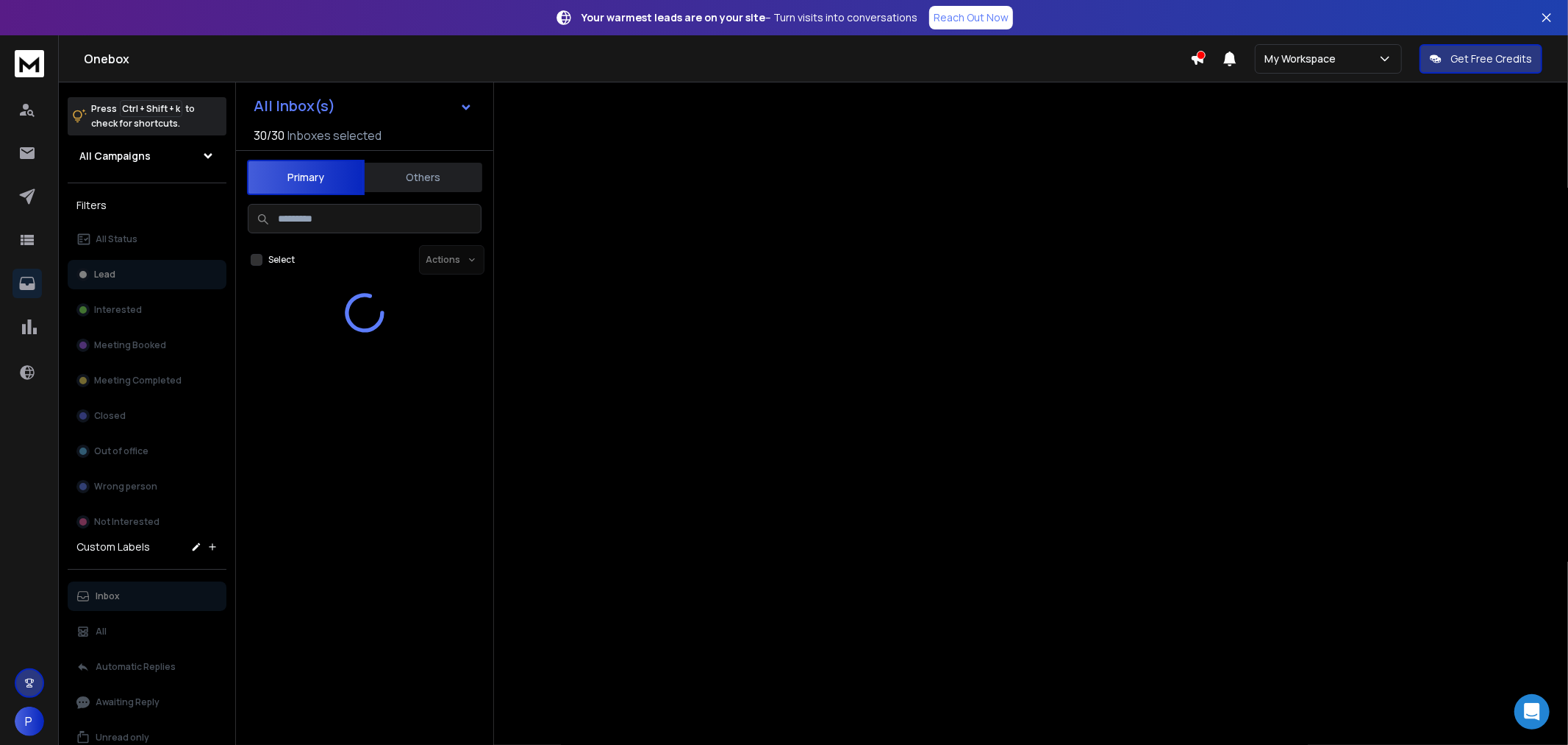
click at [409, 173] on button "Others" at bounding box center [423, 178] width 117 height 32
click at [271, 181] on button "Primary" at bounding box center [306, 177] width 117 height 35
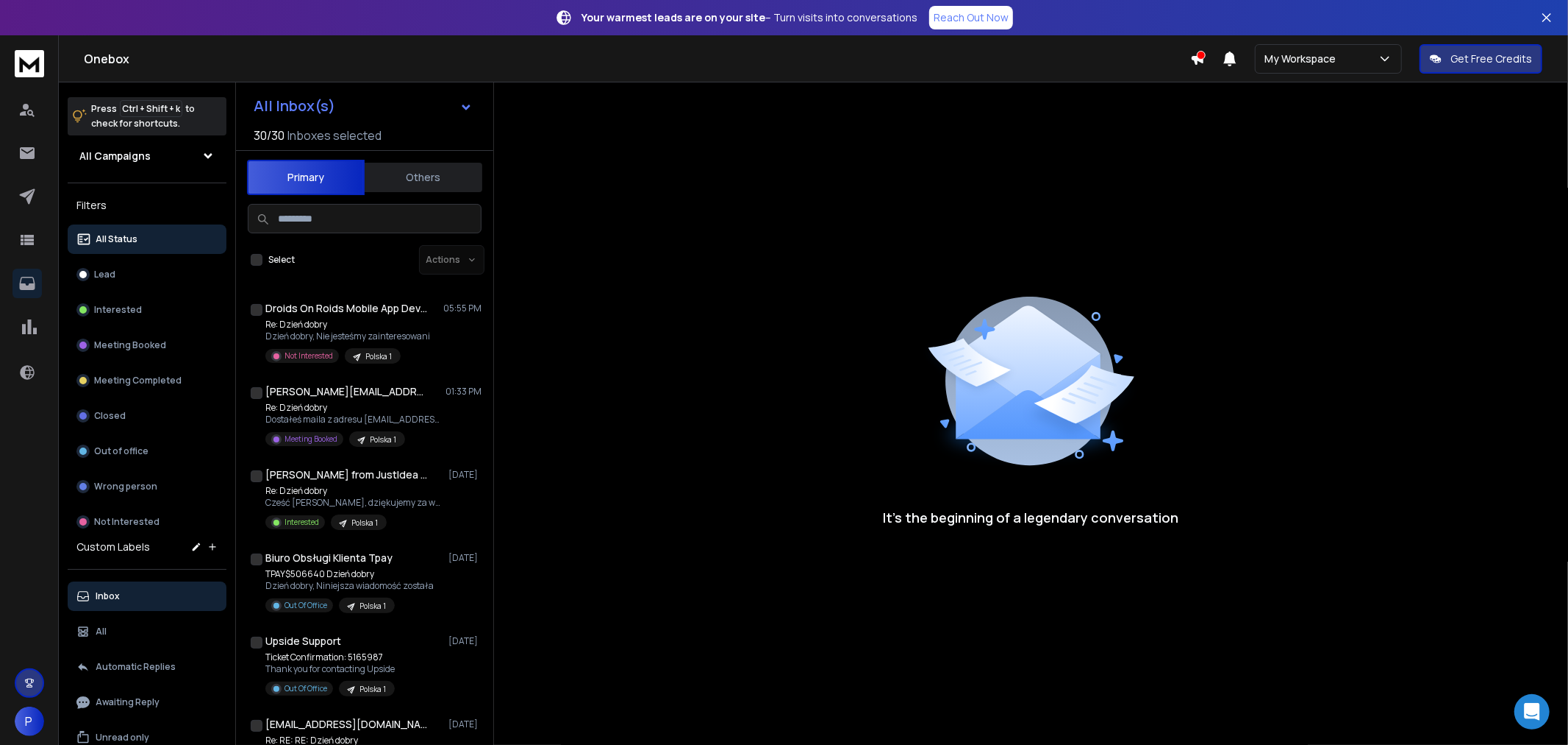
click at [432, 183] on button "Others" at bounding box center [423, 178] width 117 height 32
